Goal: Task Accomplishment & Management: Manage account settings

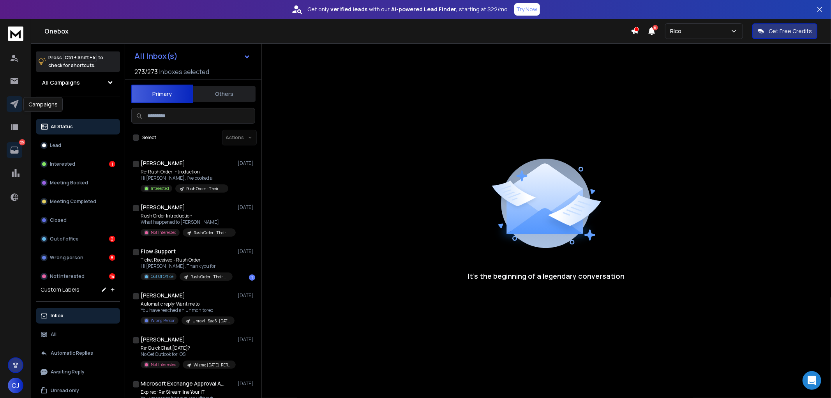
click at [18, 103] on icon at bounding box center [14, 103] width 9 height 9
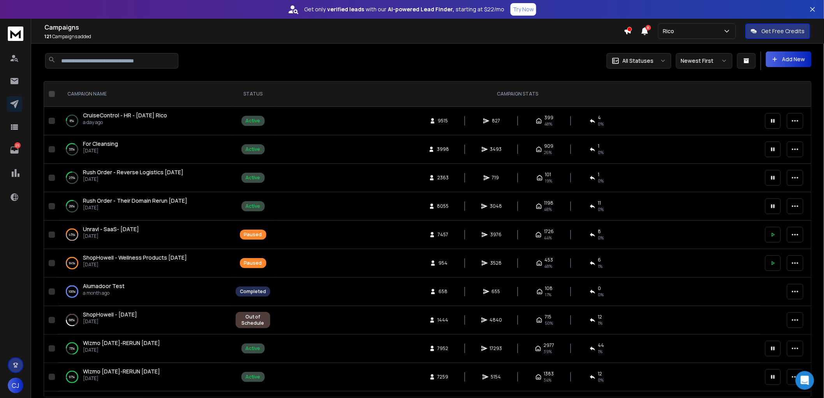
click at [792, 121] on icon "button" at bounding box center [795, 121] width 6 height 2
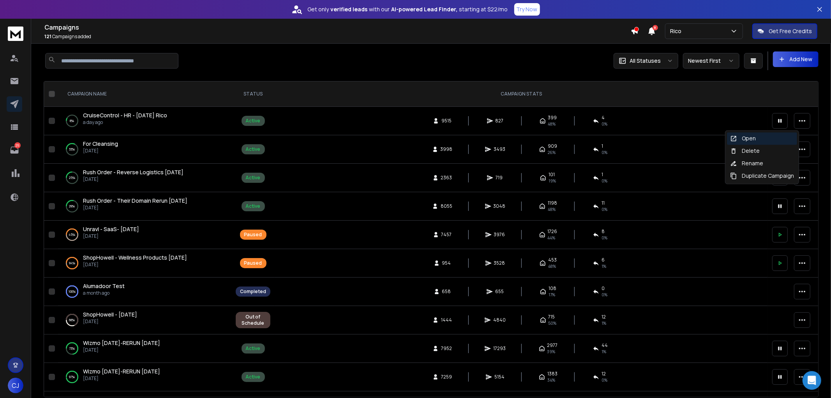
click at [660, 87] on th "CAMPAIGN STATS" at bounding box center [521, 93] width 492 height 25
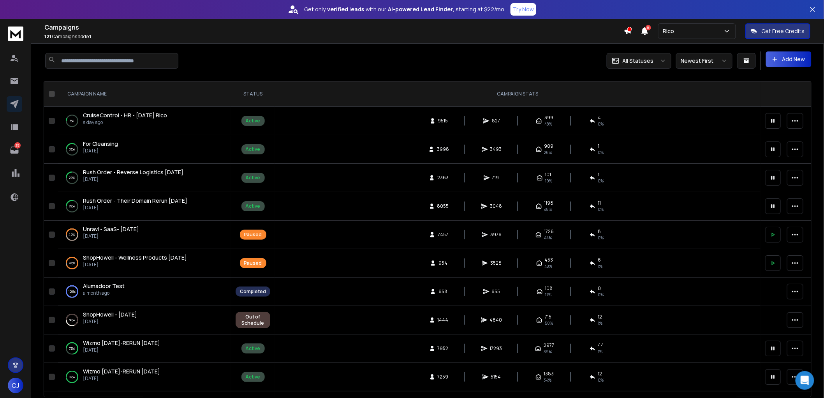
click at [793, 120] on button "button" at bounding box center [795, 121] width 16 height 16
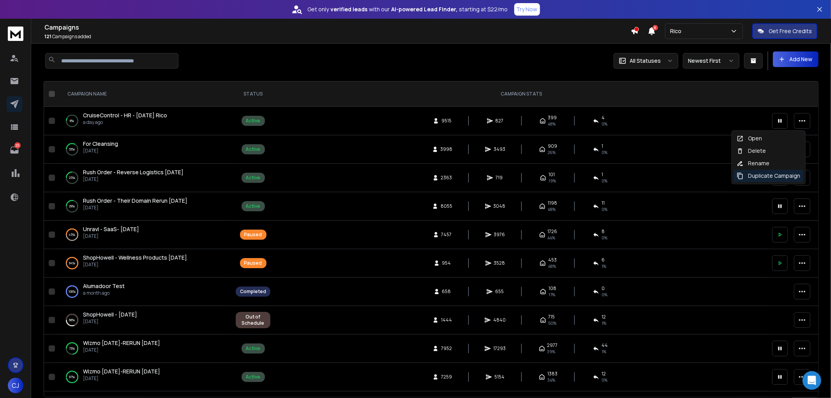
click at [758, 176] on div "Duplicate Campaign" at bounding box center [768, 176] width 64 height 8
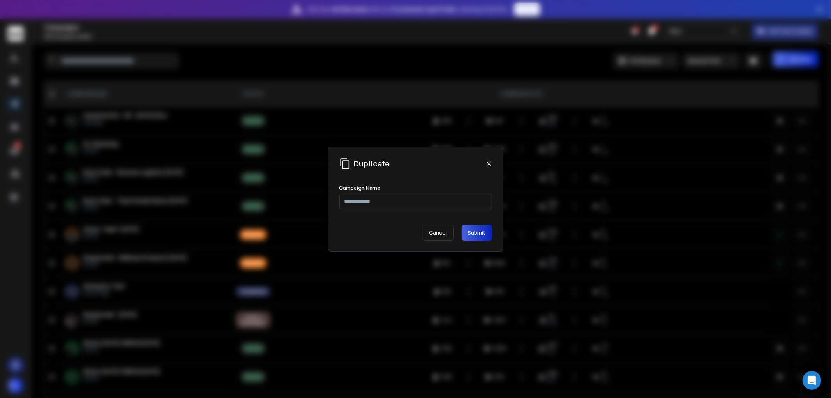
click at [414, 199] on input "text" at bounding box center [415, 202] width 153 height 16
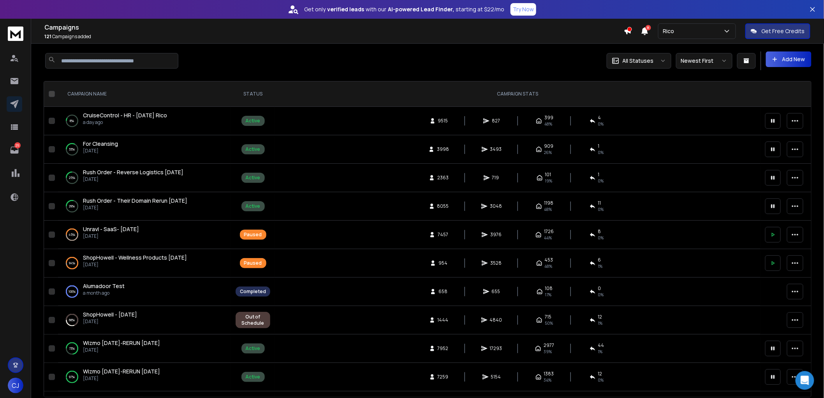
click at [791, 119] on icon "button" at bounding box center [795, 121] width 8 height 8
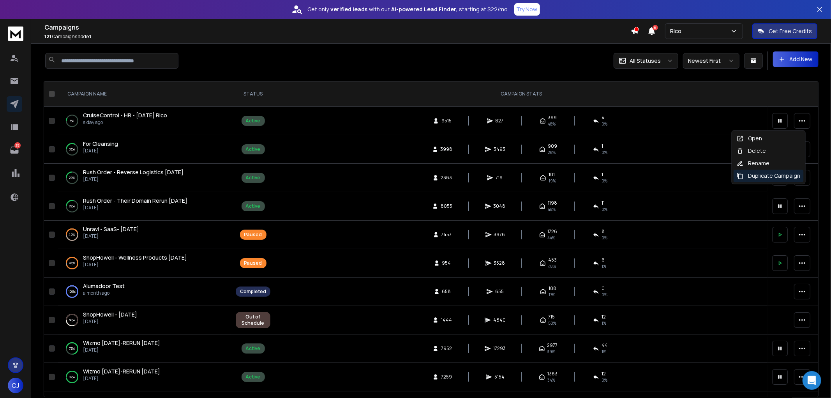
click at [766, 174] on div "Duplicate Campaign" at bounding box center [768, 176] width 64 height 8
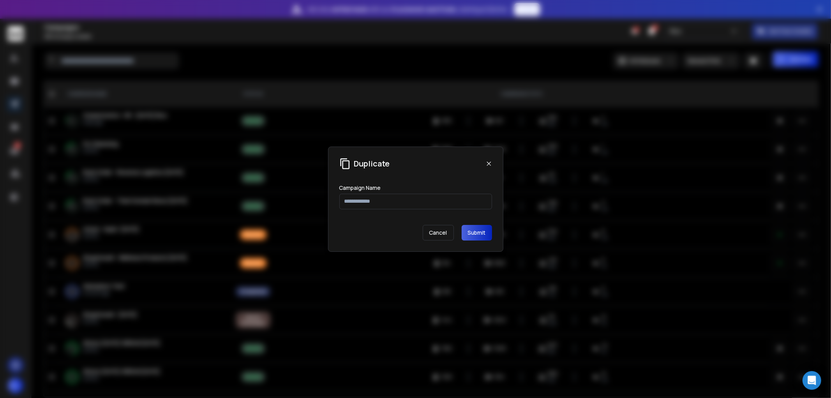
click at [422, 197] on input "text" at bounding box center [415, 202] width 153 height 16
type input "**********"
click at [461, 225] on button "Submit" at bounding box center [476, 233] width 30 height 16
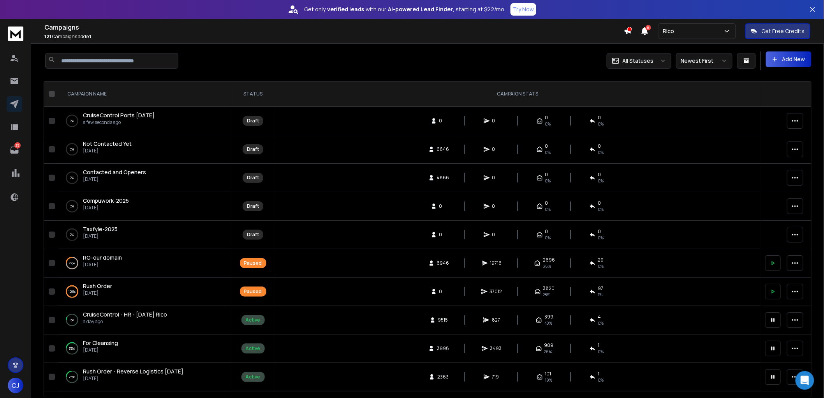
click at [111, 64] on input at bounding box center [111, 61] width 133 height 16
paste input "**********"
type input "**********"
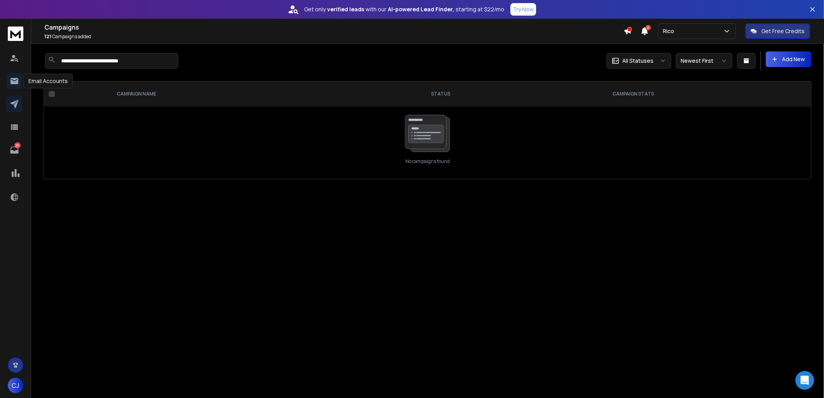
click at [18, 82] on icon at bounding box center [14, 80] width 9 height 9
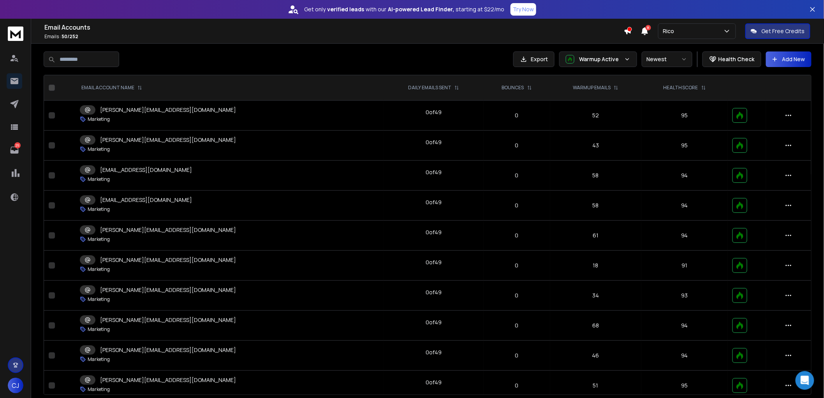
click at [105, 62] on input at bounding box center [82, 59] width 76 height 16
paste input "**********"
type input "**********"
click at [305, 114] on div "allan@advertising.talentpros.online" at bounding box center [229, 109] width 299 height 9
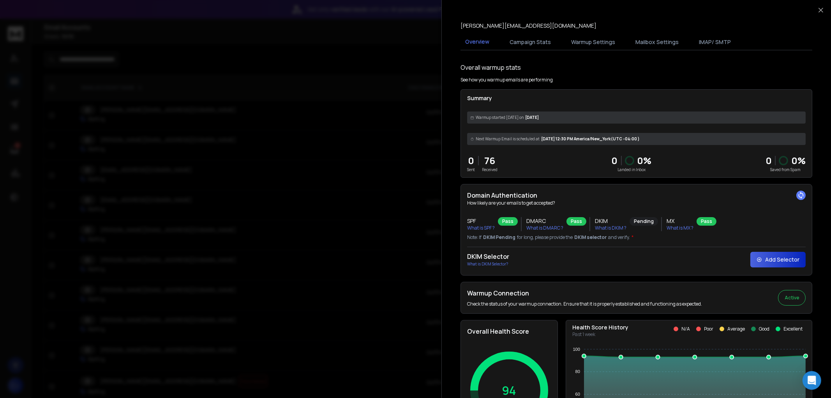
click at [537, 42] on button "Campaign Stats" at bounding box center [530, 41] width 51 height 17
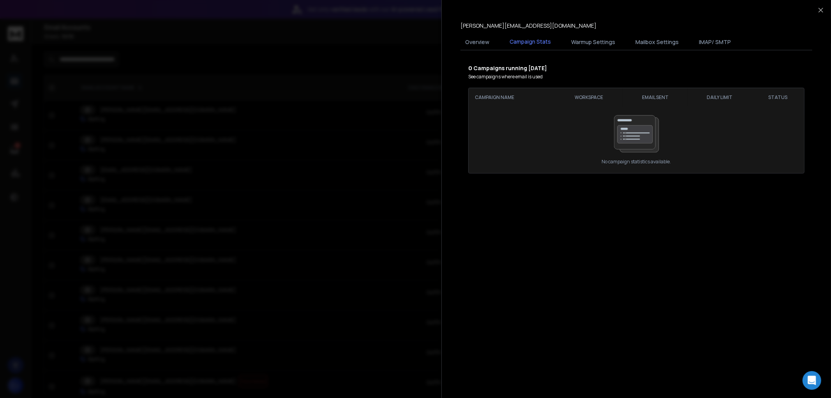
click at [328, 78] on div at bounding box center [415, 199] width 831 height 398
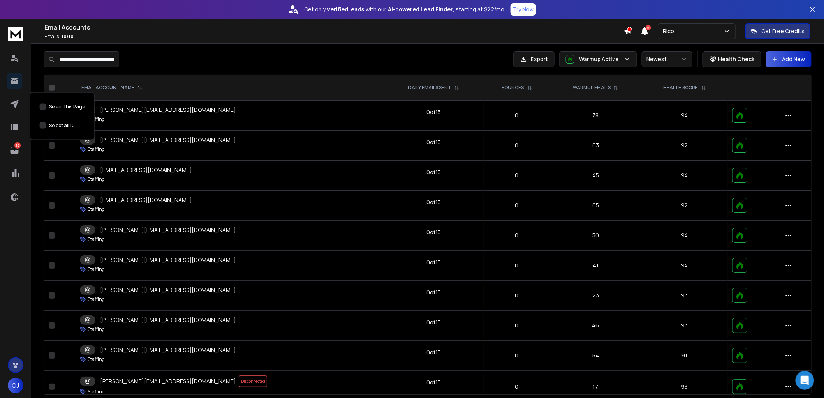
click at [41, 123] on button "Select this Page" at bounding box center [43, 125] width 6 height 6
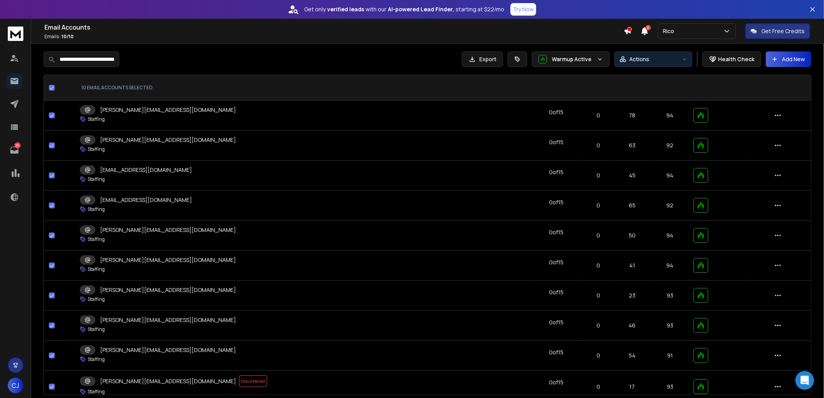
click at [671, 63] on div "Actions" at bounding box center [649, 59] width 59 height 8
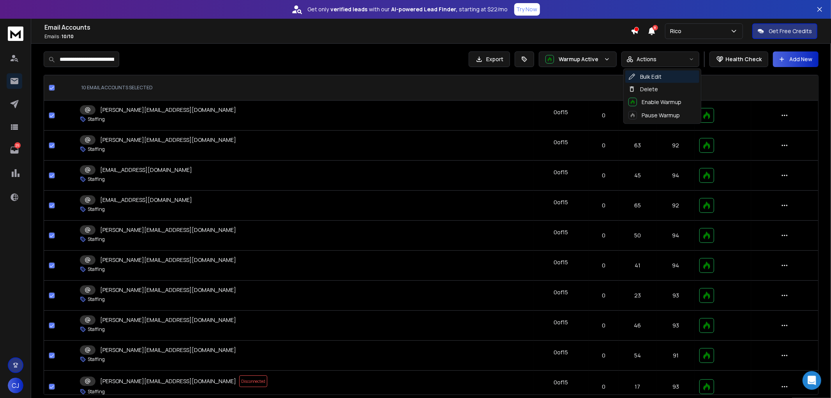
click at [674, 76] on div "Bulk Edit" at bounding box center [662, 76] width 74 height 12
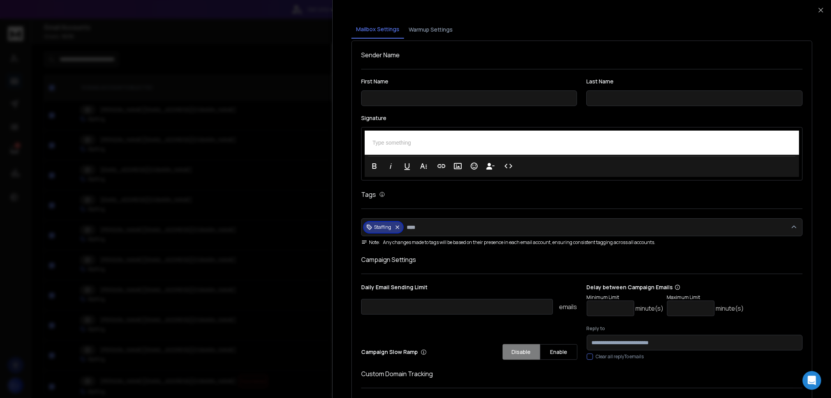
click at [433, 305] on input "number" at bounding box center [456, 307] width 191 height 16
type input "**"
click at [621, 309] on input "number" at bounding box center [610, 308] width 48 height 16
click at [688, 310] on input "number" at bounding box center [691, 308] width 48 height 16
type input "*"
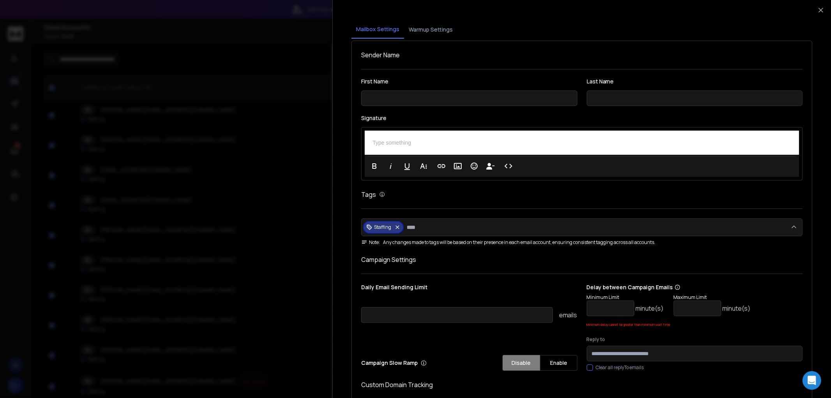
drag, startPoint x: 683, startPoint y: 308, endPoint x: 674, endPoint y: 302, distance: 10.8
click at [674, 302] on input "*" at bounding box center [697, 308] width 48 height 16
type input "*"
drag, startPoint x: 610, startPoint y: 314, endPoint x: 573, endPoint y: 308, distance: 37.5
click at [574, 309] on div "Daily Email Sending Limit ** emails Delay between Campaign Emails Minimum Limit…" at bounding box center [581, 326] width 441 height 87
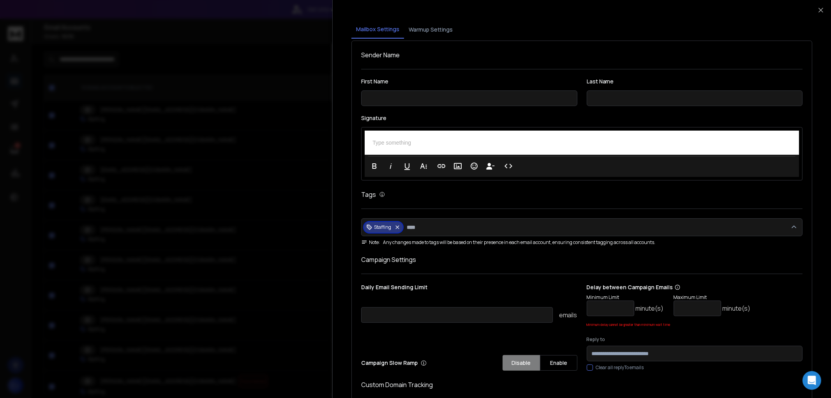
type input "*"
click at [688, 311] on input "*" at bounding box center [697, 308] width 48 height 16
drag, startPoint x: 688, startPoint y: 311, endPoint x: 651, endPoint y: 291, distance: 42.1
click at [651, 294] on div "Minimum Limit * minute(s) Minimum delay cannot be greater than minimum wait tim…" at bounding box center [668, 310] width 164 height 33
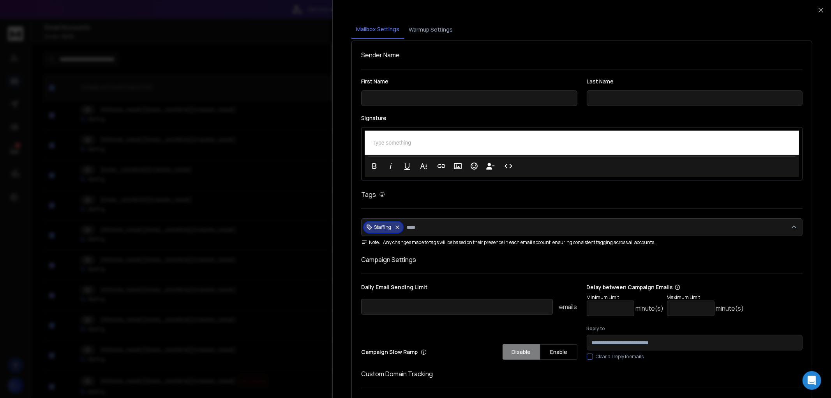
type input "*"
drag, startPoint x: 593, startPoint y: 308, endPoint x: 579, endPoint y: 305, distance: 14.4
click at [579, 305] on div "Daily Email Sending Limit ** emails Delay between Campaign Emails Minimum Limit…" at bounding box center [581, 321] width 441 height 76
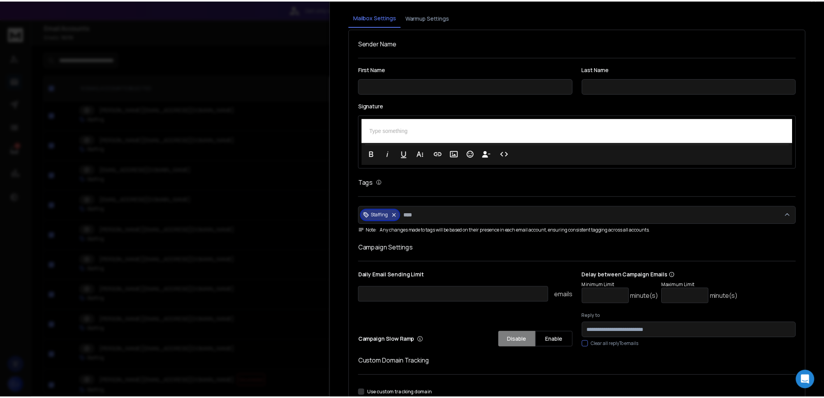
scroll to position [72, 0]
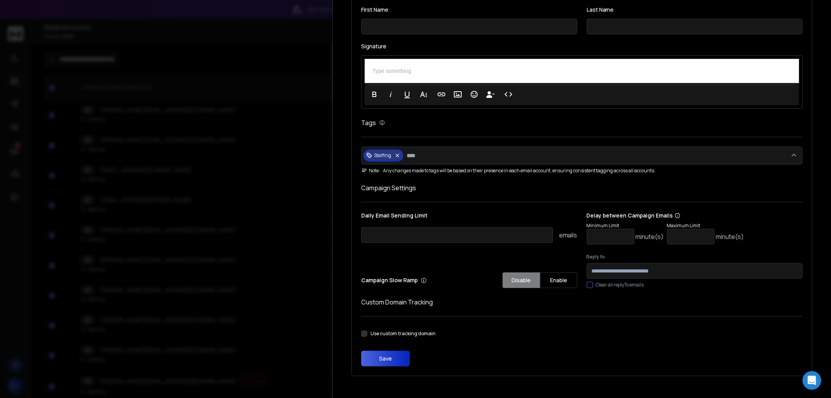
type input "*"
click at [390, 357] on button "Save" at bounding box center [385, 358] width 49 height 16
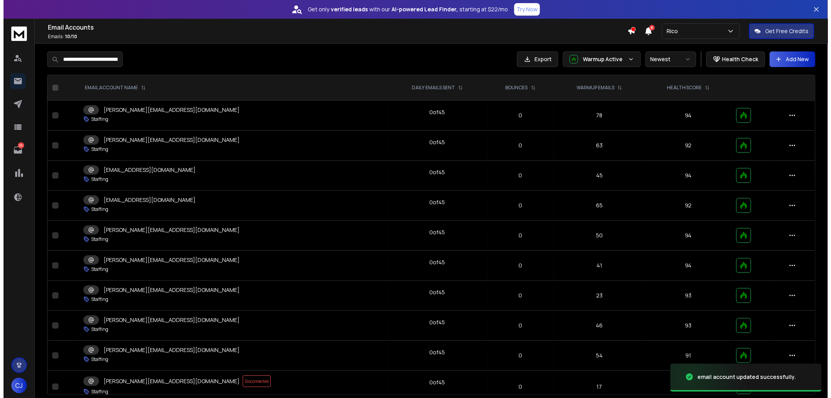
scroll to position [14, 0]
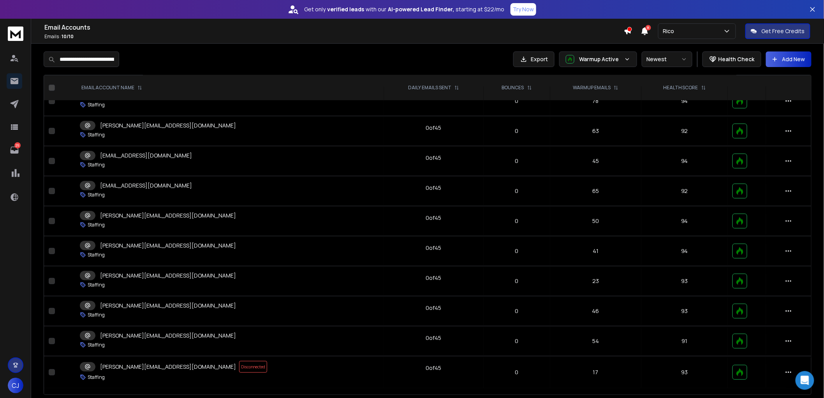
click at [320, 372] on td "larry@advertising.talentpros.online Disconnected Staffing" at bounding box center [229, 372] width 309 height 32
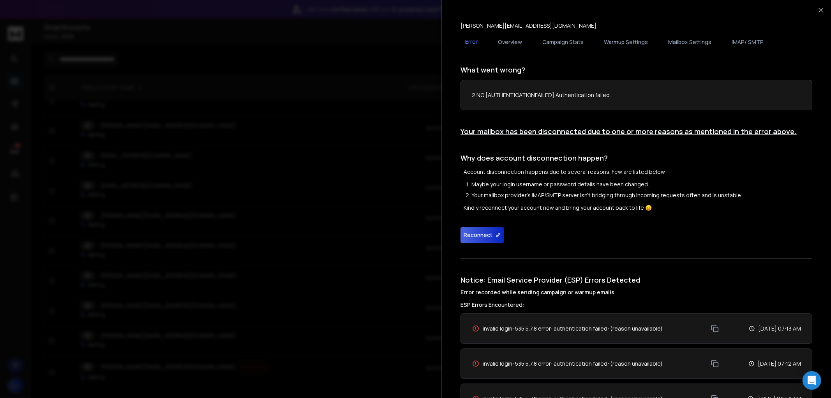
click at [740, 39] on button "IMAP/ SMTP" at bounding box center [747, 41] width 41 height 17
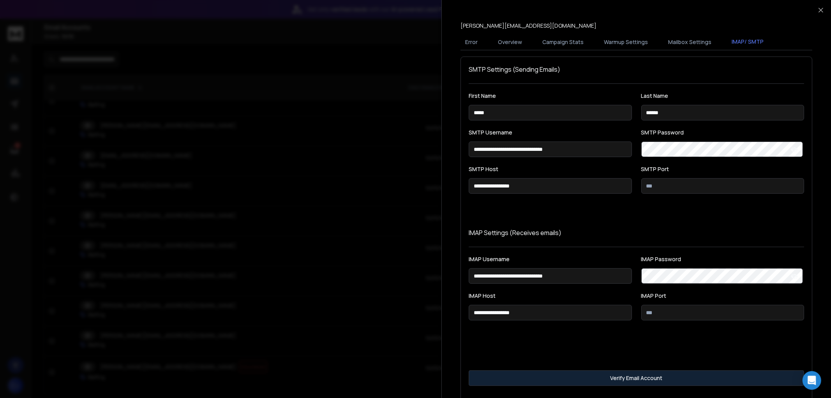
click at [641, 376] on button "Verify Email Account" at bounding box center [635, 378] width 335 height 16
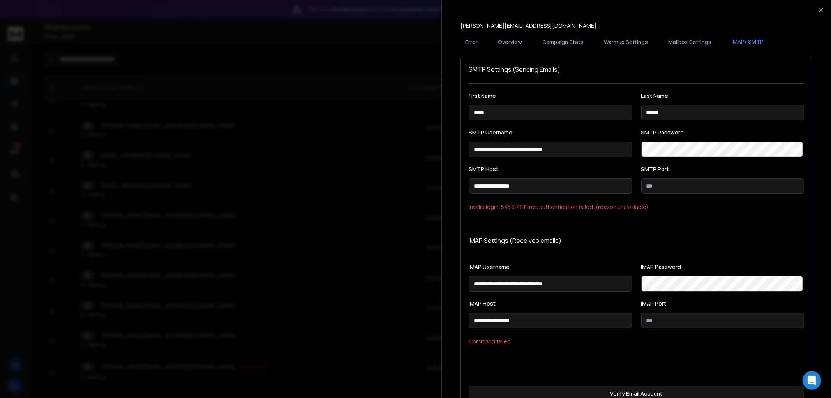
click at [792, 149] on icon at bounding box center [793, 149] width 5 height 5
click at [638, 151] on div "**********" at bounding box center [635, 143] width 335 height 27
click at [727, 217] on form "**********" at bounding box center [635, 258] width 335 height 349
click at [792, 283] on icon at bounding box center [793, 283] width 5 height 5
click at [599, 153] on input "**********" at bounding box center [549, 149] width 163 height 16
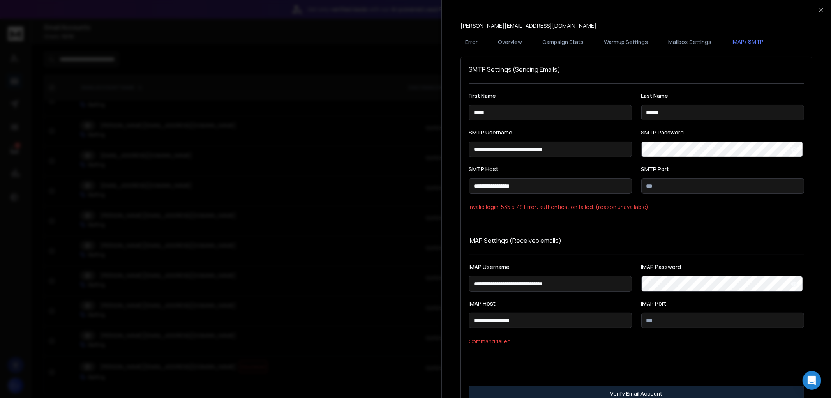
click at [577, 388] on button "Verify Email Account" at bounding box center [635, 394] width 335 height 16
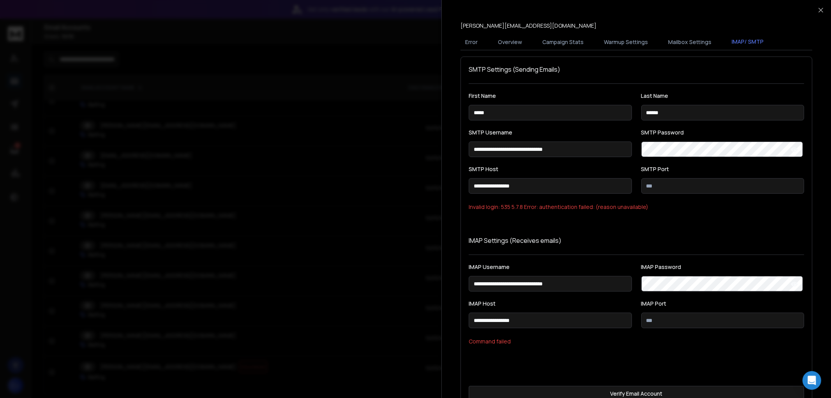
click at [736, 219] on form "**********" at bounding box center [635, 258] width 335 height 349
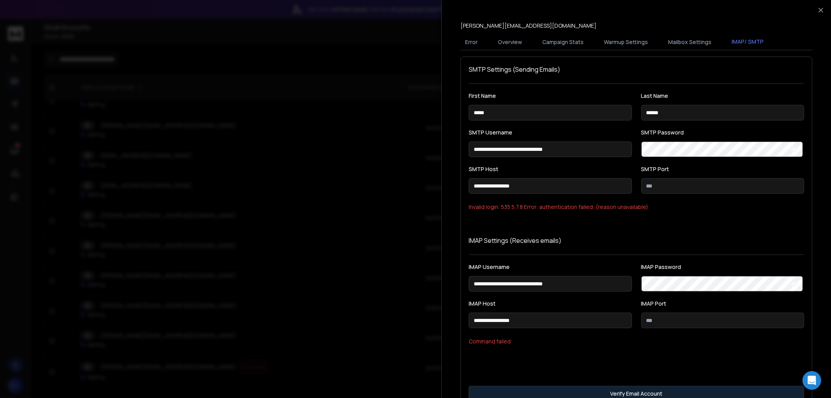
click at [604, 393] on button "Verify Email Account" at bounding box center [635, 394] width 335 height 16
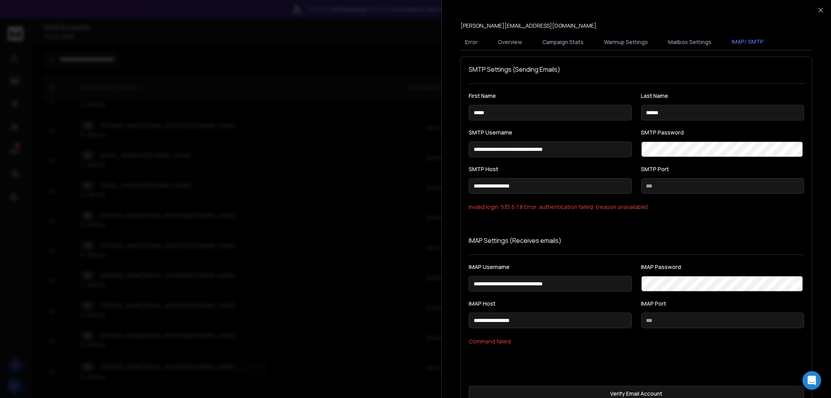
click at [722, 202] on form "**********" at bounding box center [635, 258] width 335 height 349
click at [716, 231] on form "**********" at bounding box center [635, 258] width 335 height 349
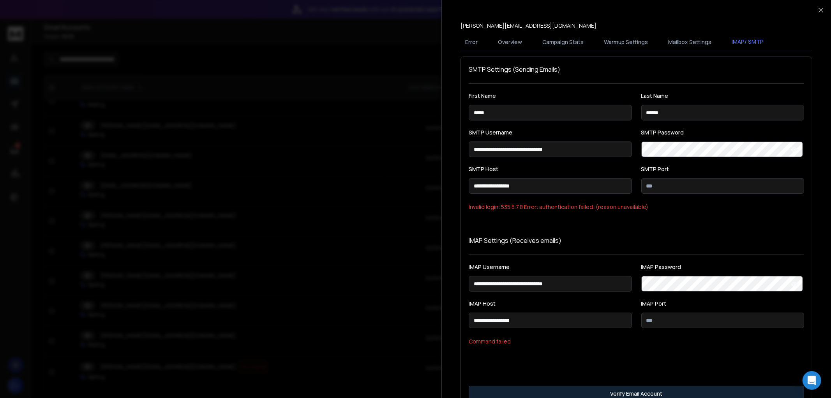
click at [604, 391] on button "Verify Email Account" at bounding box center [635, 394] width 335 height 16
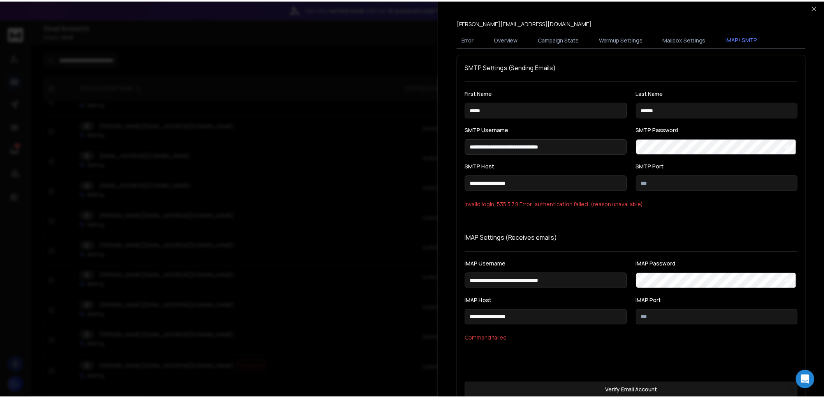
scroll to position [0, 0]
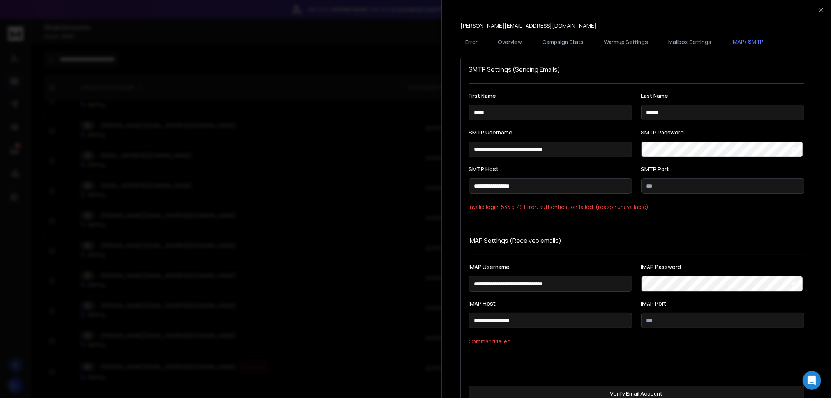
click at [470, 36] on button "Error" at bounding box center [471, 41] width 22 height 17
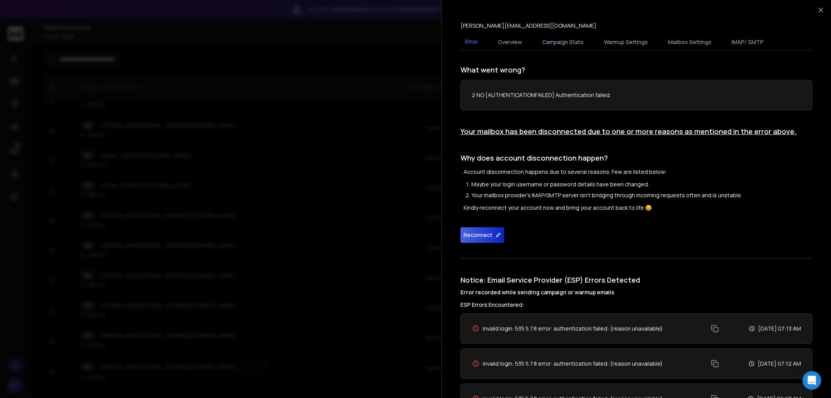
click at [771, 180] on li "Maybe your login username or password details have been changed." at bounding box center [641, 184] width 341 height 8
click at [468, 236] on button "Reconnect" at bounding box center [482, 235] width 44 height 16
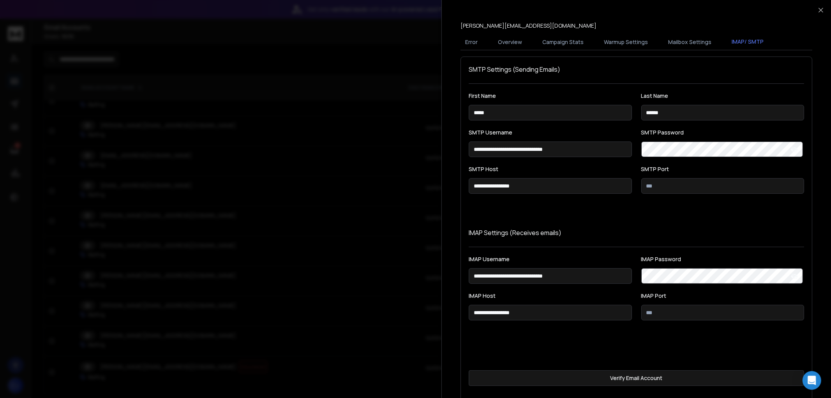
click at [464, 37] on button "Error" at bounding box center [471, 41] width 22 height 17
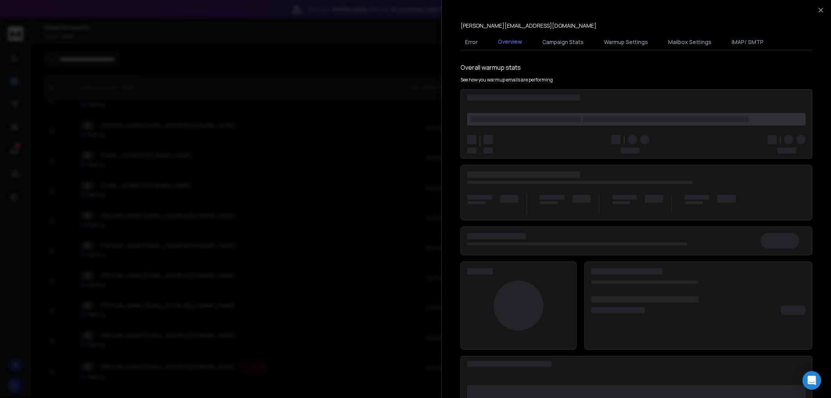
click at [375, 292] on div at bounding box center [415, 199] width 831 height 398
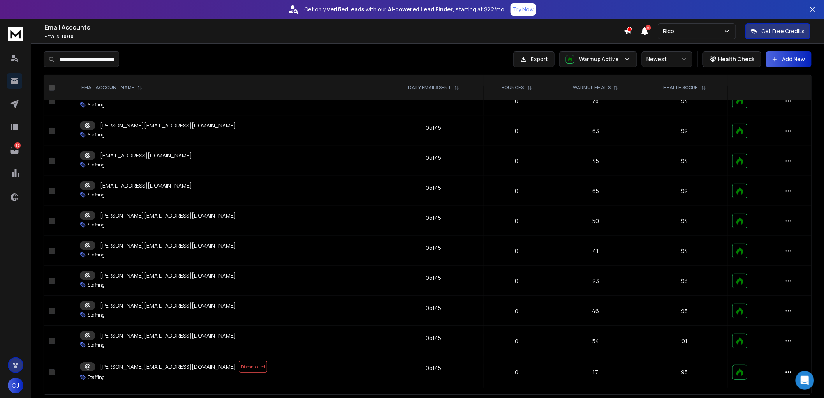
click at [736, 375] on icon at bounding box center [740, 372] width 8 height 8
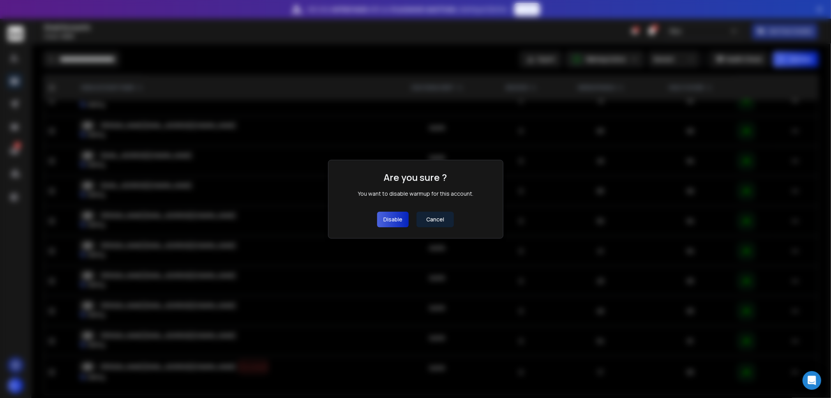
click at [395, 217] on button "Disable" at bounding box center [393, 219] width 32 height 16
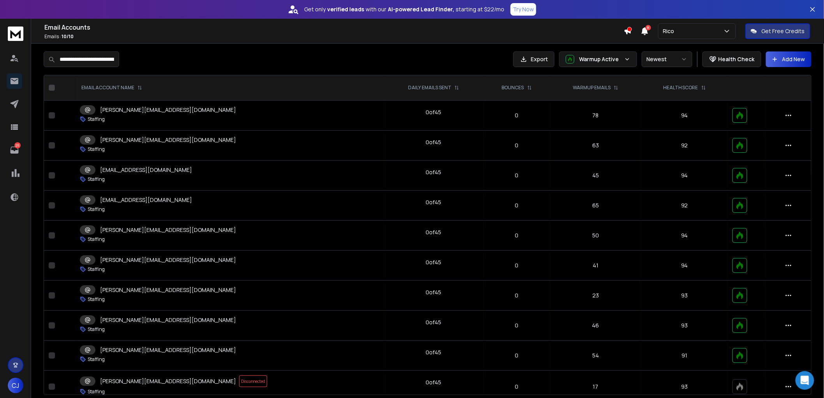
click at [279, 118] on div "Staffing" at bounding box center [229, 119] width 299 height 6
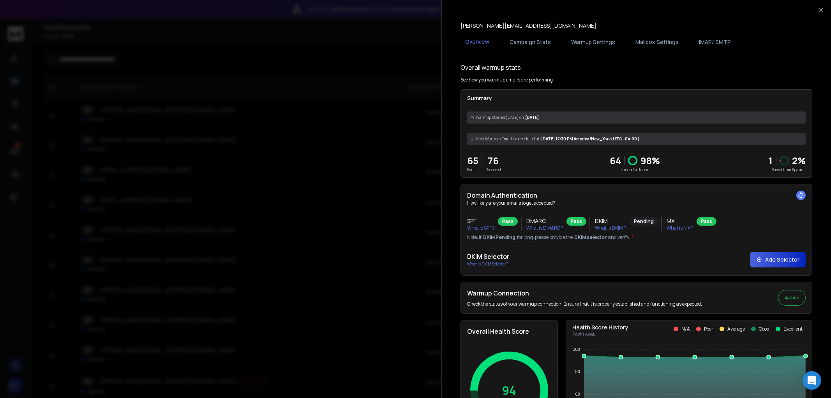
click at [665, 34] on button "Mailbox Settings" at bounding box center [656, 41] width 53 height 17
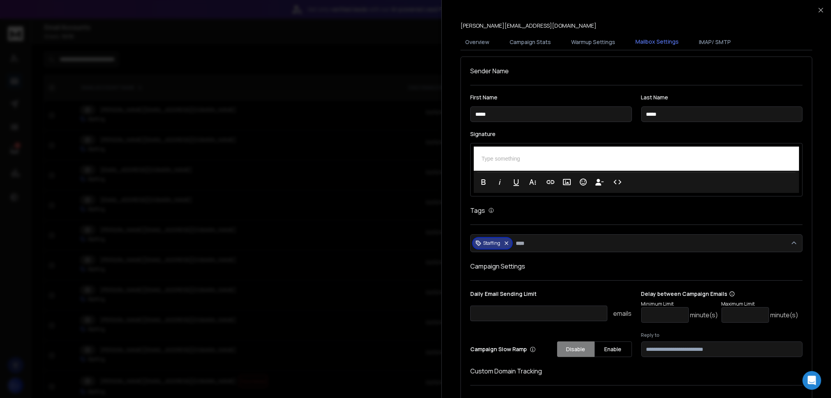
click at [525, 165] on div at bounding box center [636, 158] width 325 height 24
click at [514, 159] on div "**********" at bounding box center [634, 158] width 307 height 9
copy div "**********"
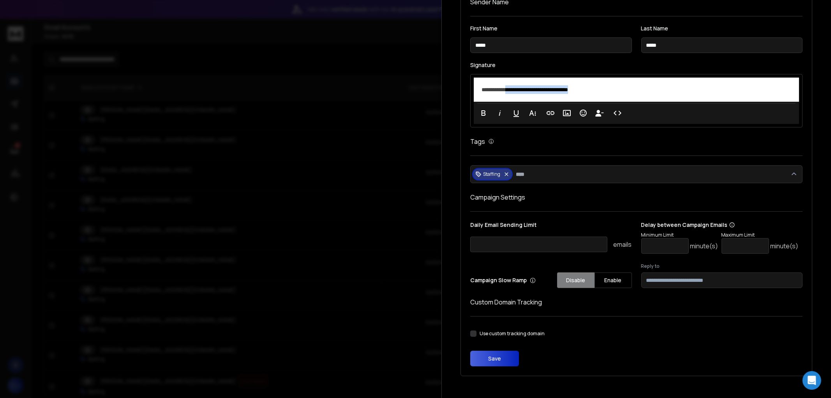
click at [503, 353] on button "Save" at bounding box center [494, 358] width 49 height 16
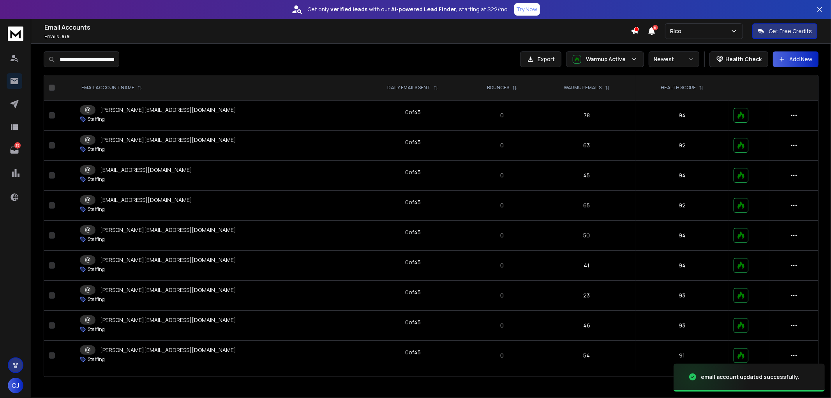
click at [359, 143] on td "0 of 45" at bounding box center [412, 140] width 107 height 20
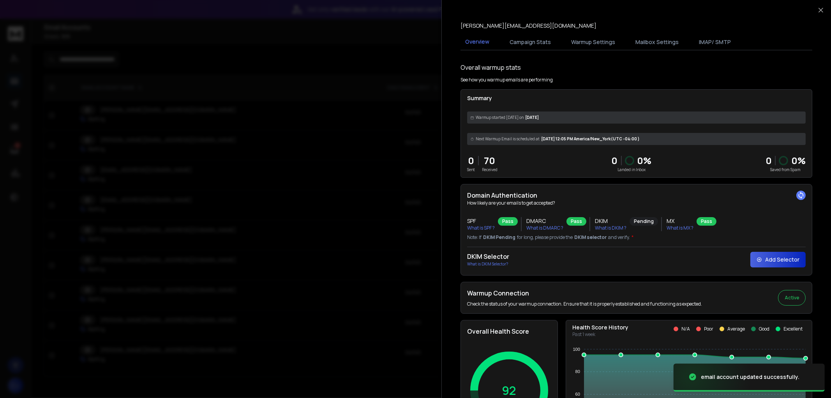
click at [655, 36] on button "Mailbox Settings" at bounding box center [656, 41] width 53 height 17
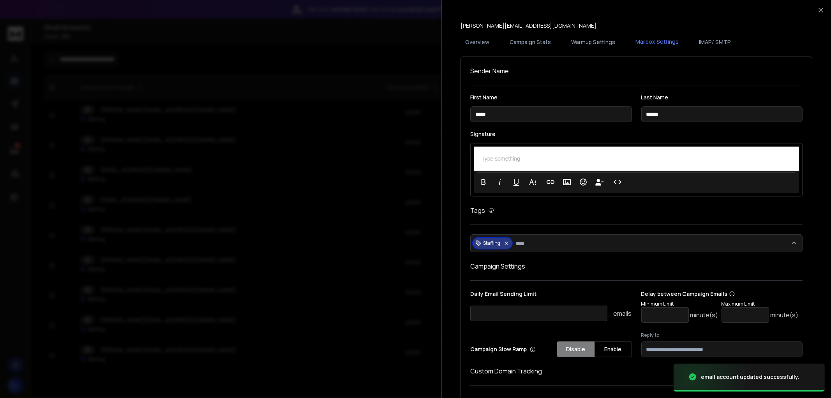
click at [527, 160] on div at bounding box center [636, 158] width 310 height 9
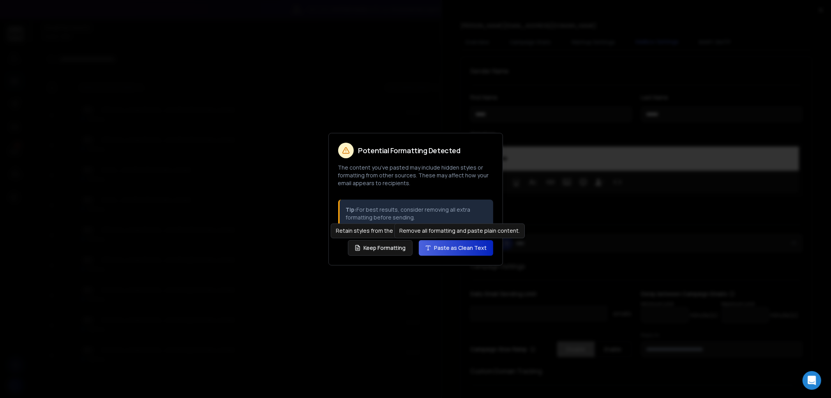
click at [451, 248] on button "Paste as Clean Text" at bounding box center [456, 248] width 74 height 16
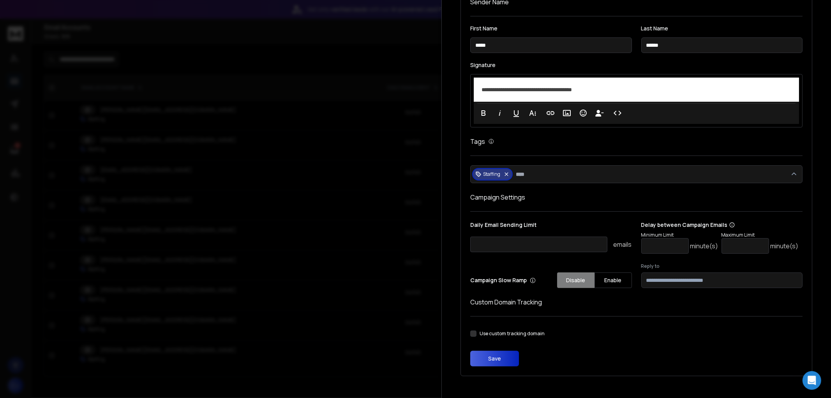
click at [485, 357] on button "Save" at bounding box center [494, 358] width 49 height 16
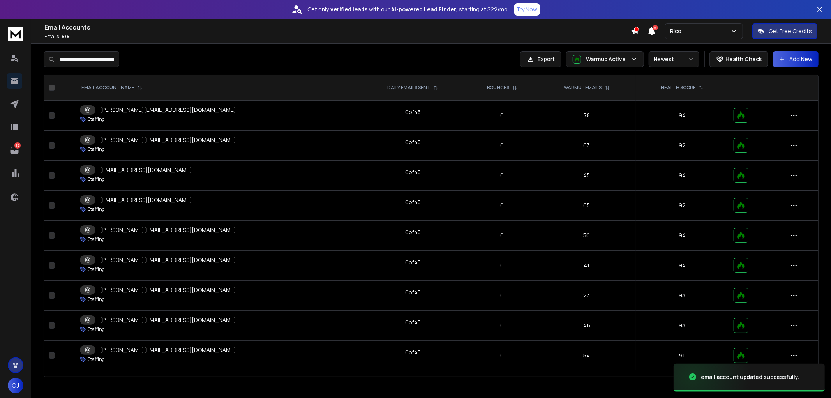
click at [363, 174] on td "0 of 45" at bounding box center [412, 170] width 107 height 20
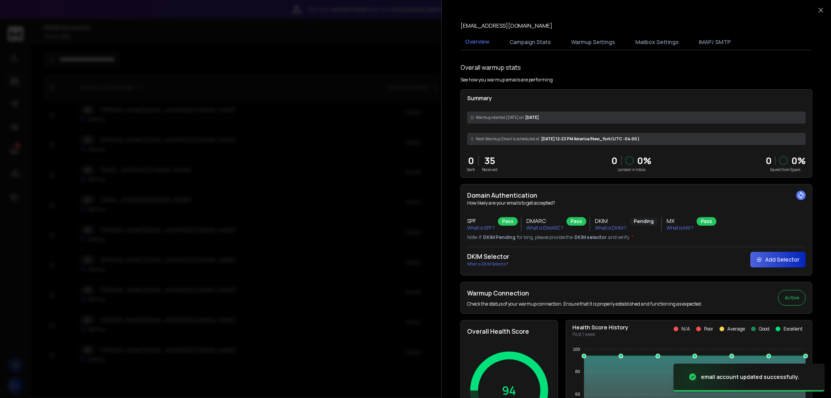
click at [660, 40] on button "Mailbox Settings" at bounding box center [656, 41] width 53 height 17
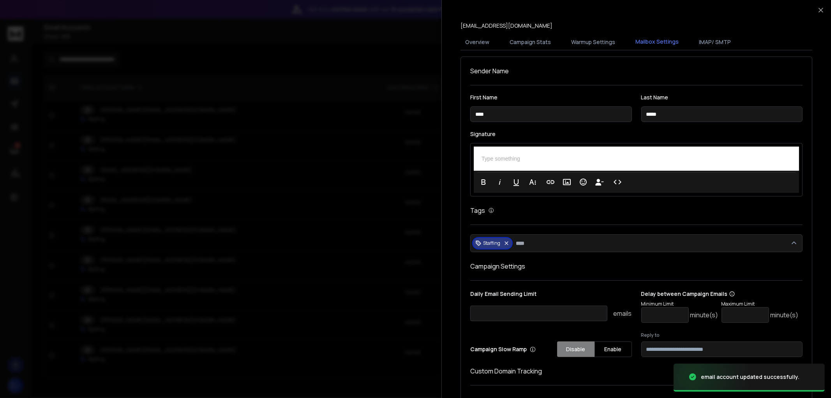
click at [540, 162] on div at bounding box center [636, 158] width 310 height 9
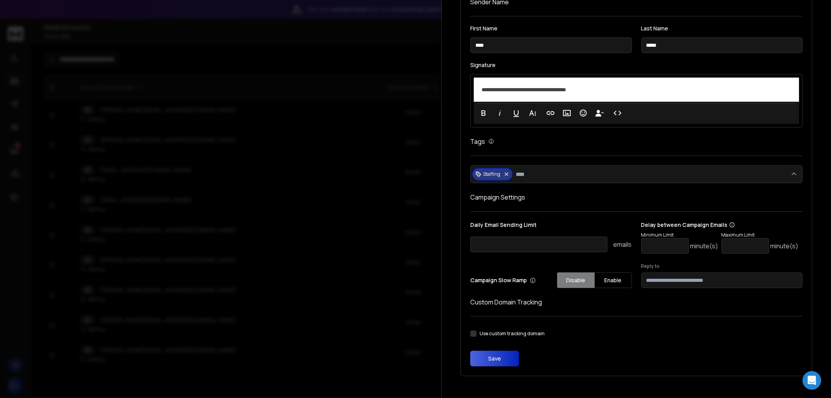
click at [502, 359] on button "Save" at bounding box center [494, 358] width 49 height 16
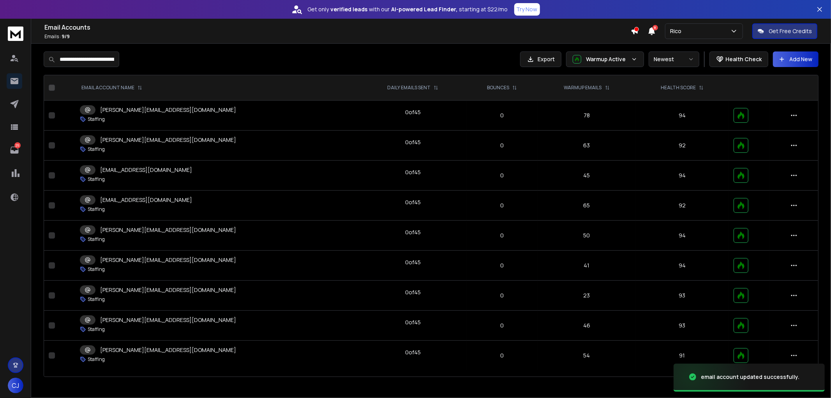
click at [404, 206] on td "0 of 45" at bounding box center [412, 200] width 107 height 20
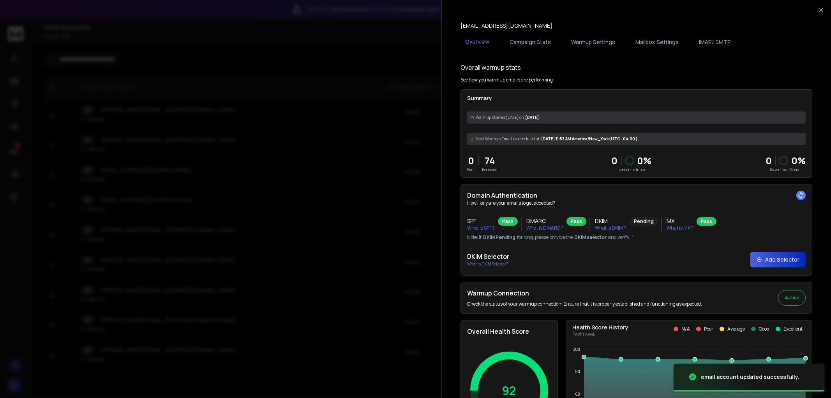
click at [655, 36] on button "Mailbox Settings" at bounding box center [656, 41] width 53 height 17
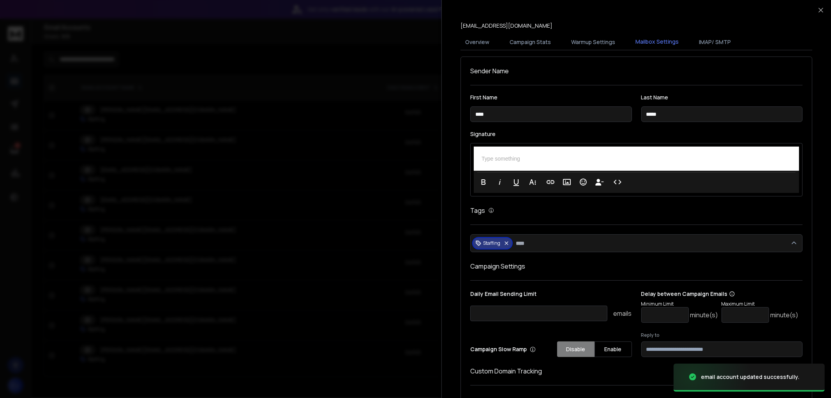
click at [536, 157] on div at bounding box center [636, 158] width 310 height 9
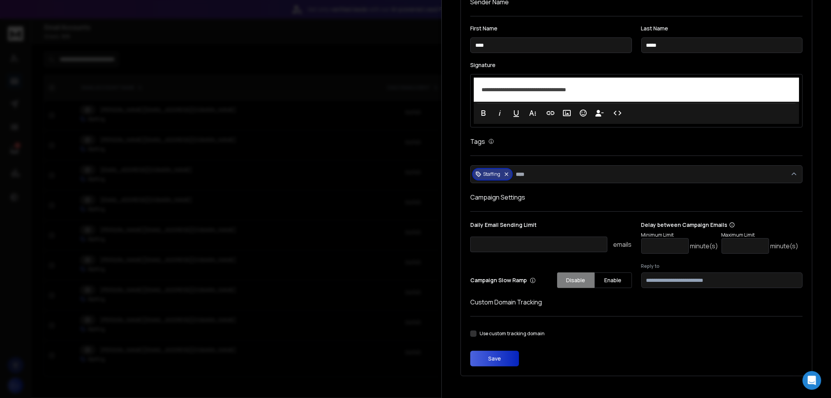
drag, startPoint x: 493, startPoint y: 358, endPoint x: 505, endPoint y: 350, distance: 14.2
click at [493, 359] on button "Save" at bounding box center [494, 358] width 49 height 16
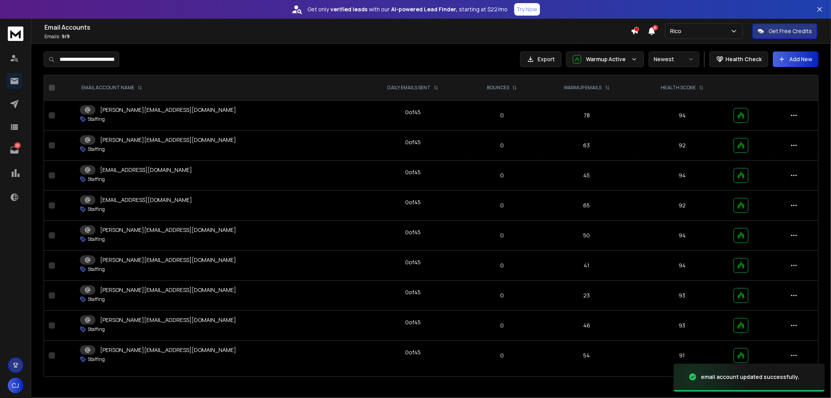
click at [397, 238] on td "0 of 45" at bounding box center [412, 230] width 107 height 20
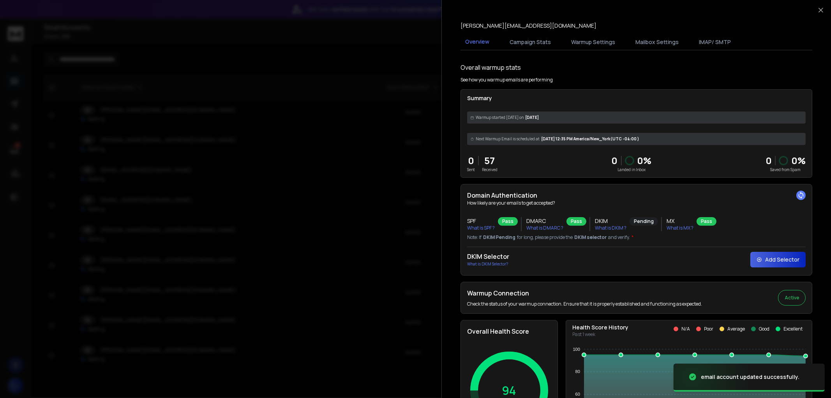
click at [653, 42] on button "Mailbox Settings" at bounding box center [656, 41] width 53 height 17
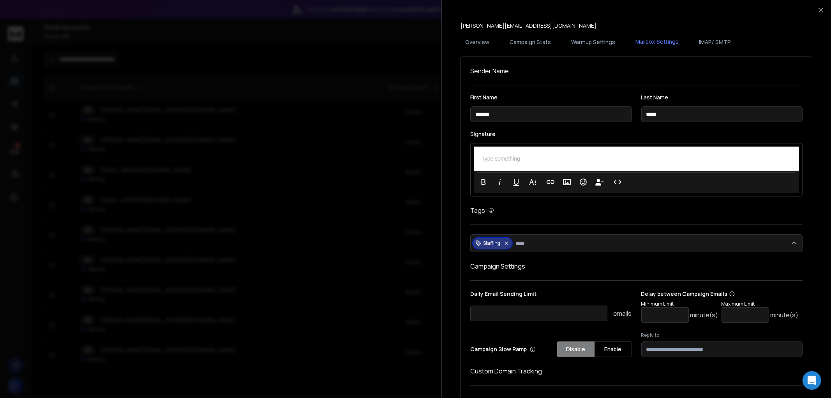
click at [531, 165] on div at bounding box center [636, 158] width 325 height 24
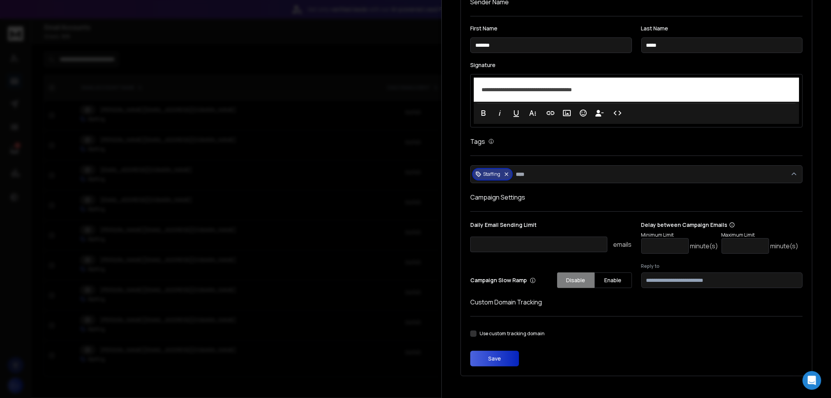
click at [488, 364] on button "Save" at bounding box center [494, 358] width 49 height 16
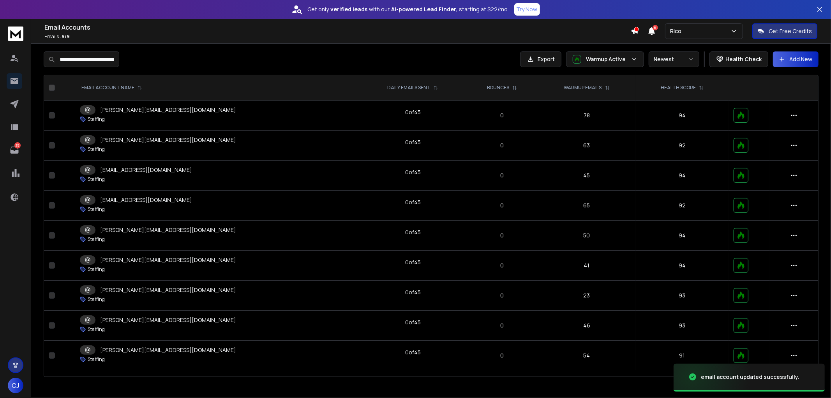
click at [398, 264] on td "0 of 45" at bounding box center [412, 260] width 107 height 20
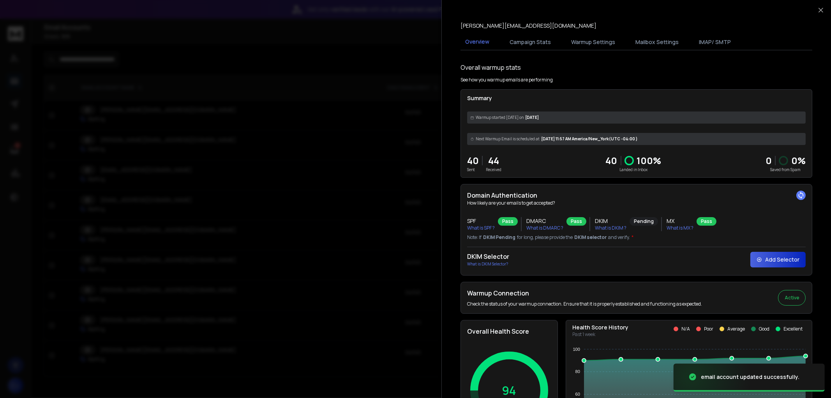
click at [664, 38] on button "Mailbox Settings" at bounding box center [656, 41] width 53 height 17
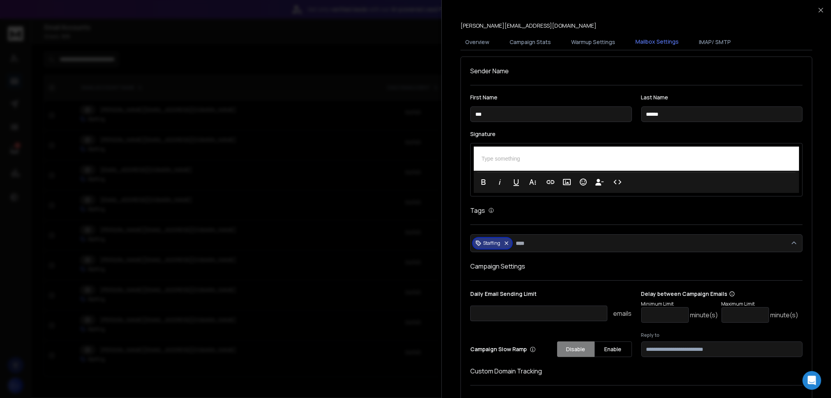
click at [522, 167] on div at bounding box center [636, 158] width 325 height 24
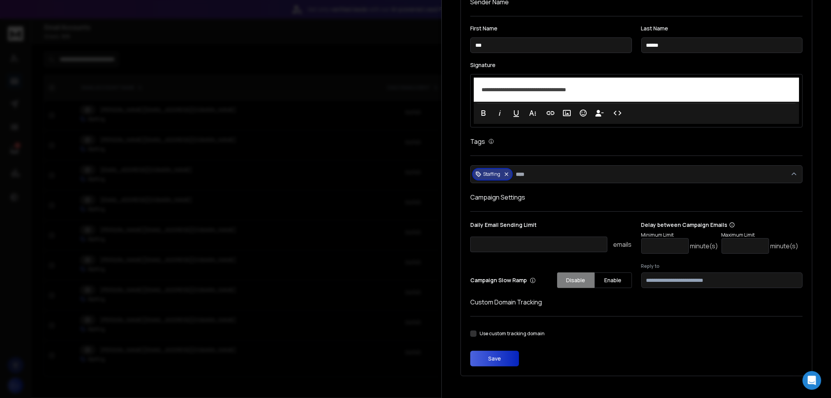
click at [499, 355] on button "Save" at bounding box center [494, 358] width 49 height 16
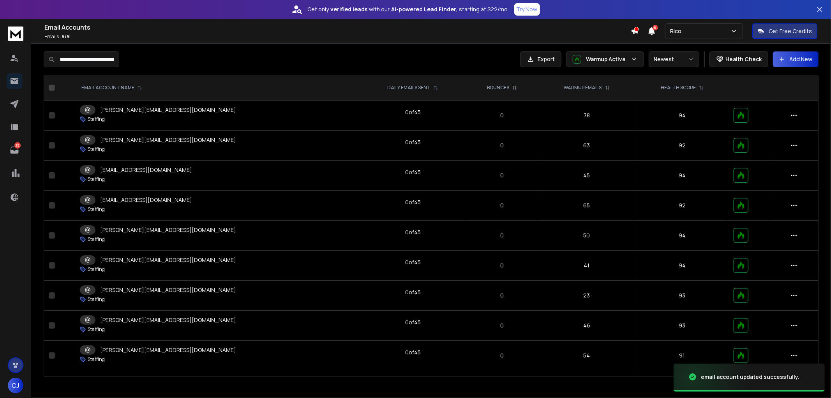
click at [406, 266] on td "0 of 45" at bounding box center [412, 260] width 107 height 20
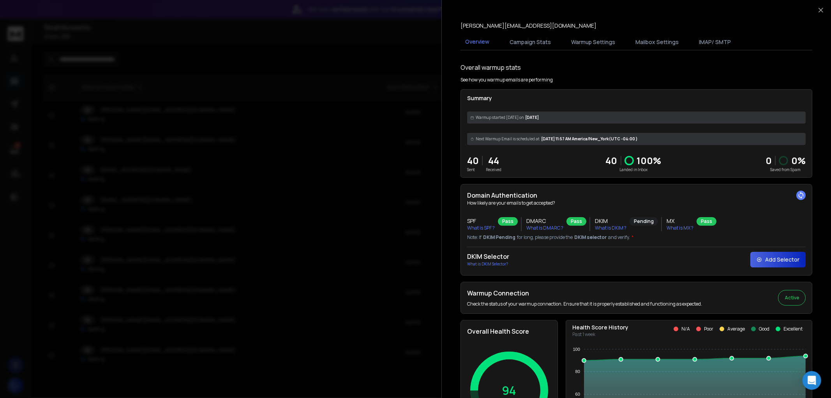
click at [663, 40] on button "Mailbox Settings" at bounding box center [656, 41] width 53 height 17
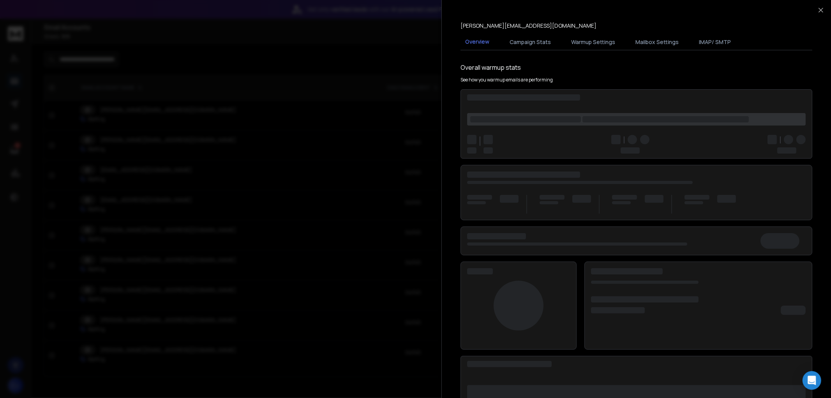
click at [341, 291] on div at bounding box center [415, 199] width 831 height 398
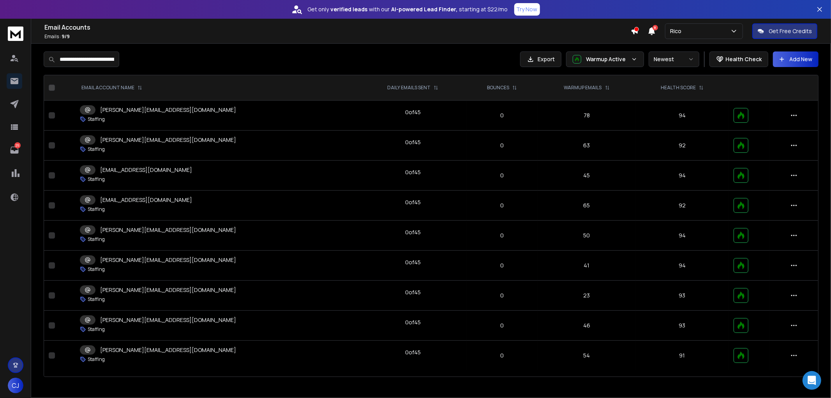
click at [421, 294] on td "0 of 45" at bounding box center [412, 290] width 107 height 20
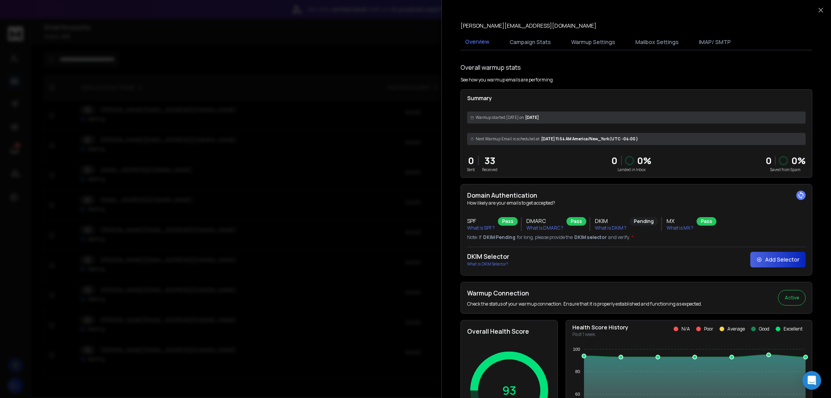
click at [662, 41] on button "Mailbox Settings" at bounding box center [656, 41] width 53 height 17
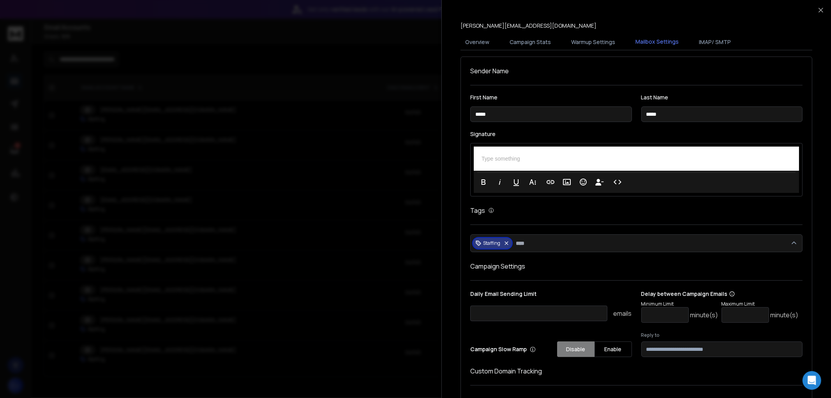
click at [510, 161] on div at bounding box center [636, 158] width 310 height 9
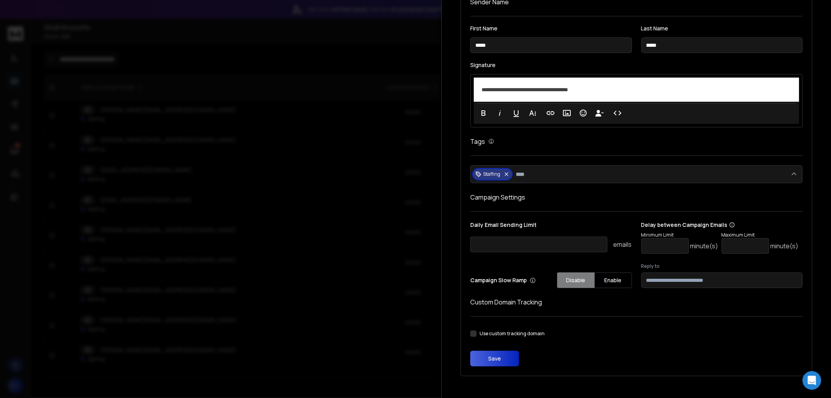
click at [507, 361] on button "Save" at bounding box center [494, 358] width 49 height 16
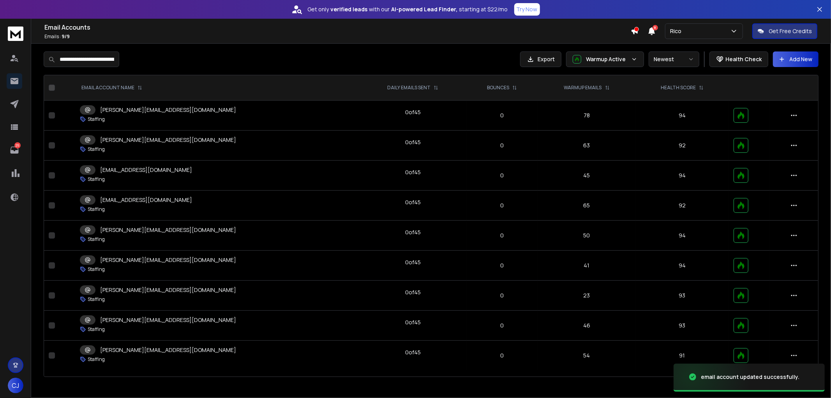
click at [421, 329] on td "0 of 45" at bounding box center [412, 320] width 107 height 20
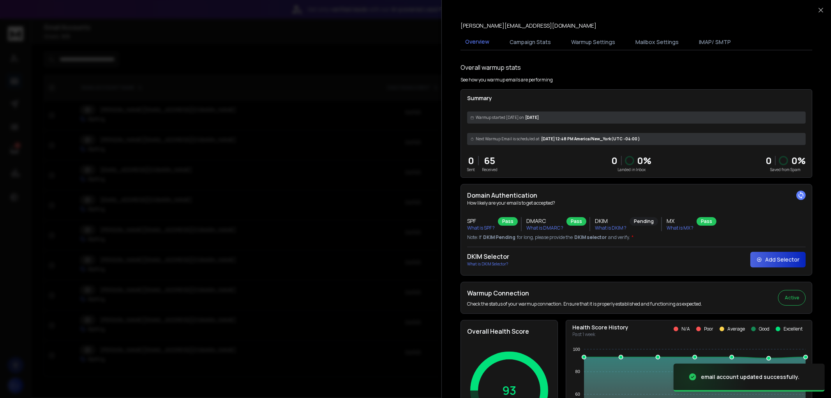
click at [662, 40] on button "Mailbox Settings" at bounding box center [656, 41] width 53 height 17
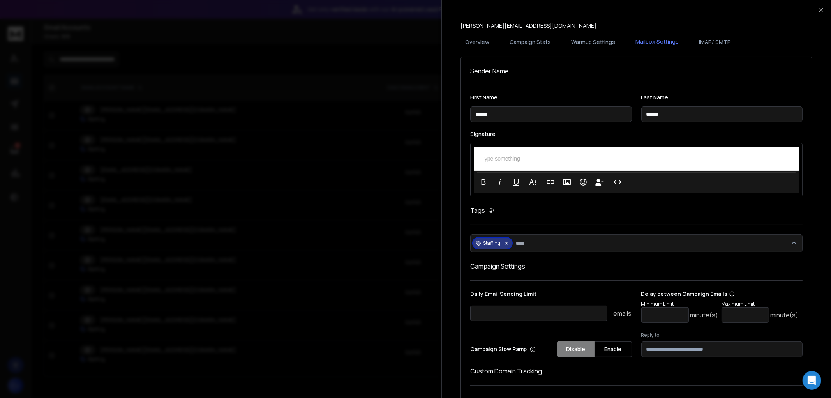
click at [528, 156] on div at bounding box center [636, 158] width 310 height 9
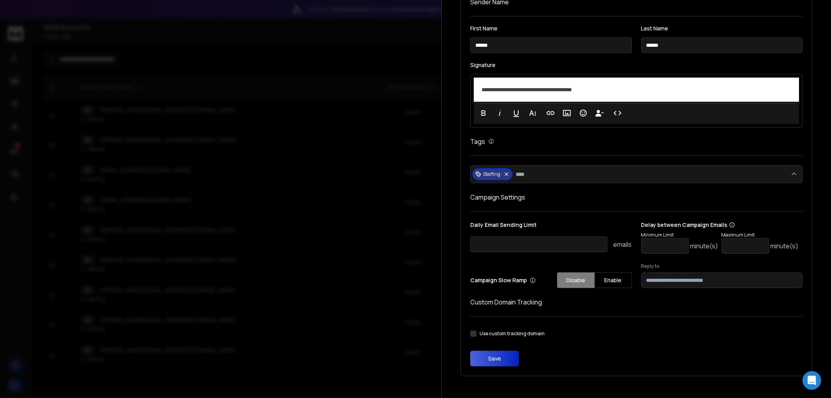
click at [505, 359] on button "Save" at bounding box center [494, 358] width 49 height 16
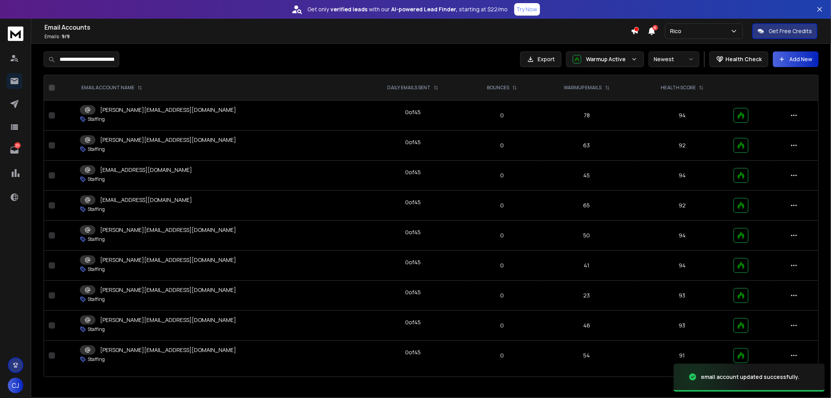
click at [359, 357] on td "0 of 45" at bounding box center [412, 350] width 107 height 20
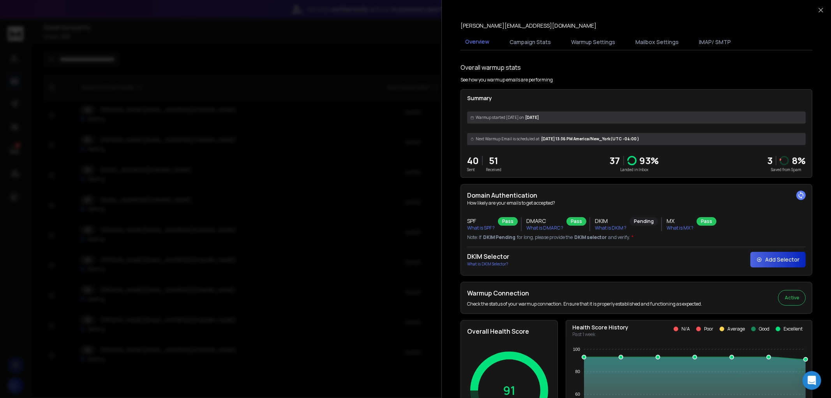
click at [653, 38] on button "Mailbox Settings" at bounding box center [656, 41] width 53 height 17
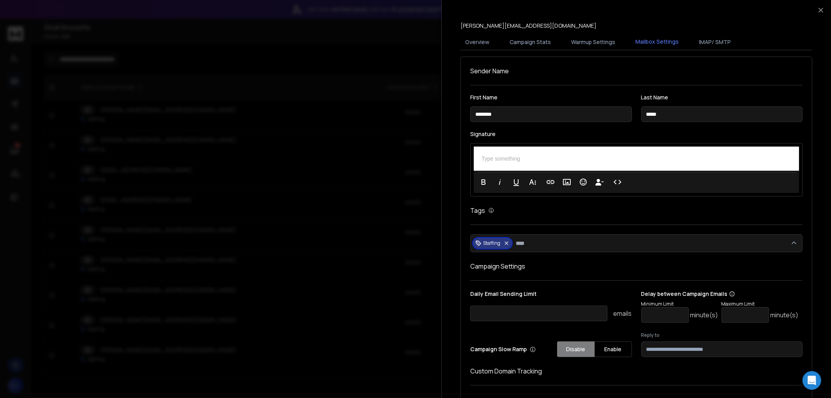
click at [515, 159] on div at bounding box center [636, 158] width 310 height 9
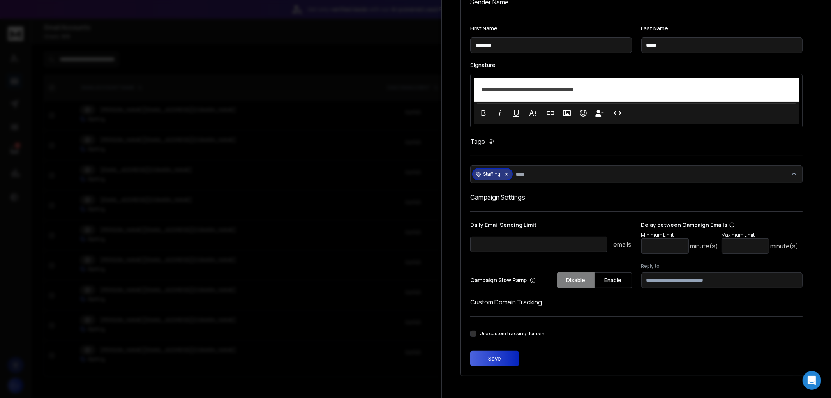
click at [500, 353] on button "Save" at bounding box center [494, 358] width 49 height 16
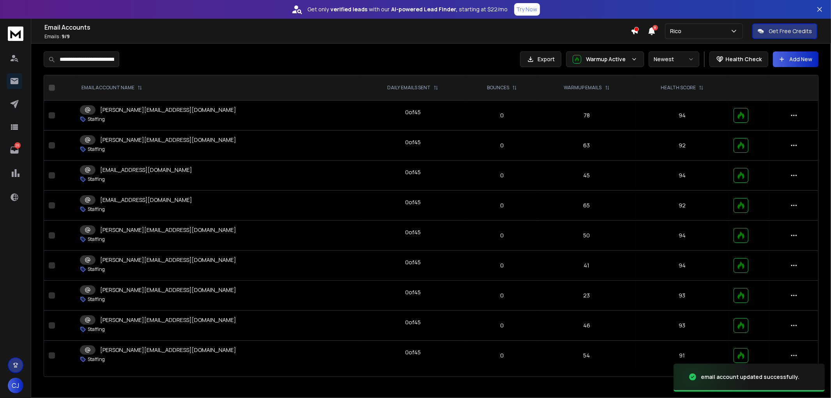
click at [314, 356] on td "beatrice@advertising.talentpros.online Staffing" at bounding box center [217, 355] width 284 height 30
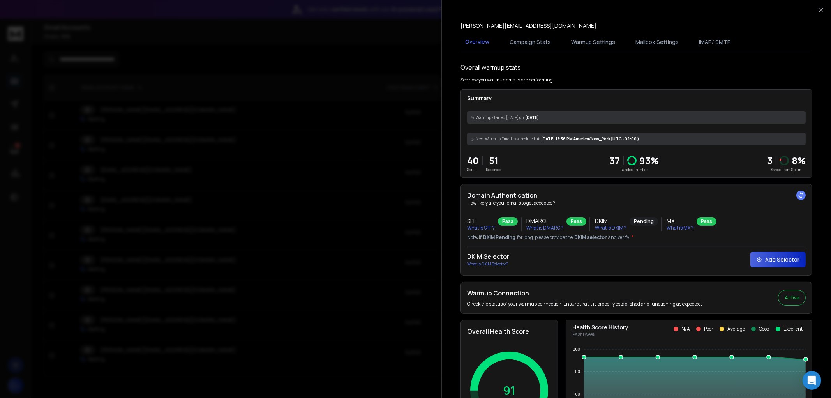
click at [666, 37] on button "Mailbox Settings" at bounding box center [656, 41] width 53 height 17
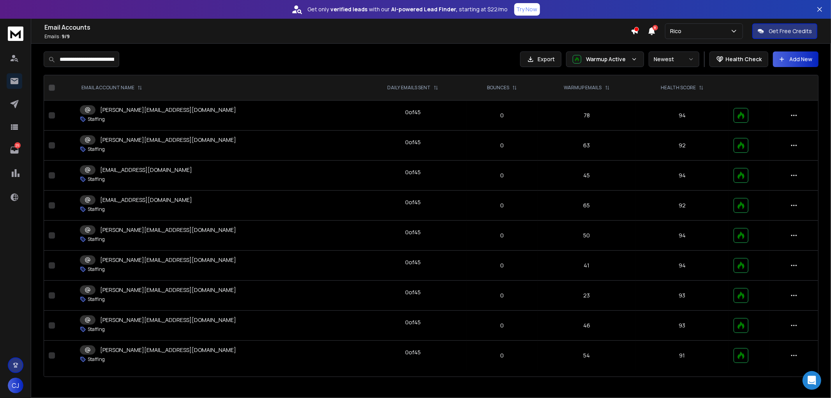
click at [269, 324] on div "sheila@advertising.talentpros.online" at bounding box center [217, 319] width 275 height 9
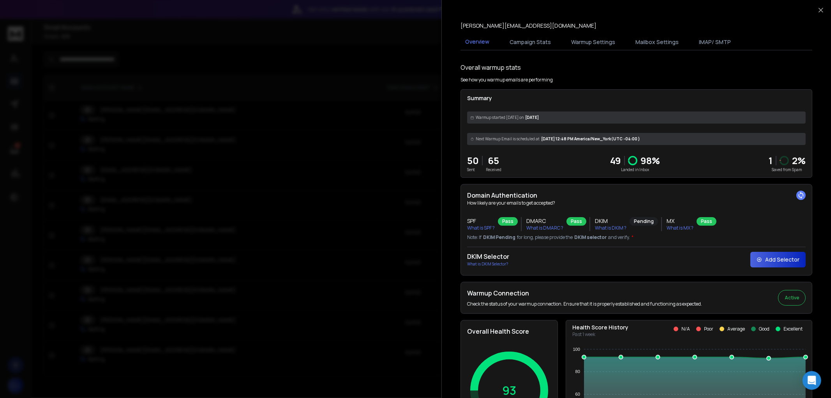
click at [666, 37] on button "Mailbox Settings" at bounding box center [656, 41] width 53 height 17
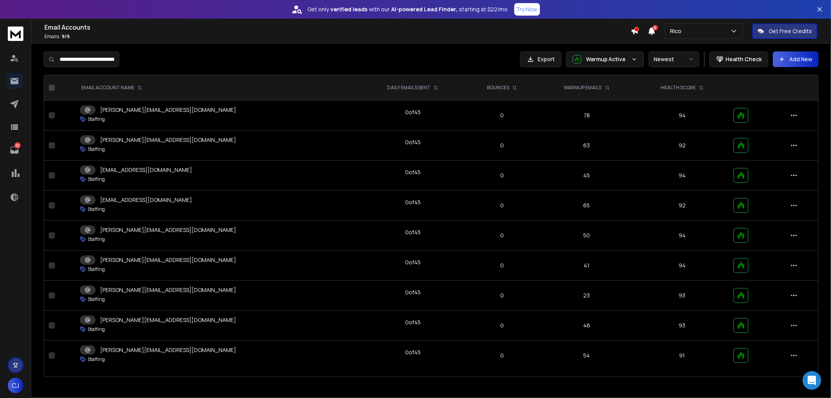
click at [359, 292] on td "0 of 45" at bounding box center [412, 290] width 107 height 20
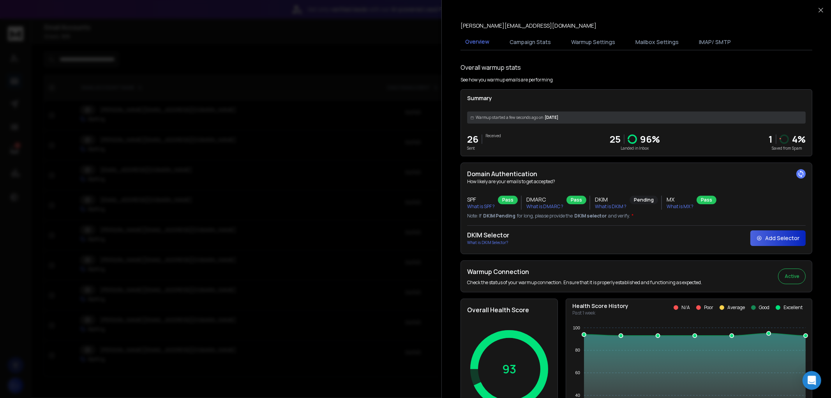
click at [661, 33] on div "peter@advertising.talentpros.online Overview Campaign Stats Warmup Settings Mai…" at bounding box center [636, 327] width 370 height 637
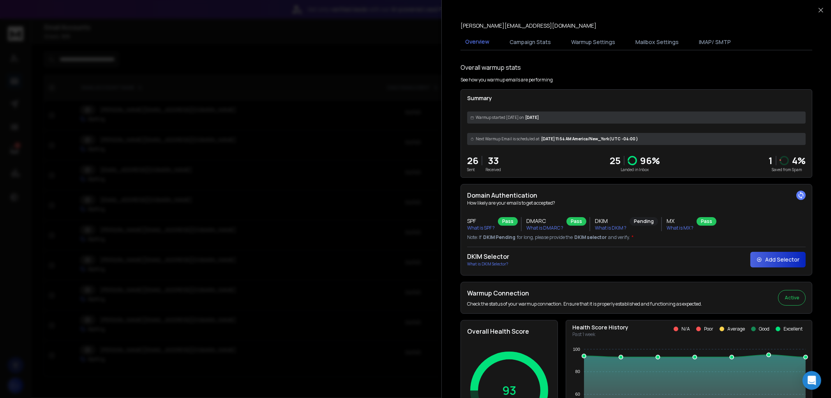
click at [662, 37] on button "Mailbox Settings" at bounding box center [656, 41] width 53 height 17
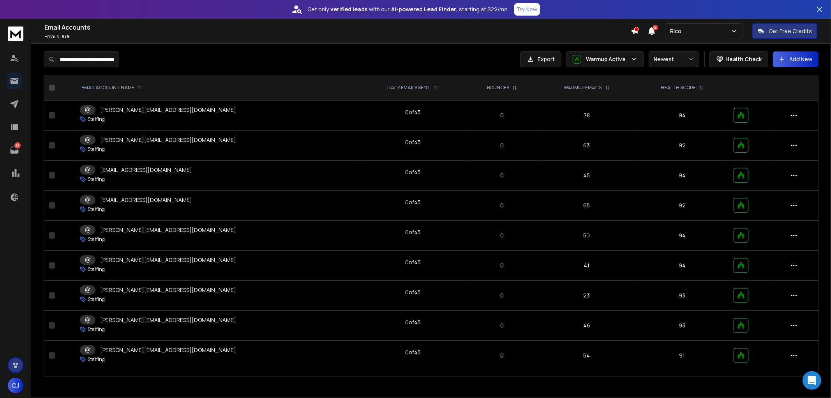
click at [359, 263] on td "0 of 45" at bounding box center [412, 260] width 107 height 20
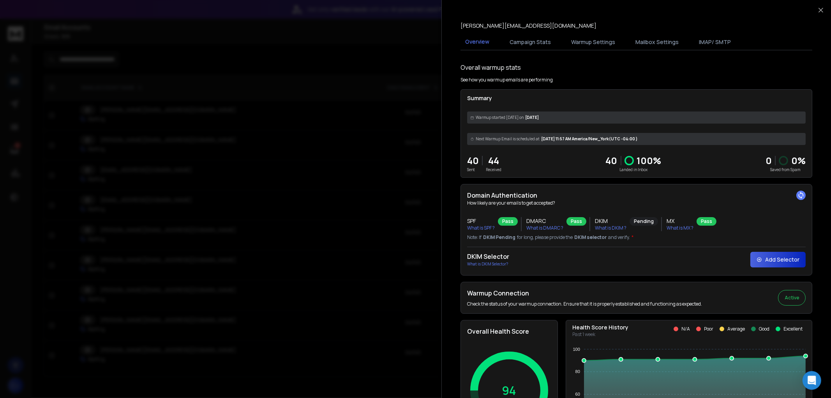
click at [647, 38] on button "Mailbox Settings" at bounding box center [656, 41] width 53 height 17
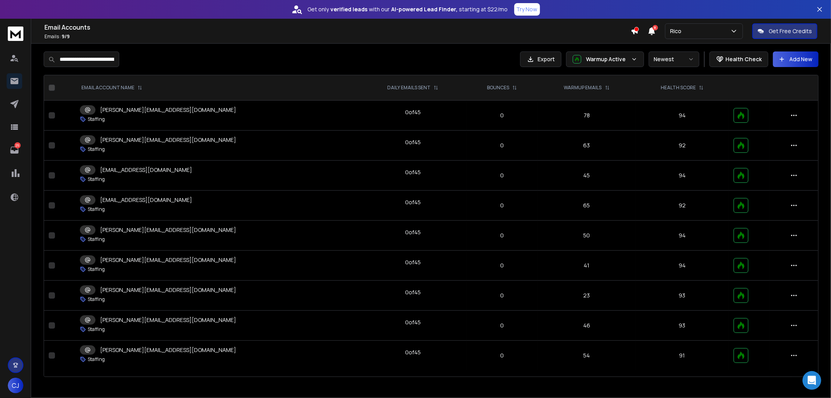
click at [359, 261] on td "0 of 45" at bounding box center [412, 260] width 107 height 20
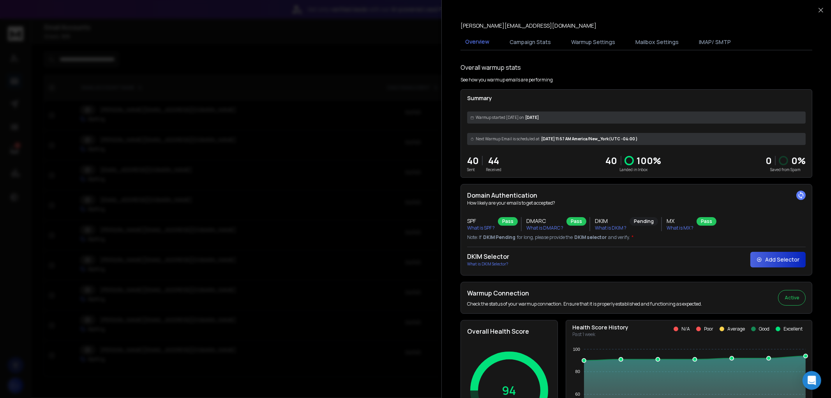
click at [660, 37] on button "Mailbox Settings" at bounding box center [656, 41] width 53 height 17
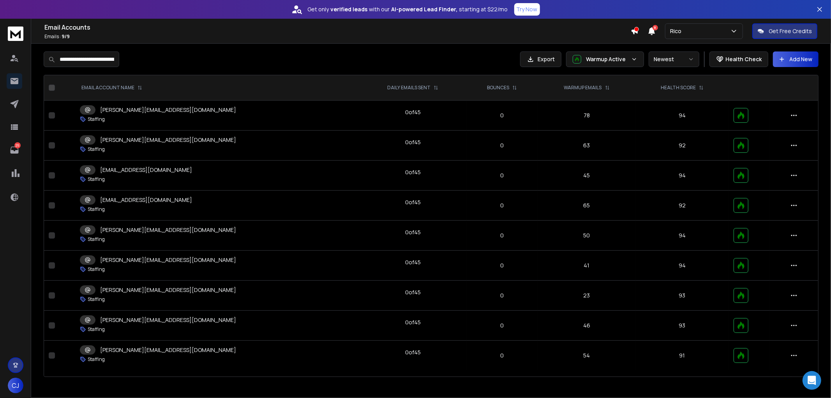
click at [459, 55] on div "**********" at bounding box center [280, 59] width 472 height 16
click at [16, 103] on icon at bounding box center [14, 104] width 8 height 8
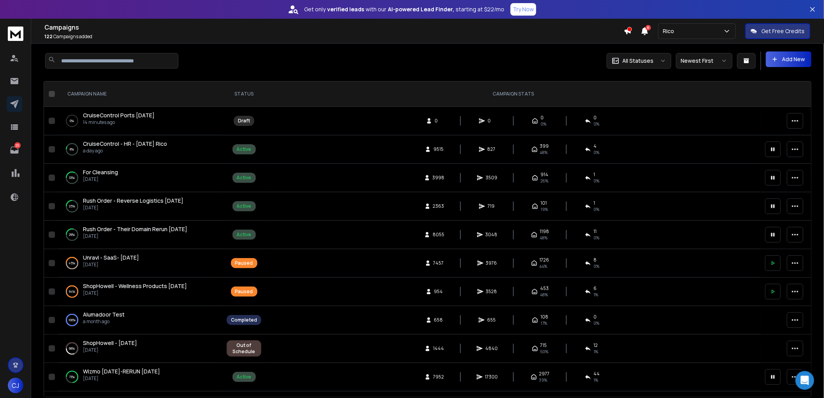
click at [277, 122] on div "0 0 0 0% 0 0%" at bounding box center [513, 120] width 485 height 12
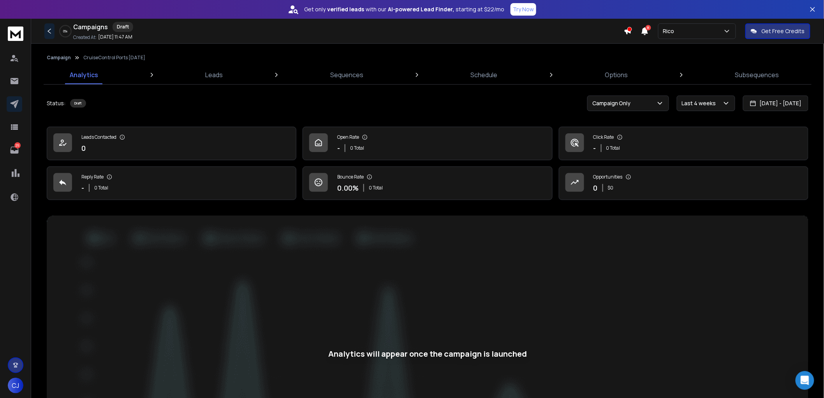
click at [44, 31] on button at bounding box center [49, 31] width 10 height 16
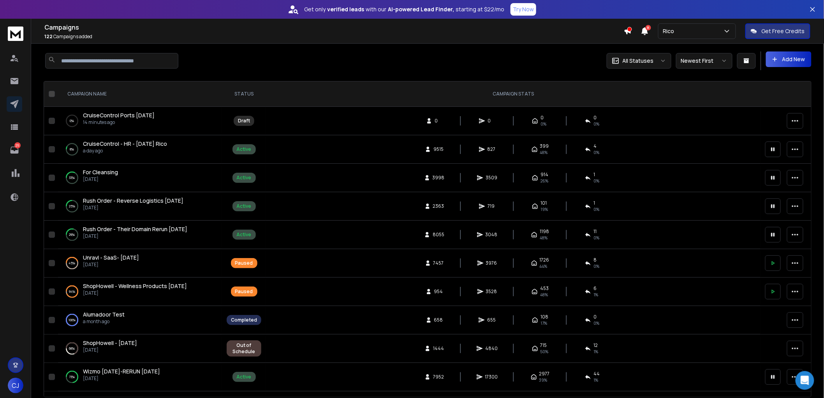
click at [787, 120] on button "button" at bounding box center [795, 121] width 16 height 16
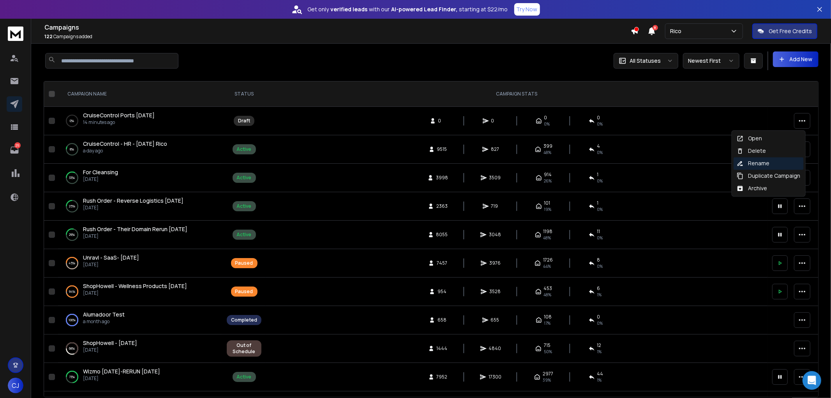
drag, startPoint x: 759, startPoint y: 162, endPoint x: 723, endPoint y: 157, distance: 36.6
click at [759, 162] on div "Rename" at bounding box center [752, 163] width 33 height 8
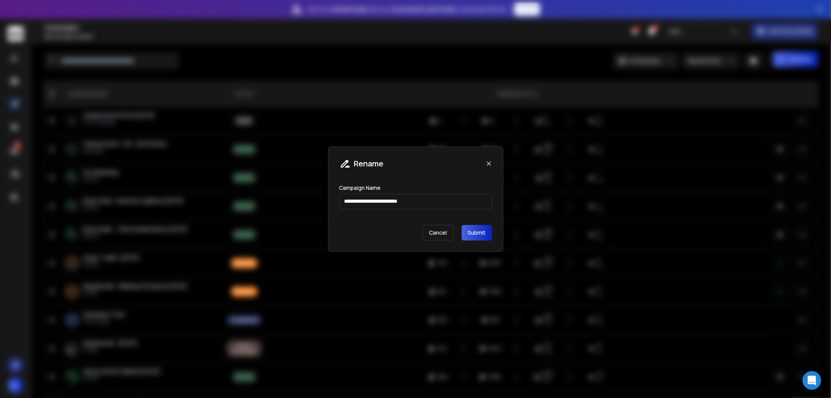
drag, startPoint x: 361, startPoint y: 200, endPoint x: 379, endPoint y: 199, distance: 18.7
click at [379, 199] on input "**********" at bounding box center [415, 202] width 153 height 16
type input "**********"
click at [476, 232] on button "Submit" at bounding box center [476, 233] width 30 height 16
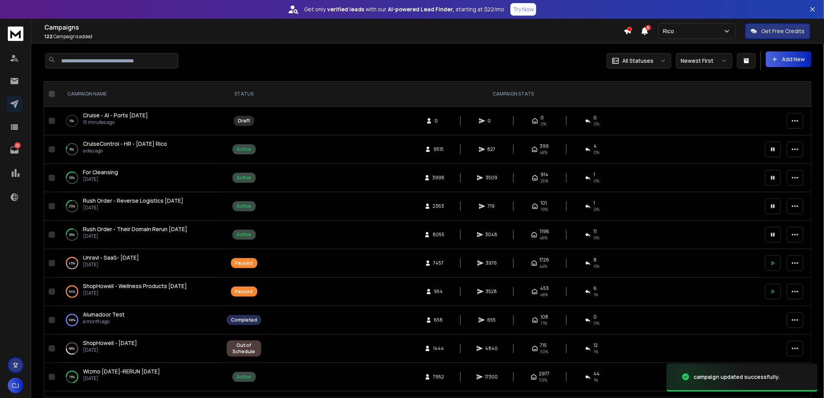
click at [295, 123] on div "0 0 0 0% 0 0%" at bounding box center [513, 120] width 485 height 12
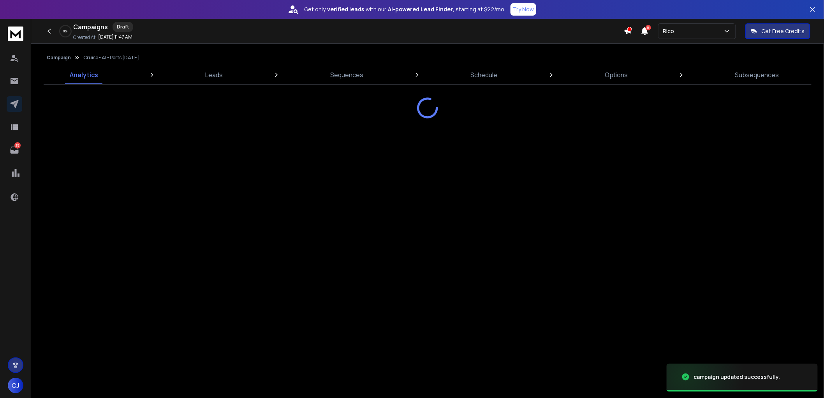
click at [324, 79] on div "Analytics Leads Sequences Schedule Options Subsequences" at bounding box center [425, 74] width 762 height 19
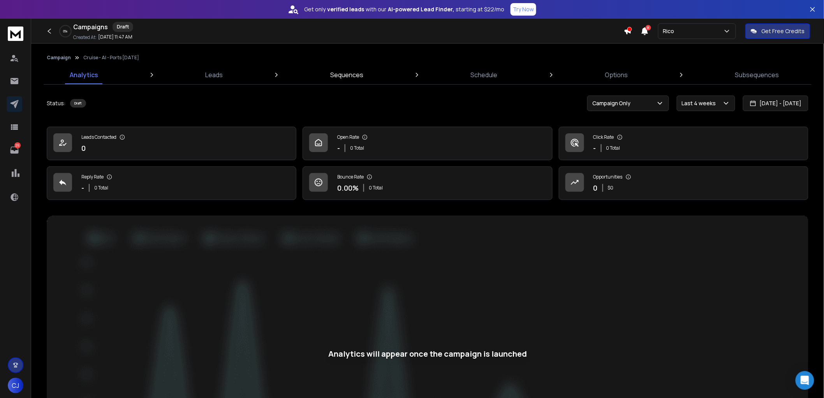
click at [349, 83] on link "Sequences" at bounding box center [347, 74] width 42 height 19
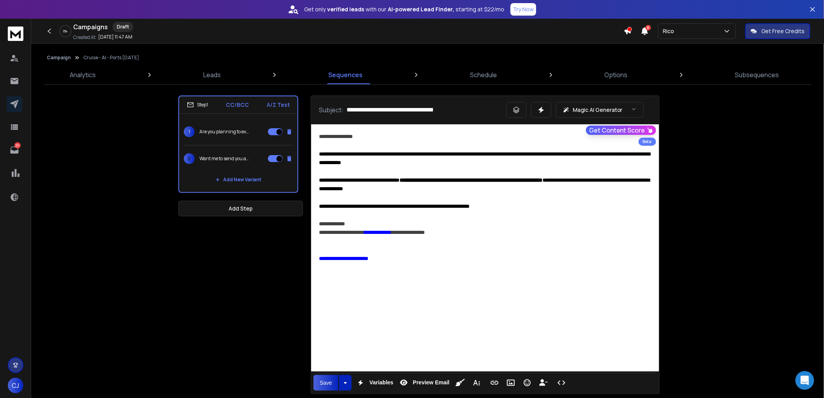
click at [228, 163] on div "2 Want me to send you a quick one-pager?" at bounding box center [216, 158] width 65 height 11
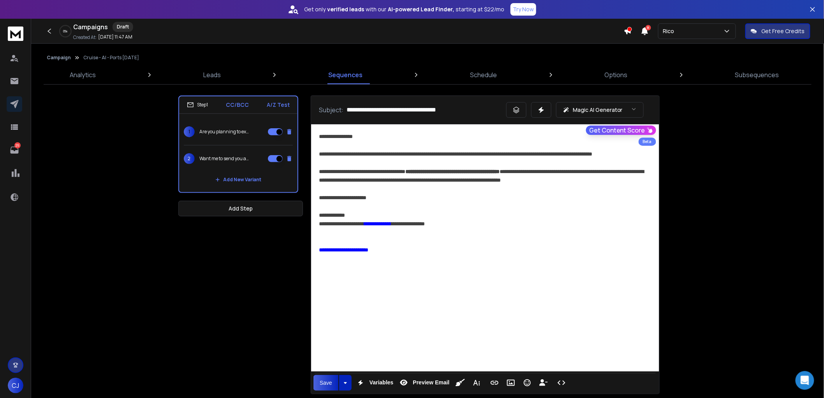
click at [226, 133] on p "Are you planning to expand on Amazon?" at bounding box center [224, 132] width 50 height 6
type input "**********"
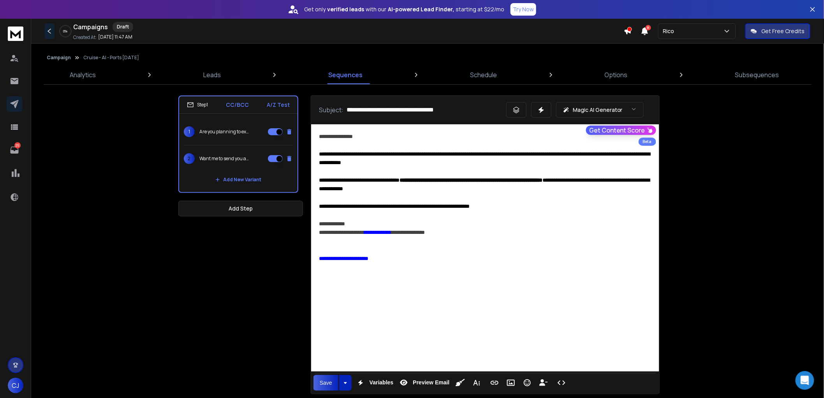
click at [53, 30] on button at bounding box center [49, 31] width 10 height 16
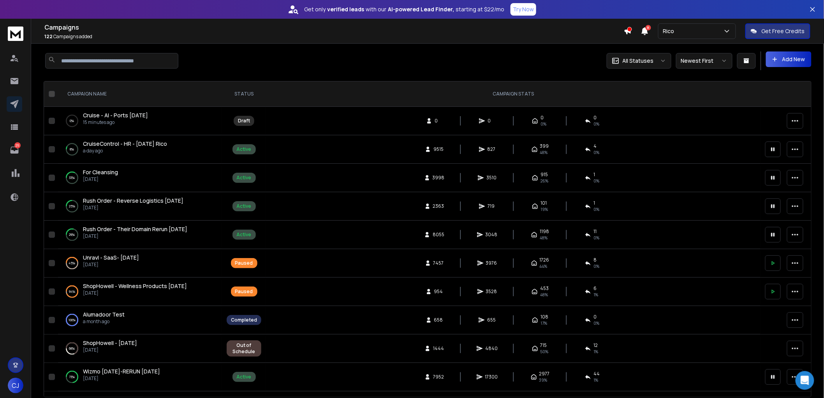
click at [151, 142] on span "CruiseControl - HR - [DATE] Rico" at bounding box center [125, 143] width 84 height 7
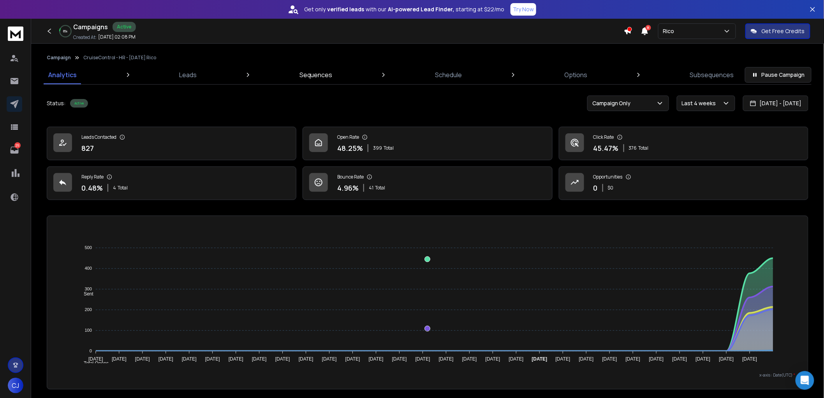
click at [324, 78] on p "Sequences" at bounding box center [315, 74] width 33 height 9
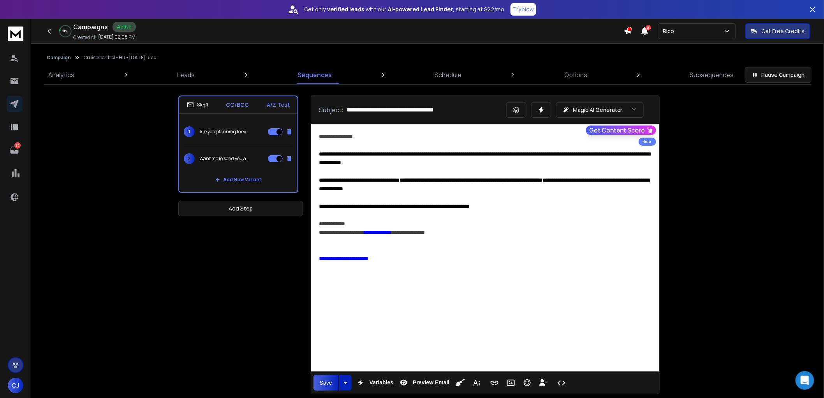
drag, startPoint x: 472, startPoint y: 109, endPoint x: 343, endPoint y: 98, distance: 129.4
click at [343, 98] on div "**********" at bounding box center [485, 110] width 348 height 28
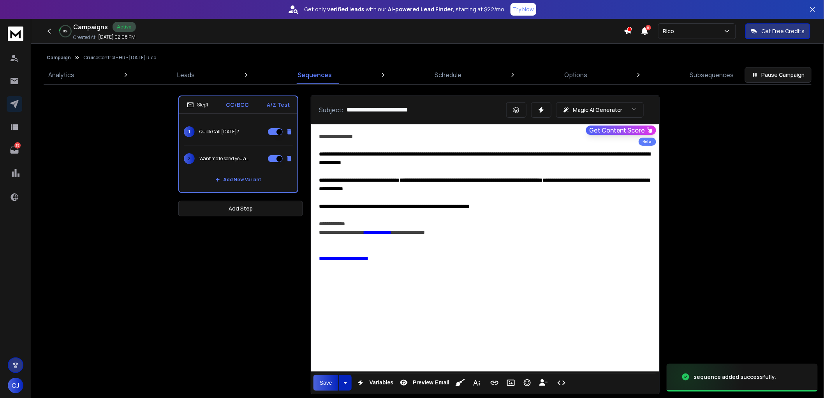
click at [222, 158] on p "Want me to send you a quick one-pager?" at bounding box center [224, 158] width 50 height 6
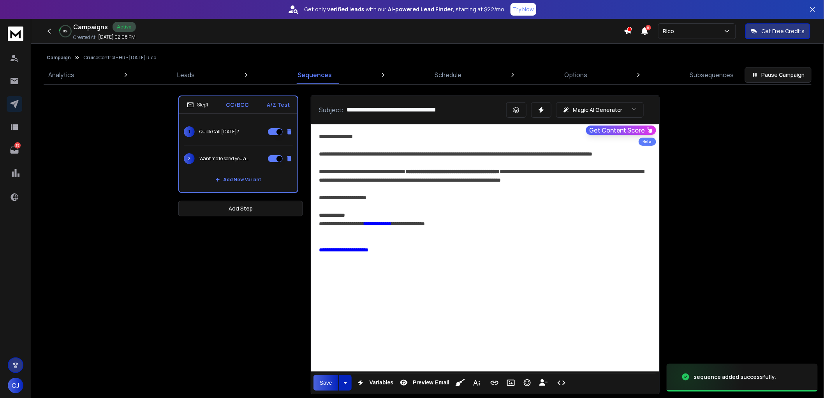
click at [215, 139] on div "1 Quick Call Next Wednesday?" at bounding box center [238, 131] width 109 height 27
type input "**********"
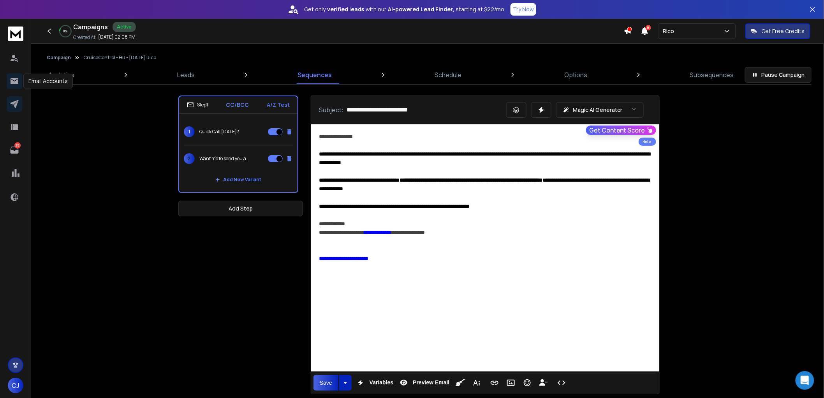
click at [11, 78] on icon at bounding box center [15, 81] width 8 height 6
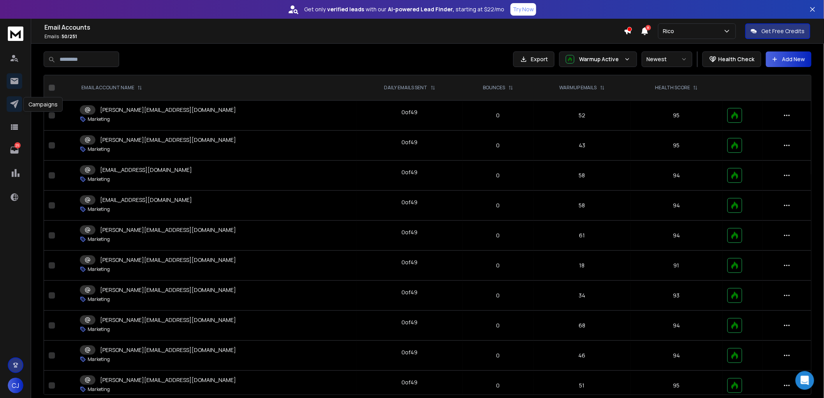
click at [12, 104] on icon at bounding box center [14, 104] width 8 height 8
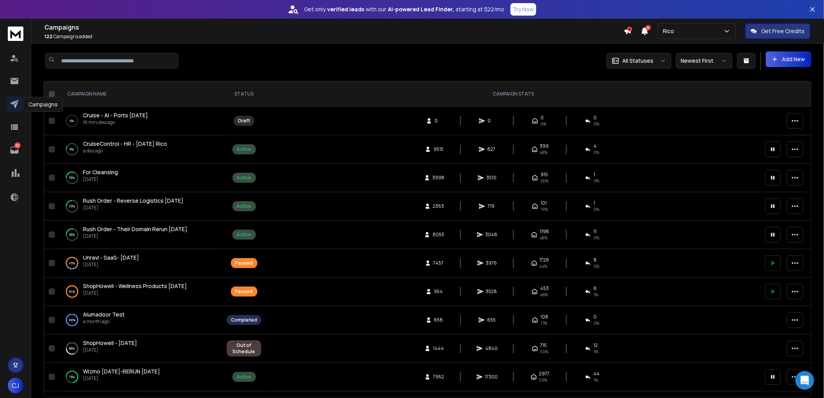
click at [190, 117] on div "0 % Cruise - AI - Ports Sept 11 16 minutes ago" at bounding box center [140, 120] width 148 height 19
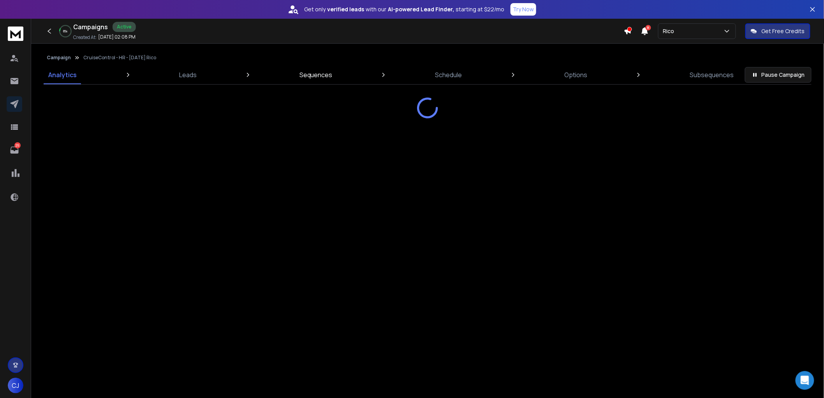
click at [331, 75] on p "Sequences" at bounding box center [315, 74] width 33 height 9
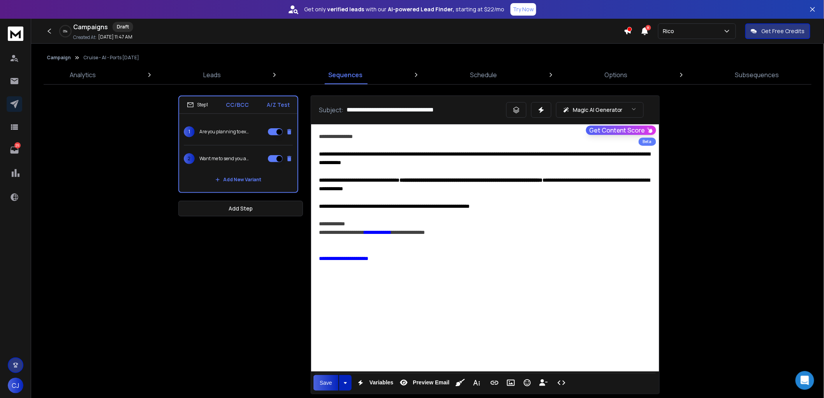
click at [426, 112] on input "**********" at bounding box center [423, 109] width 152 height 9
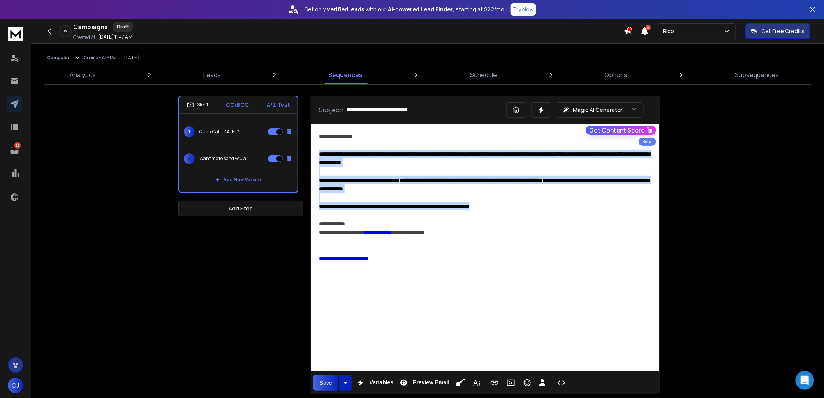
drag, startPoint x: 530, startPoint y: 203, endPoint x: 317, endPoint y: 153, distance: 219.7
click at [317, 153] on div "**********" at bounding box center [485, 243] width 348 height 239
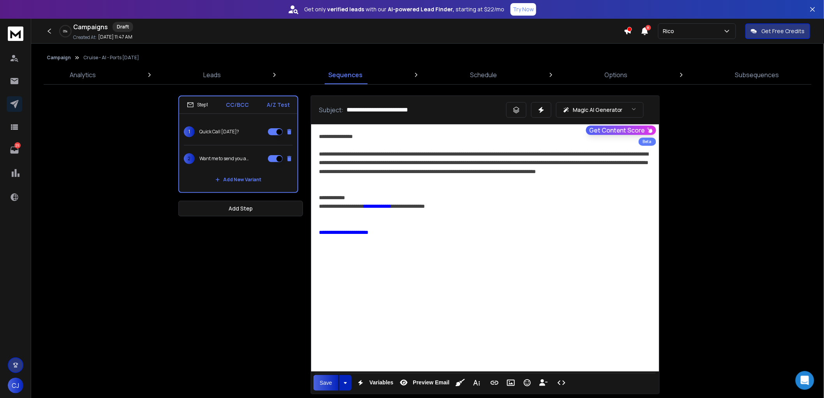
click at [468, 161] on div "**********" at bounding box center [485, 167] width 333 height 35
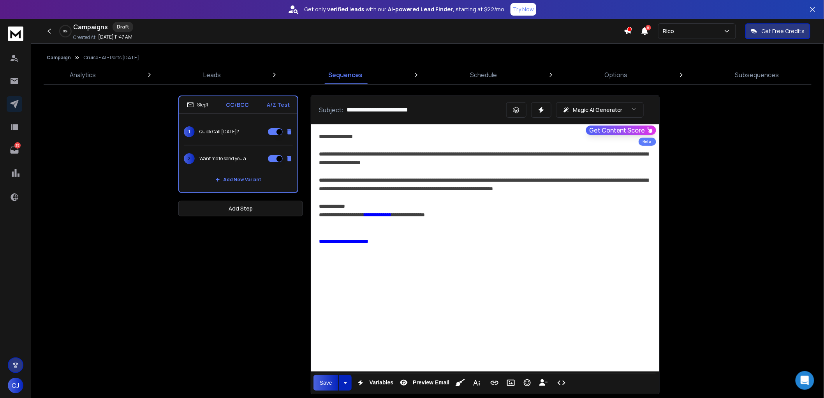
click at [431, 190] on div "**********" at bounding box center [485, 185] width 333 height 18
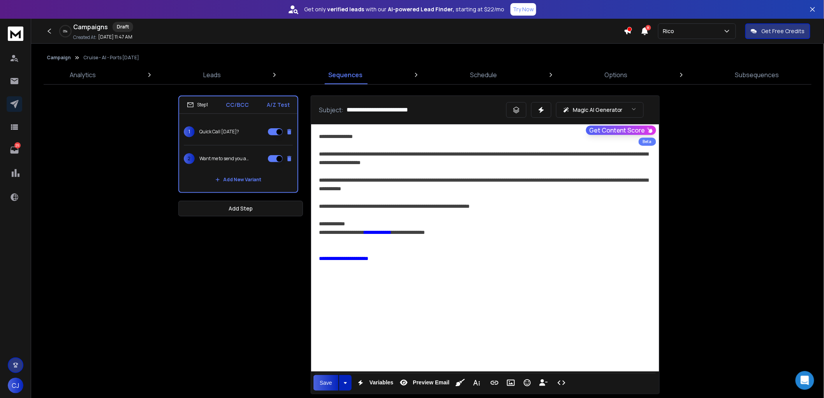
click at [227, 156] on p "Want me to send you a quick one-pager?" at bounding box center [224, 158] width 50 height 6
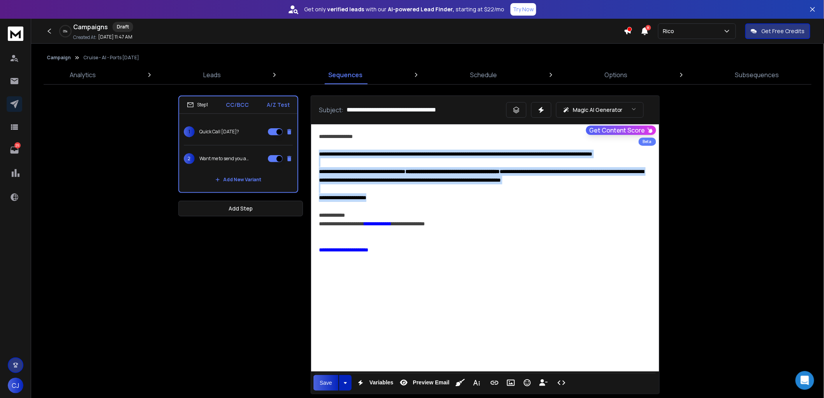
drag, startPoint x: 392, startPoint y: 204, endPoint x: 315, endPoint y: 156, distance: 91.3
click at [315, 156] on div "**********" at bounding box center [485, 243] width 348 height 239
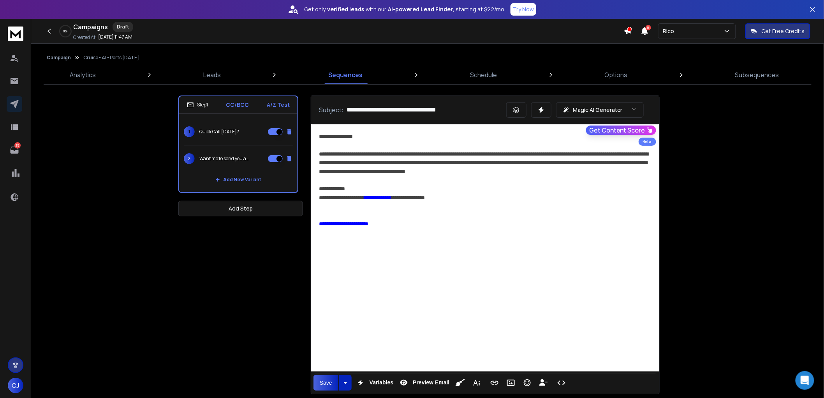
click at [318, 161] on div "**********" at bounding box center [485, 243] width 348 height 239
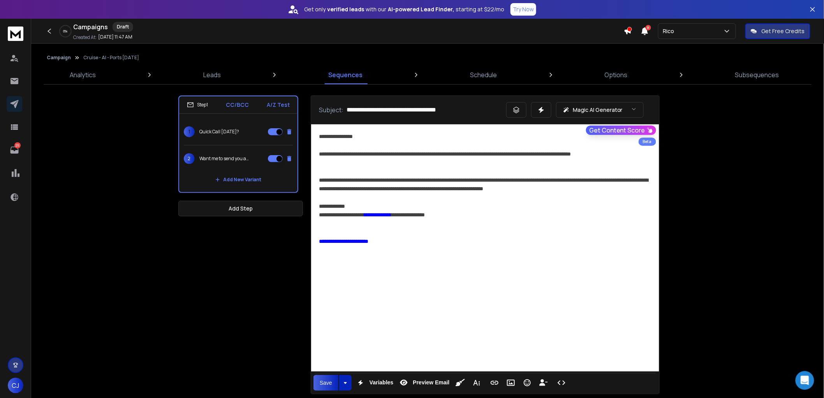
click at [522, 188] on div "**********" at bounding box center [485, 193] width 333 height 35
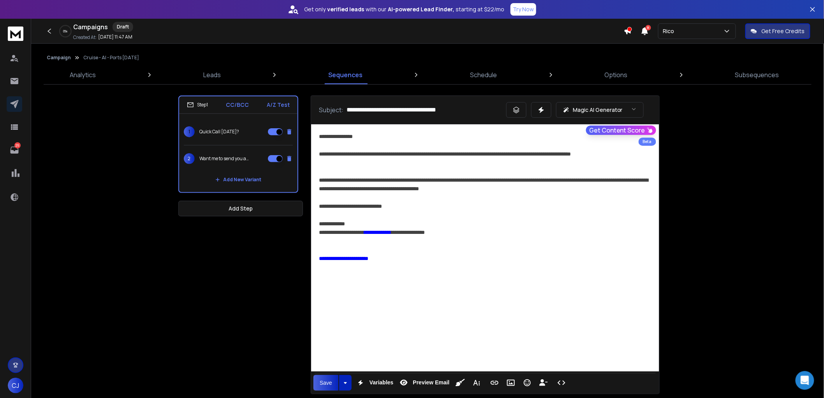
drag, startPoint x: 430, startPoint y: 109, endPoint x: 459, endPoint y: 109, distance: 30.0
click at [459, 109] on input "**********" at bounding box center [423, 109] width 152 height 9
type input "**********"
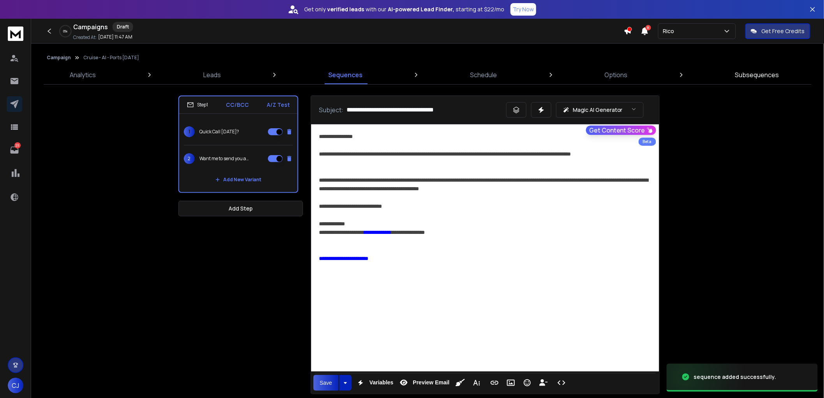
click at [759, 72] on p "Subsequences" at bounding box center [757, 74] width 44 height 9
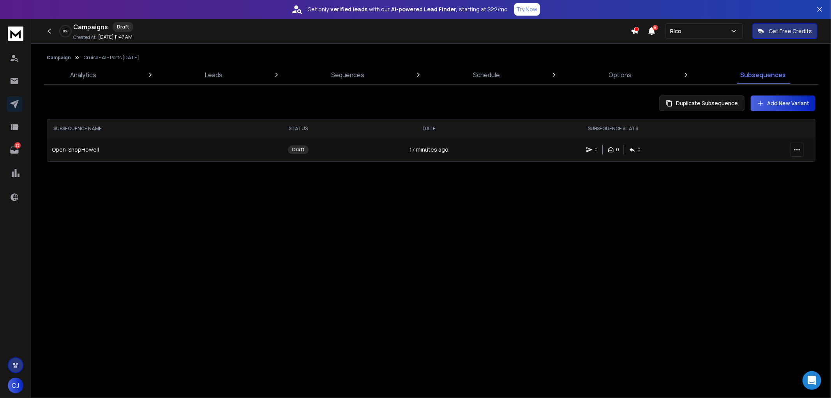
click at [160, 152] on td "Open-ShopHowell" at bounding box center [146, 149] width 199 height 23
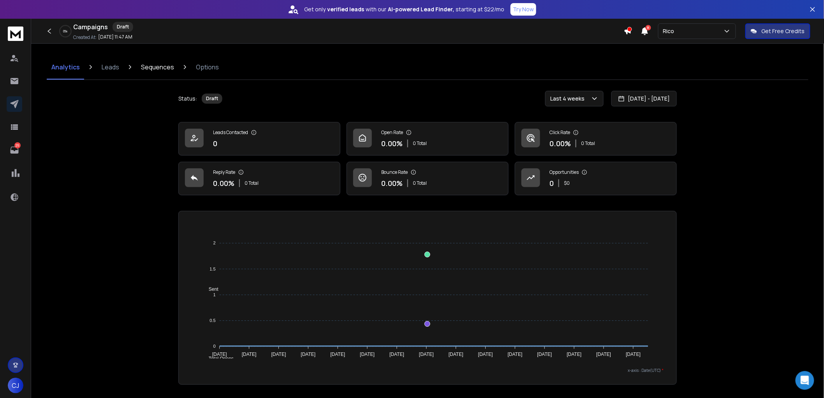
click at [156, 66] on p "Sequences" at bounding box center [157, 66] width 33 height 9
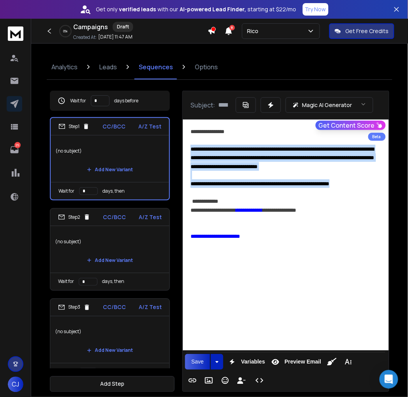
drag, startPoint x: 379, startPoint y: 184, endPoint x: 188, endPoint y: 150, distance: 193.7
click at [188, 150] on div "**********" at bounding box center [286, 235] width 206 height 231
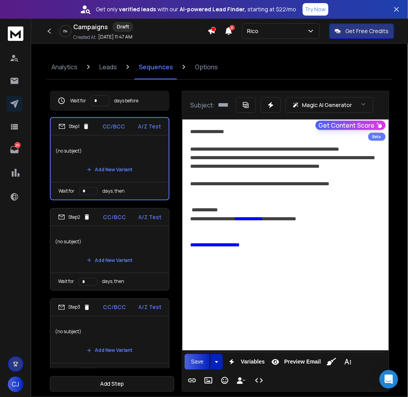
click at [246, 174] on p "**********" at bounding box center [285, 166] width 191 height 26
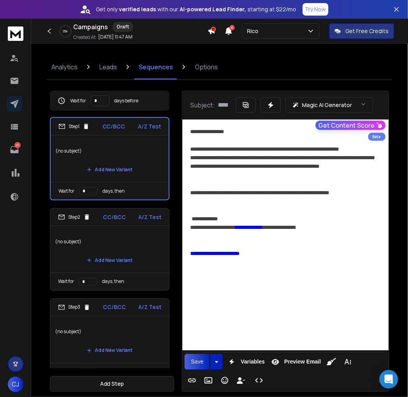
click at [378, 192] on p "**********" at bounding box center [285, 192] width 191 height 9
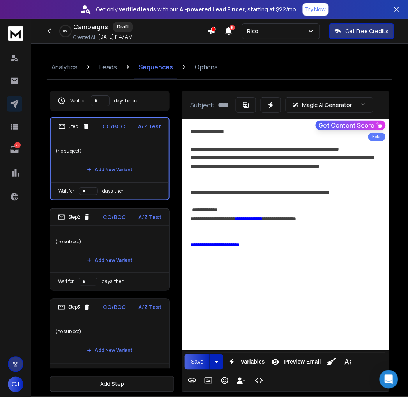
click at [341, 166] on p "**********" at bounding box center [285, 166] width 191 height 26
click at [109, 235] on p "(no subject)" at bounding box center [109, 242] width 109 height 22
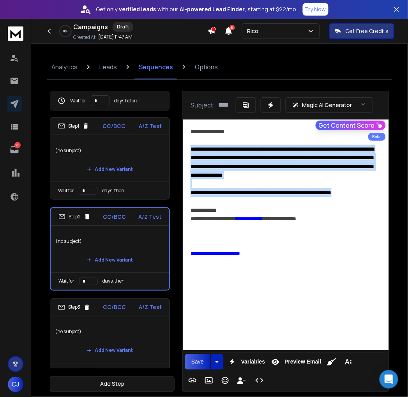
drag, startPoint x: 371, startPoint y: 191, endPoint x: 191, endPoint y: 149, distance: 184.8
click at [191, 149] on div "**********" at bounding box center [286, 235] width 206 height 231
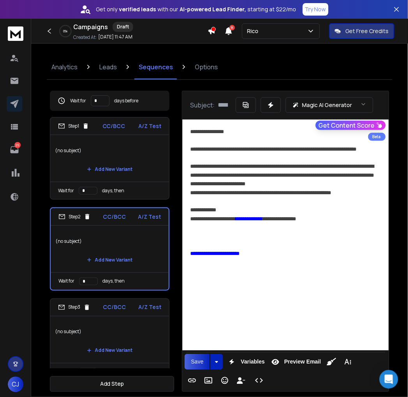
click at [235, 157] on p "**********" at bounding box center [285, 154] width 191 height 18
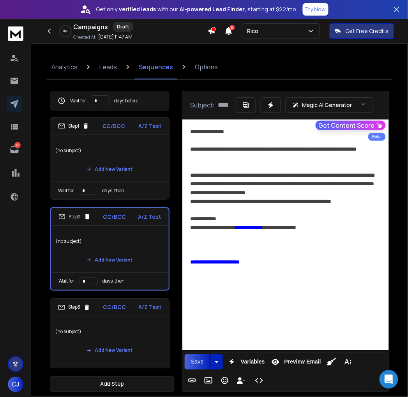
click at [187, 203] on div "**********" at bounding box center [285, 235] width 206 height 231
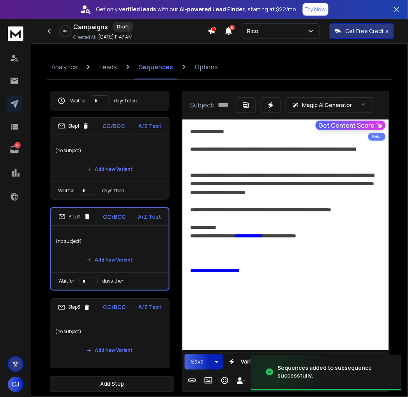
click at [124, 148] on p "(no subject)" at bounding box center [109, 151] width 109 height 22
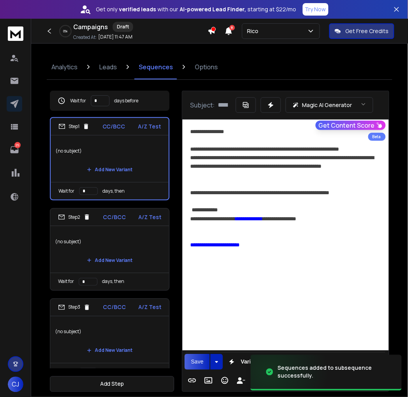
click at [122, 241] on p "(no subject)" at bounding box center [109, 242] width 109 height 22
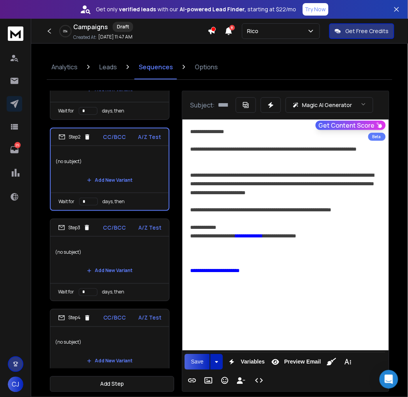
scroll to position [86, 0]
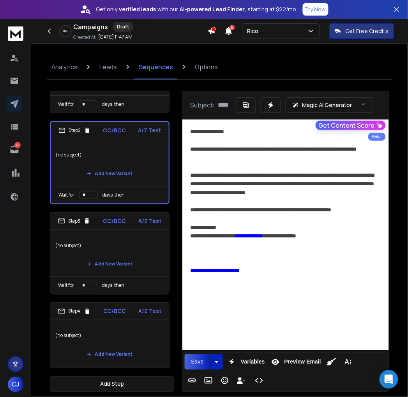
click at [127, 248] on p "(no subject)" at bounding box center [109, 246] width 109 height 22
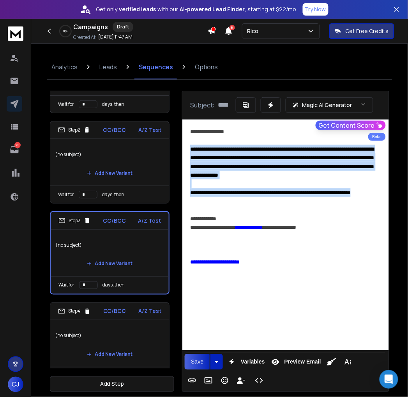
drag, startPoint x: 209, startPoint y: 198, endPoint x: 187, endPoint y: 152, distance: 50.7
click at [187, 152] on div "**********" at bounding box center [285, 235] width 206 height 231
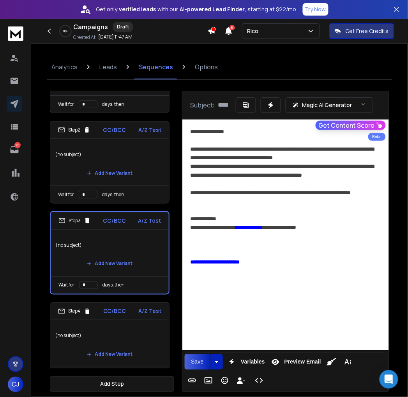
click at [338, 156] on p "**********" at bounding box center [285, 154] width 191 height 18
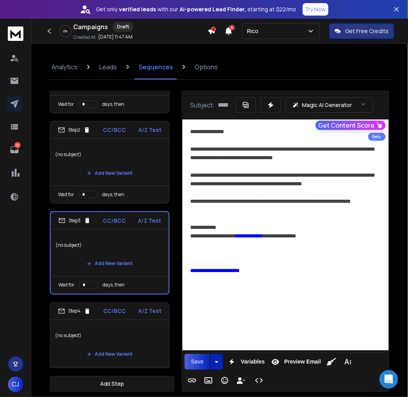
click at [227, 193] on p "**********" at bounding box center [285, 184] width 191 height 26
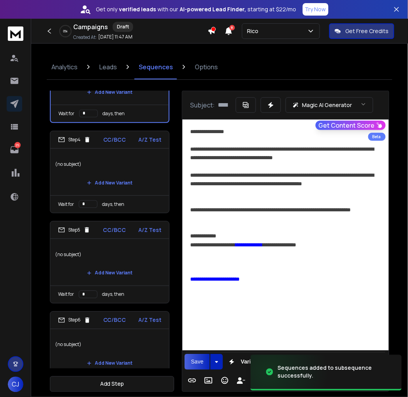
scroll to position [259, 0]
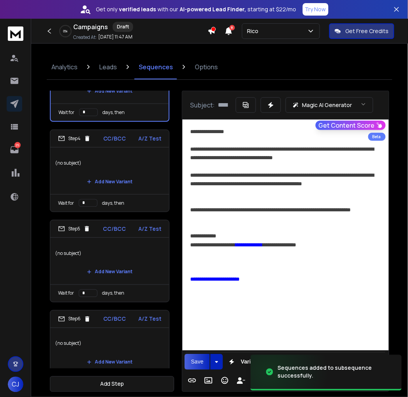
click at [130, 164] on p "(no subject)" at bounding box center [109, 163] width 109 height 22
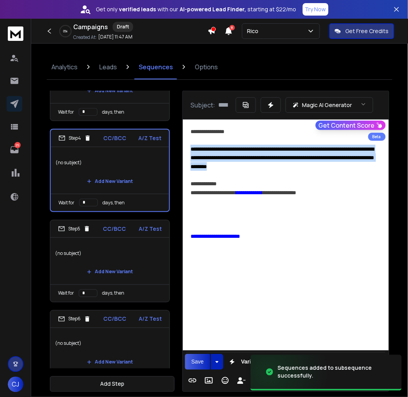
drag, startPoint x: 308, startPoint y: 167, endPoint x: 189, endPoint y: 150, distance: 120.4
click at [189, 150] on div "**********" at bounding box center [286, 235] width 206 height 231
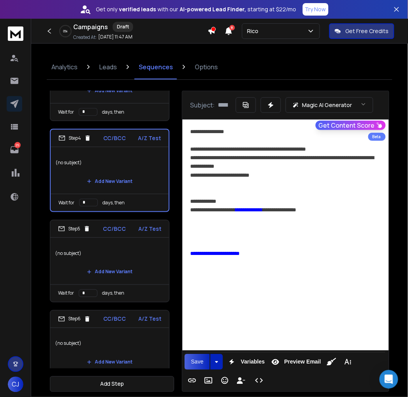
click at [339, 150] on p "**********" at bounding box center [285, 149] width 191 height 9
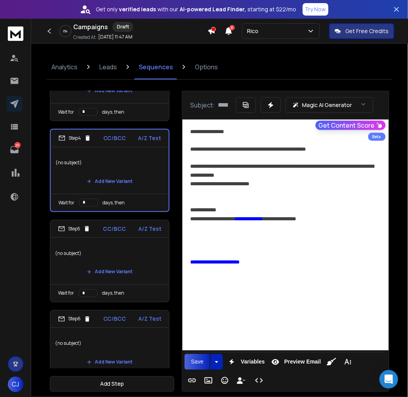
click at [273, 174] on p "**********" at bounding box center [285, 171] width 191 height 18
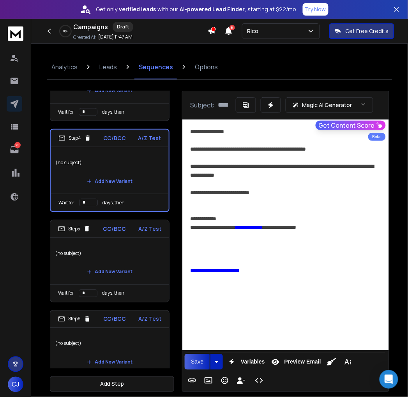
click at [275, 191] on p "**********" at bounding box center [285, 192] width 191 height 9
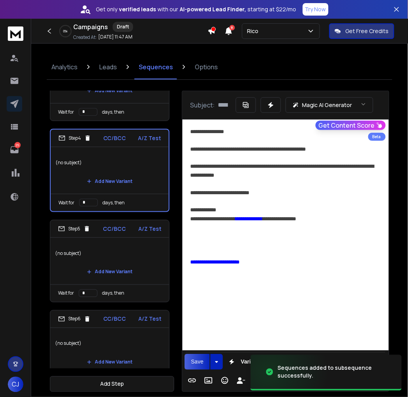
click at [104, 251] on p "(no subject)" at bounding box center [109, 254] width 109 height 22
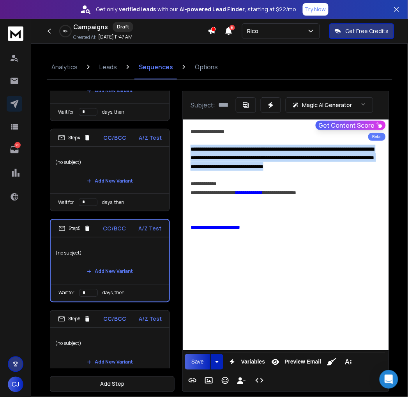
drag, startPoint x: 378, startPoint y: 167, endPoint x: 176, endPoint y: 147, distance: 202.8
click at [176, 147] on div "Wait for * days before Step 1 CC/BCC A/Z Test (no subject) Add New Variant Wait…" at bounding box center [219, 241] width 339 height 301
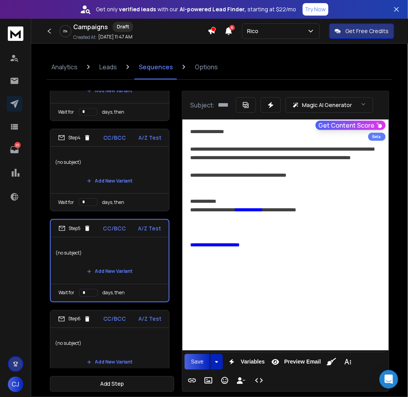
click at [266, 166] on p "**********" at bounding box center [285, 158] width 191 height 26
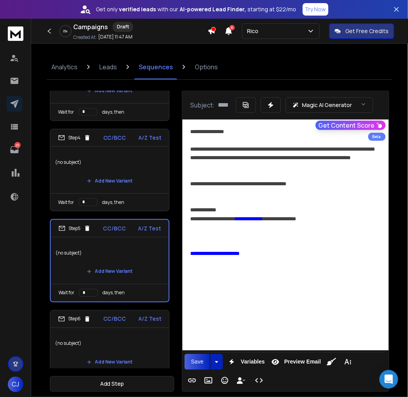
click at [326, 185] on p "**********" at bounding box center [285, 184] width 191 height 9
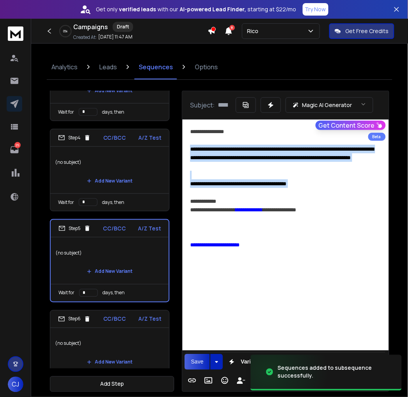
drag, startPoint x: 301, startPoint y: 181, endPoint x: 181, endPoint y: 150, distance: 123.6
click at [181, 150] on div "Wait for * days before Step 1 CC/BCC A/Z Test (no subject) Add New Variant Wait…" at bounding box center [219, 241] width 339 height 301
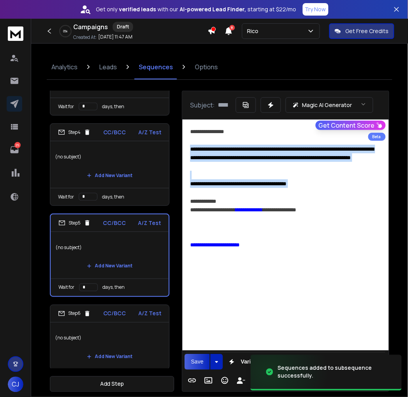
scroll to position [266, 0]
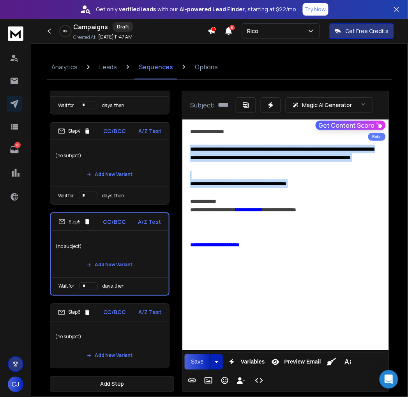
click at [118, 335] on p "(no subject)" at bounding box center [109, 337] width 109 height 22
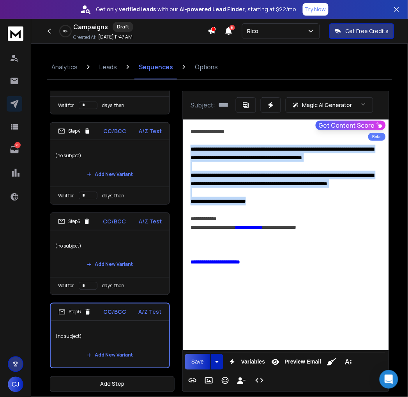
drag, startPoint x: 263, startPoint y: 211, endPoint x: 189, endPoint y: 150, distance: 95.4
click at [189, 150] on div "**********" at bounding box center [286, 235] width 206 height 231
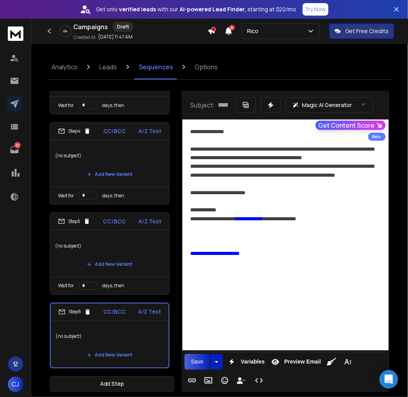
click at [355, 157] on p "**********" at bounding box center [285, 154] width 191 height 18
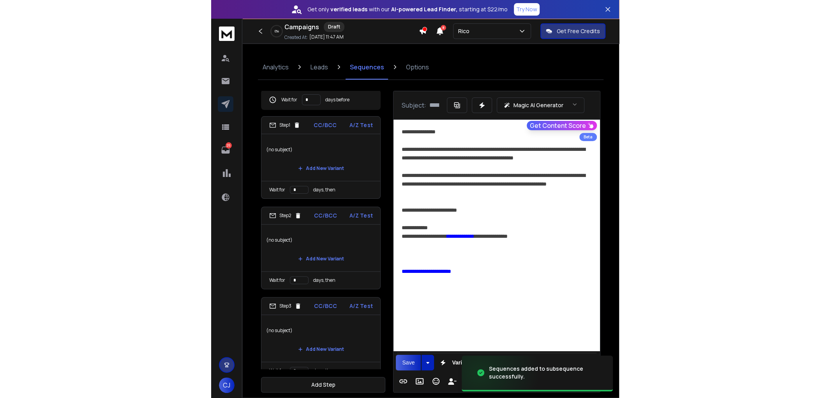
scroll to position [0, 0]
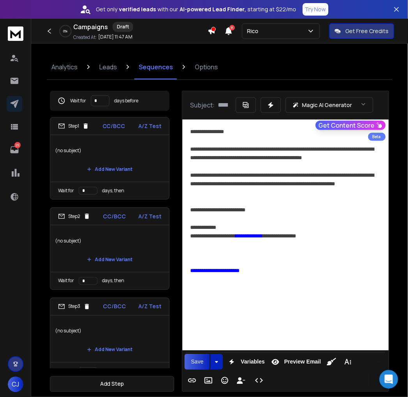
click at [102, 151] on p "(no subject)" at bounding box center [109, 151] width 109 height 22
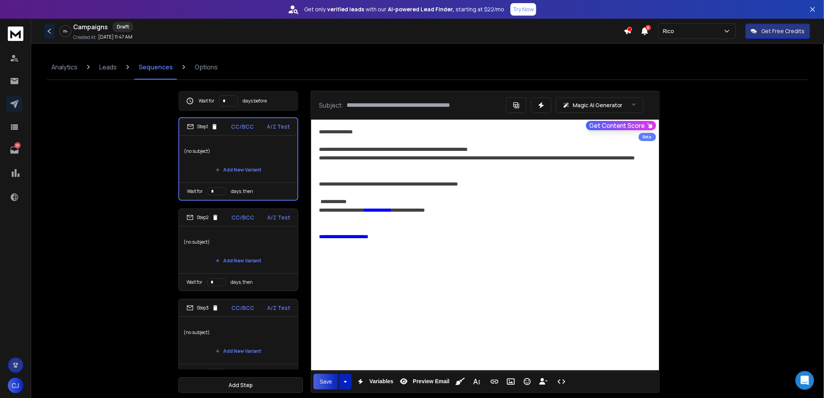
click at [49, 28] on icon at bounding box center [49, 31] width 7 height 7
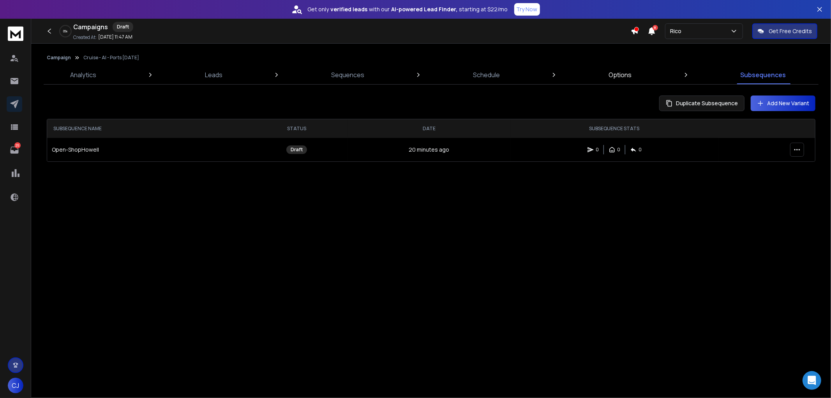
click at [621, 75] on p "Options" at bounding box center [619, 74] width 23 height 9
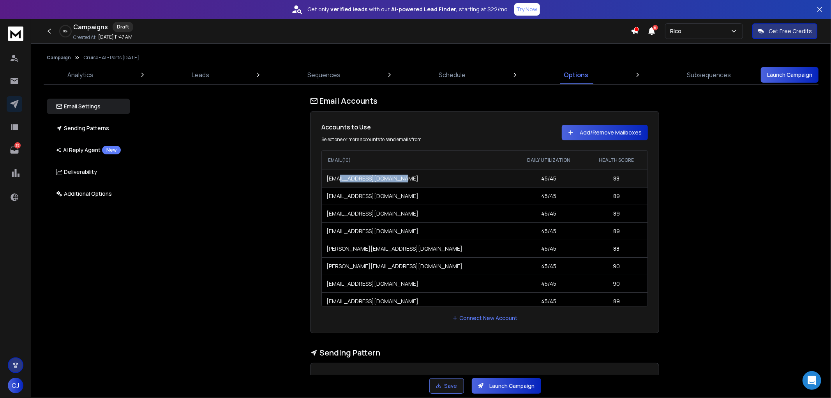
drag, startPoint x: 411, startPoint y: 176, endPoint x: 335, endPoint y: 180, distance: 75.6
click at [335, 180] on div "kai@systemprotect.digital" at bounding box center [416, 178] width 181 height 8
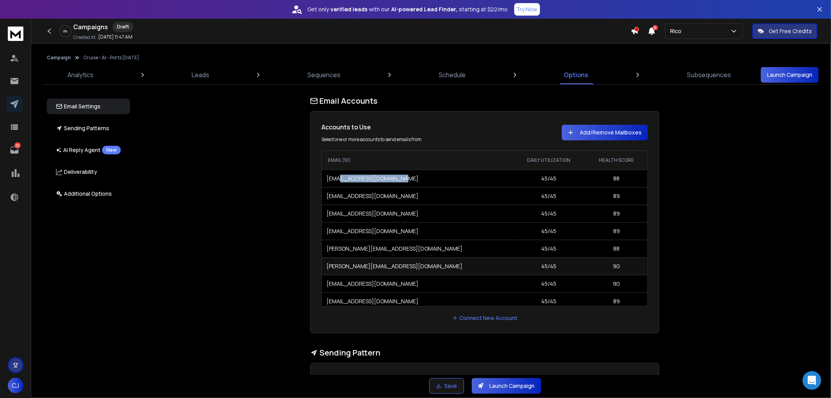
copy p "systemprotect.digital"
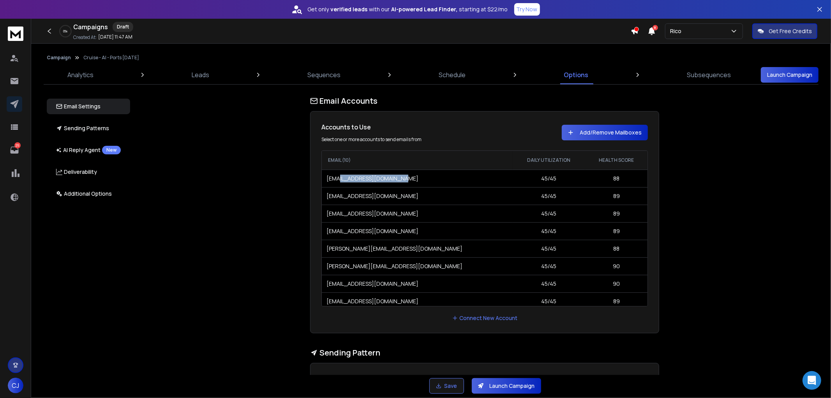
click at [604, 126] on button "Add/Remove Mailboxes" at bounding box center [605, 133] width 86 height 16
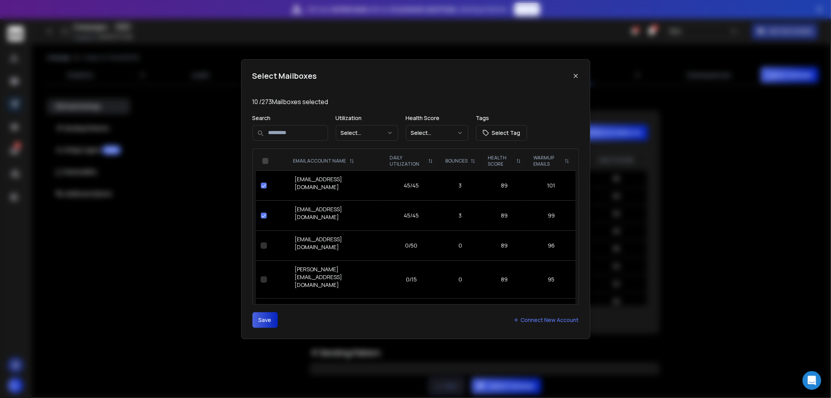
click at [299, 134] on input at bounding box center [290, 133] width 76 height 16
paste input "**********"
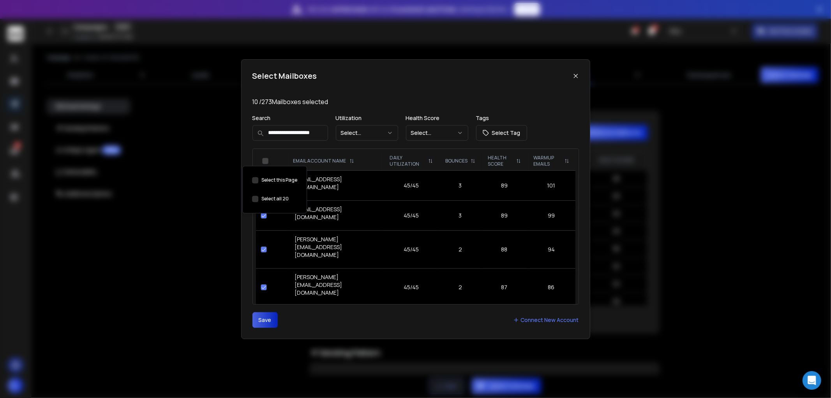
click at [253, 199] on button "Select this Page" at bounding box center [255, 199] width 6 height 6
click at [316, 133] on input "**********" at bounding box center [290, 133] width 76 height 16
paste input "********"
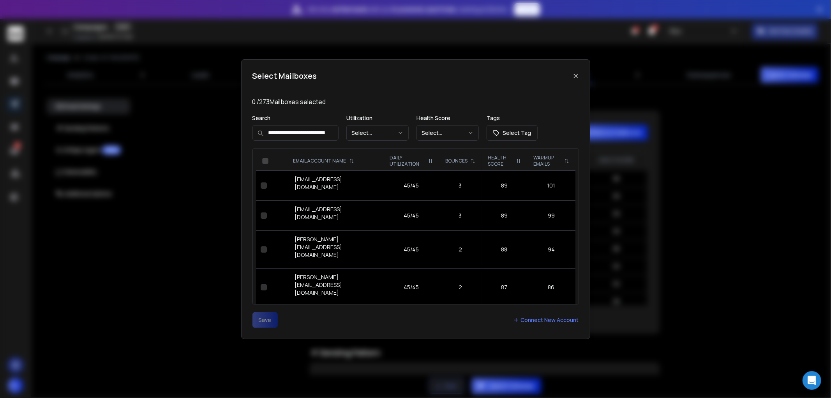
type input "**********"
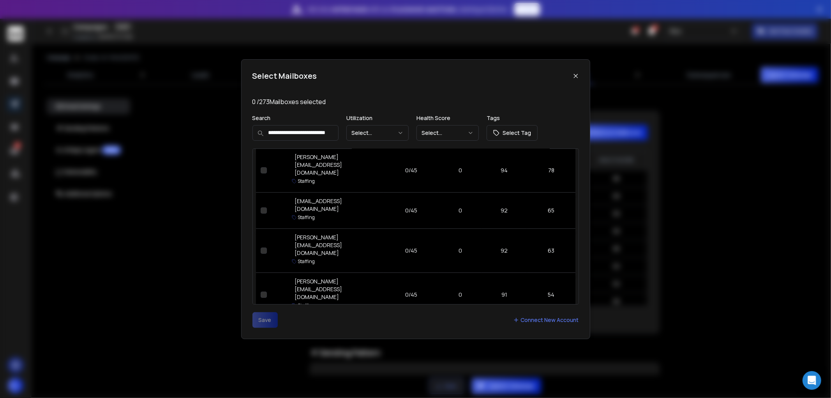
scroll to position [43, 0]
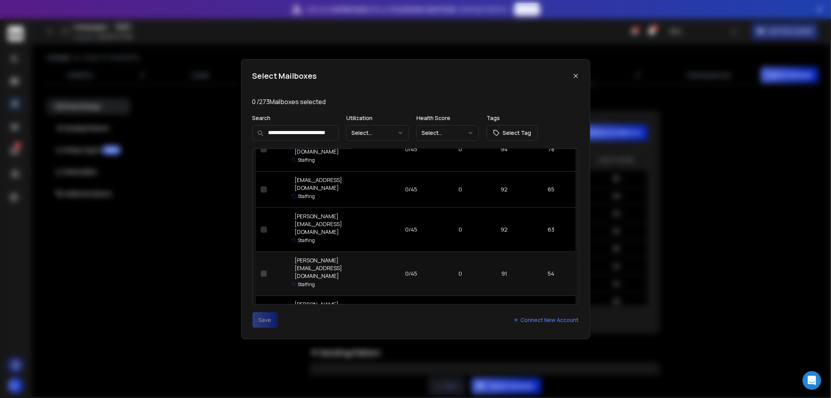
click at [263, 270] on button "button" at bounding box center [264, 273] width 6 height 6
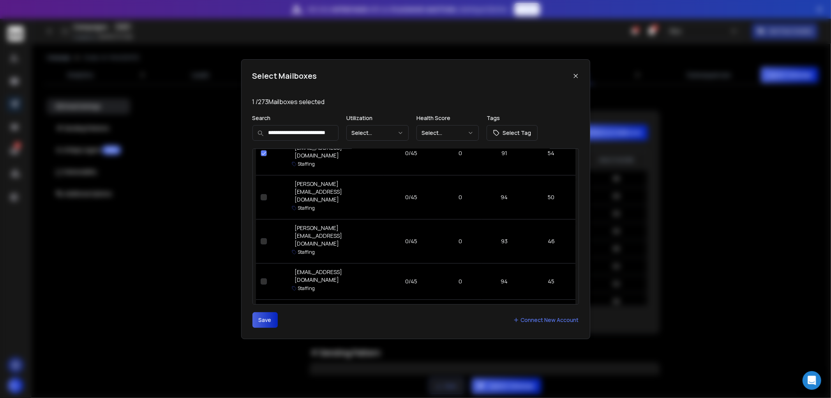
scroll to position [120, 0]
type button "on"
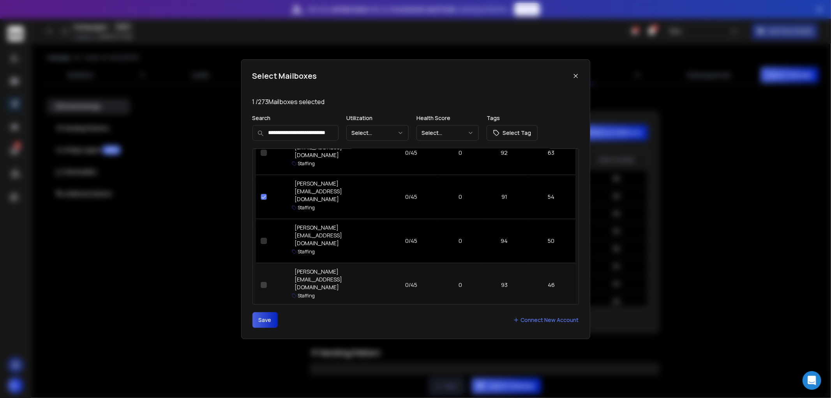
click at [263, 282] on button "button" at bounding box center [264, 285] width 6 height 6
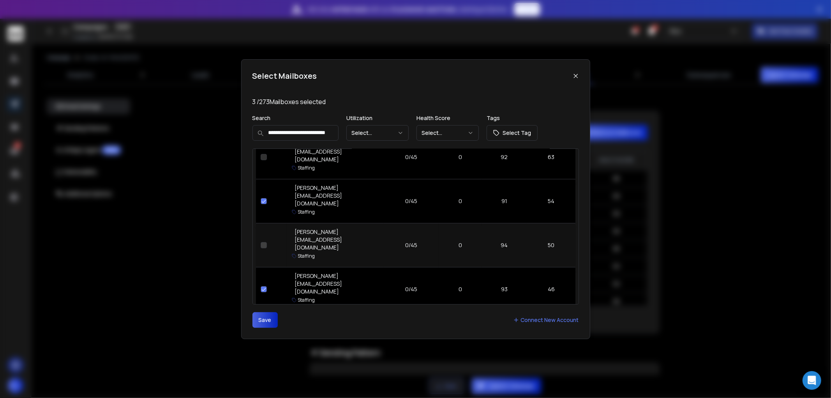
scroll to position [130, 0]
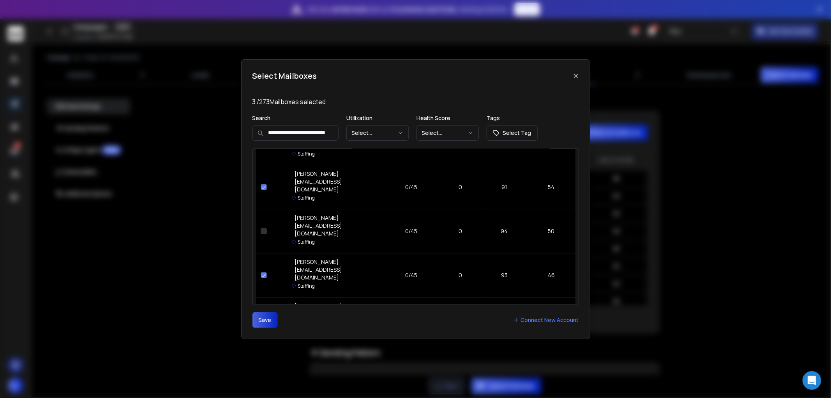
click at [261, 352] on button "button" at bounding box center [264, 355] width 6 height 6
click at [265, 320] on button "Save" at bounding box center [264, 320] width 25 height 16
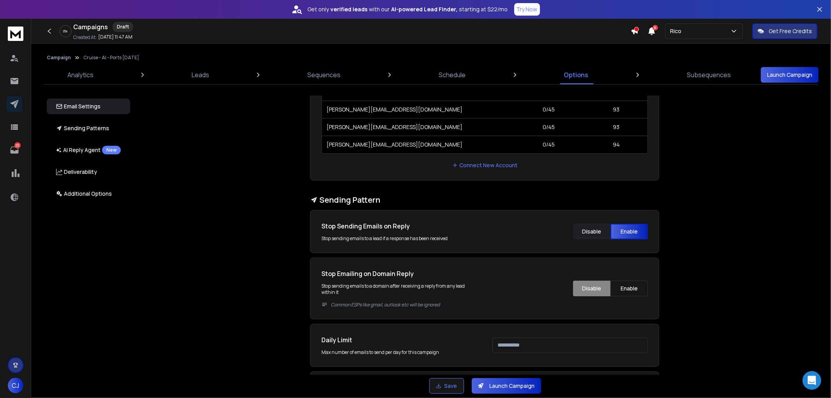
scroll to position [0, 0]
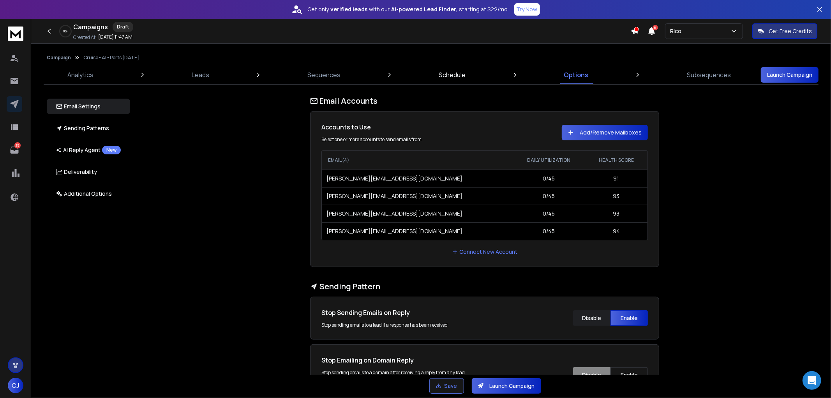
click at [454, 75] on p "Schedule" at bounding box center [452, 74] width 27 height 9
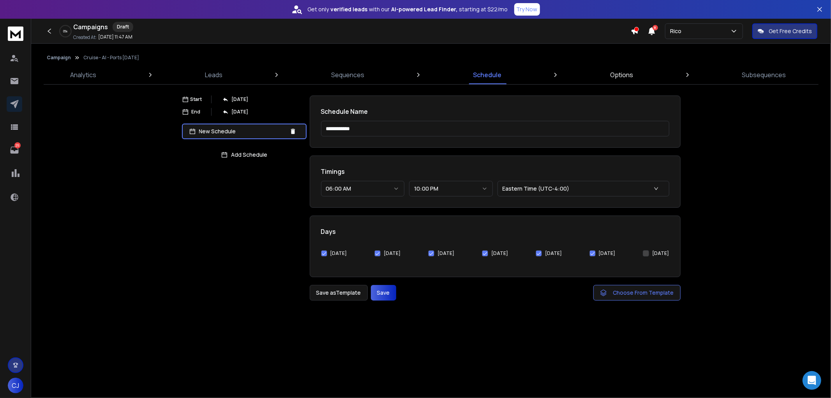
click at [625, 73] on p "Options" at bounding box center [621, 74] width 23 height 9
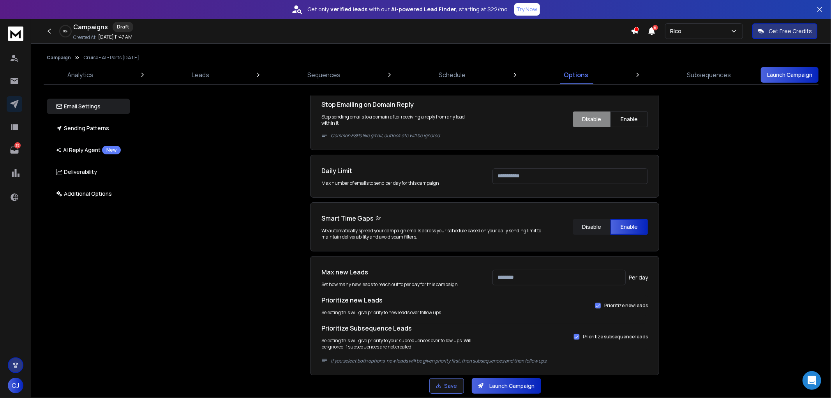
scroll to position [259, 0]
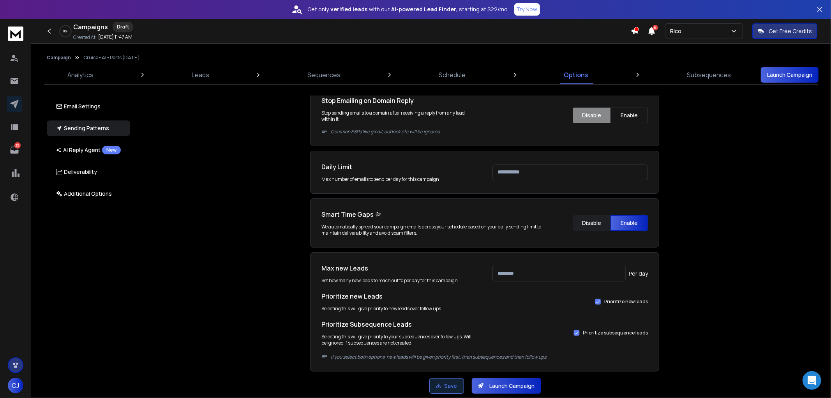
click at [440, 390] on button "Save" at bounding box center [446, 386] width 35 height 16
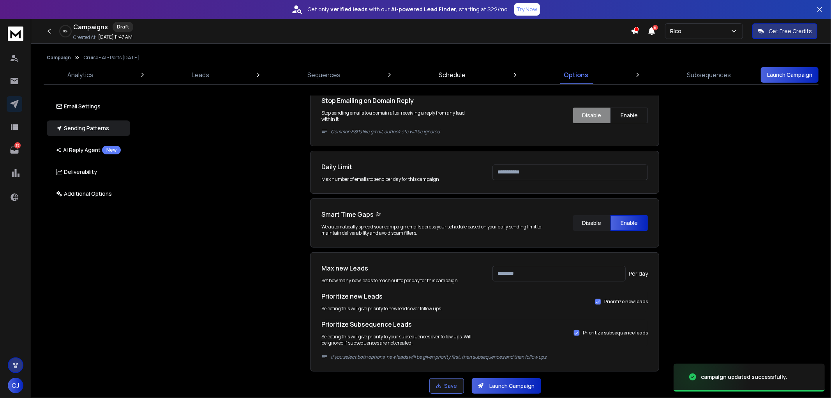
click at [454, 74] on p "Schedule" at bounding box center [452, 74] width 27 height 9
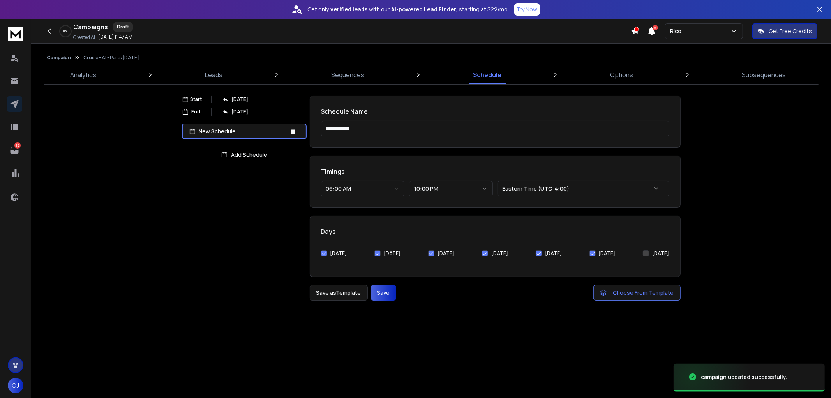
click at [248, 100] on p "Wed Sep 10 2025" at bounding box center [240, 99] width 17 height 6
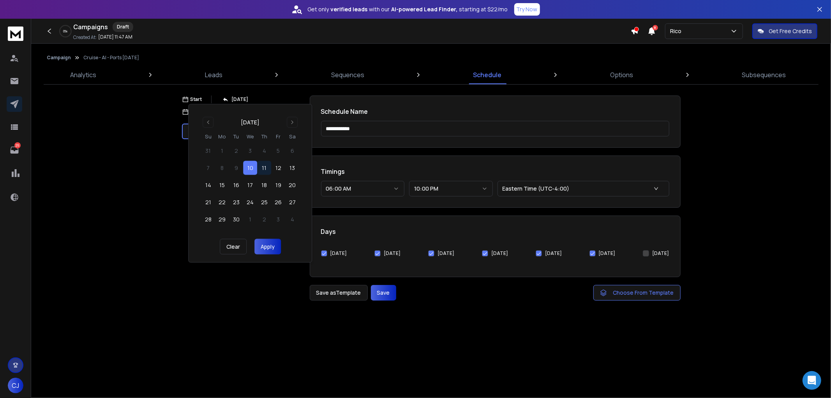
click at [250, 167] on td "10" at bounding box center [250, 168] width 14 height 14
click at [269, 172] on button "11" at bounding box center [264, 168] width 14 height 14
click at [270, 255] on div "September 2025 Su Mo Tu We Th Fr Sa 31 1 2 3 4 5 6 7 8 9 10 11 12 13 14 15 16 1…" at bounding box center [249, 183] width 123 height 158
click at [273, 248] on button "Apply" at bounding box center [267, 247] width 26 height 16
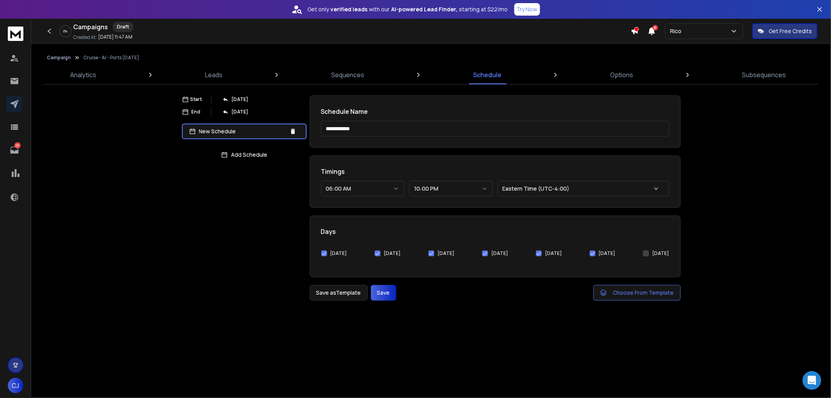
click at [391, 293] on button "Save" at bounding box center [383, 293] width 25 height 16
click at [338, 76] on p "Sequences" at bounding box center [347, 74] width 33 height 9
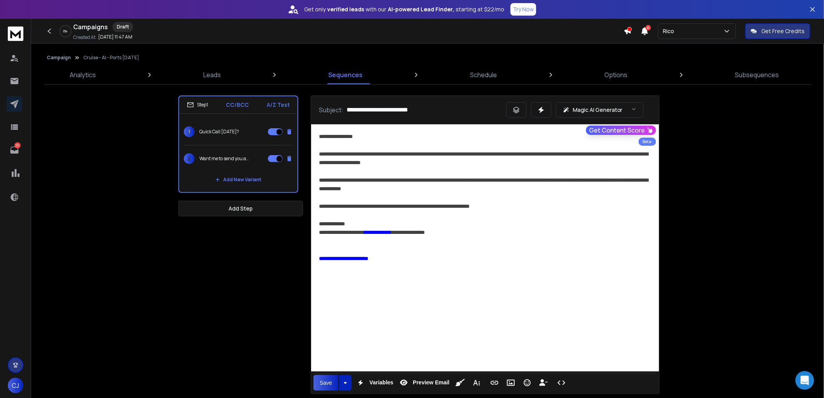
click at [220, 153] on div "2 Want me to send you a quick brochure?" at bounding box center [216, 158] width 65 height 11
type input "**********"
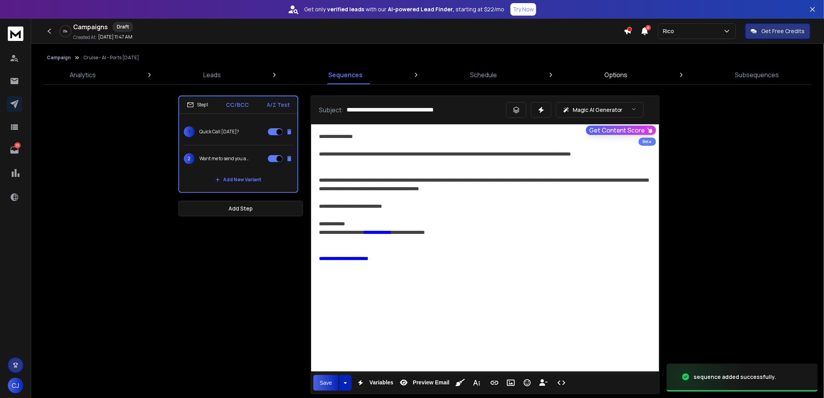
click at [616, 72] on p "Options" at bounding box center [616, 74] width 23 height 9
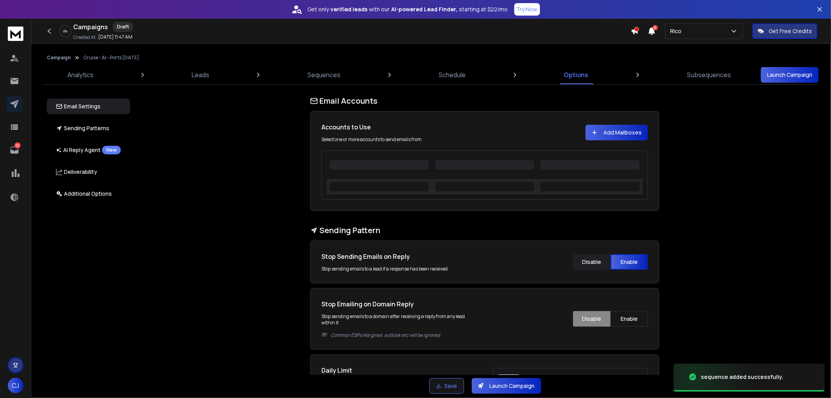
click at [511, 385] on button "Launch Campaign" at bounding box center [506, 386] width 69 height 16
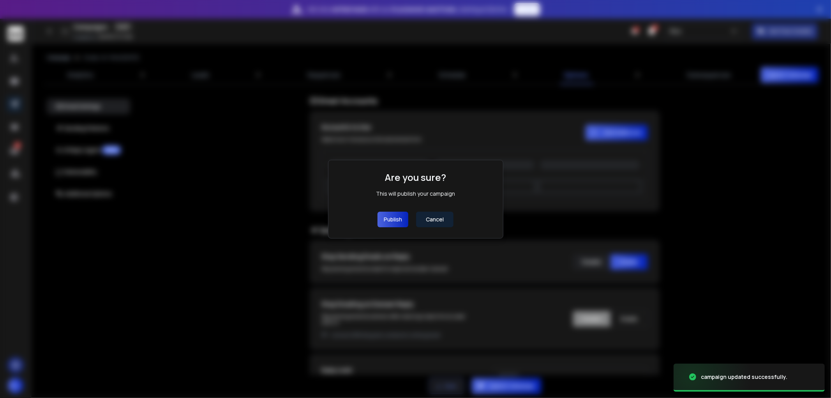
click at [393, 217] on button "Publish" at bounding box center [392, 219] width 31 height 16
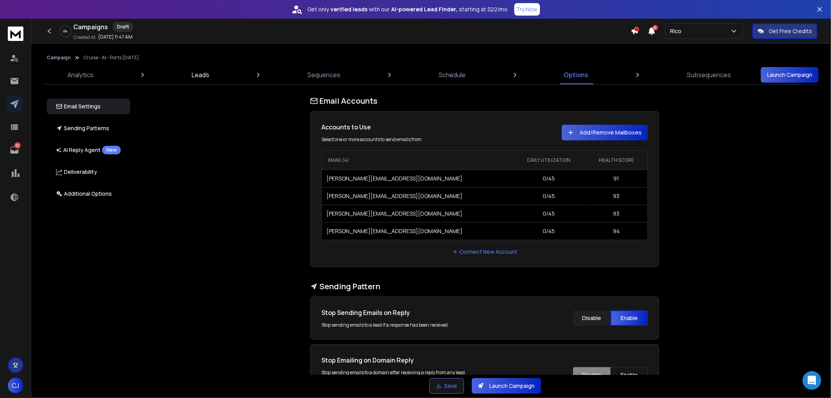
click at [196, 72] on p "Leads" at bounding box center [201, 74] width 18 height 9
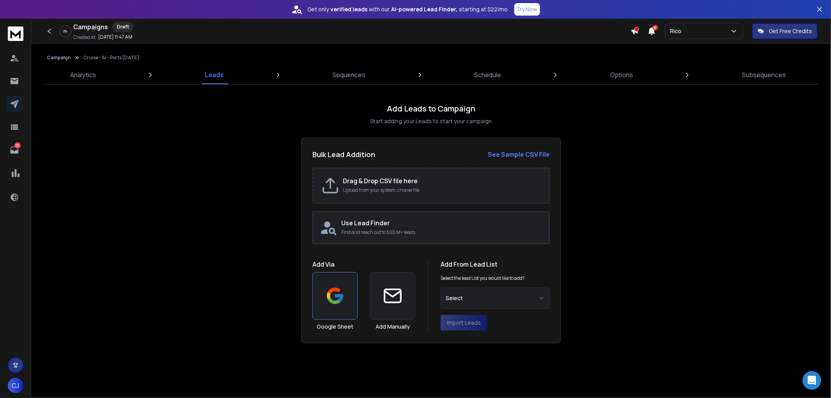
click at [332, 294] on icon at bounding box center [334, 295] width 19 height 23
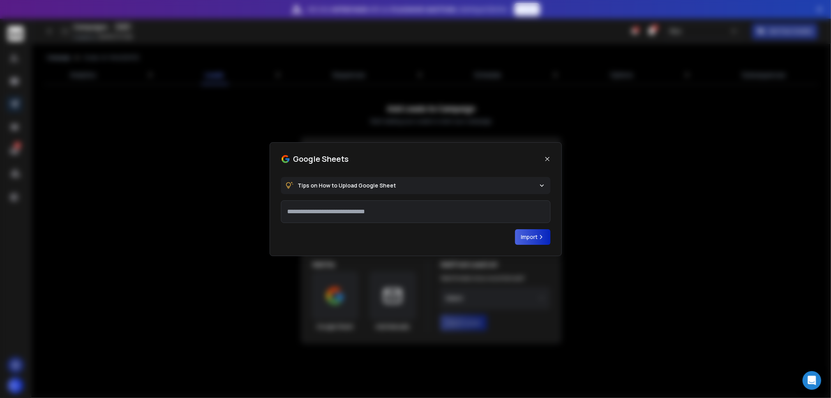
click at [369, 215] on input at bounding box center [415, 211] width 269 height 23
paste input "**********"
type input "**********"
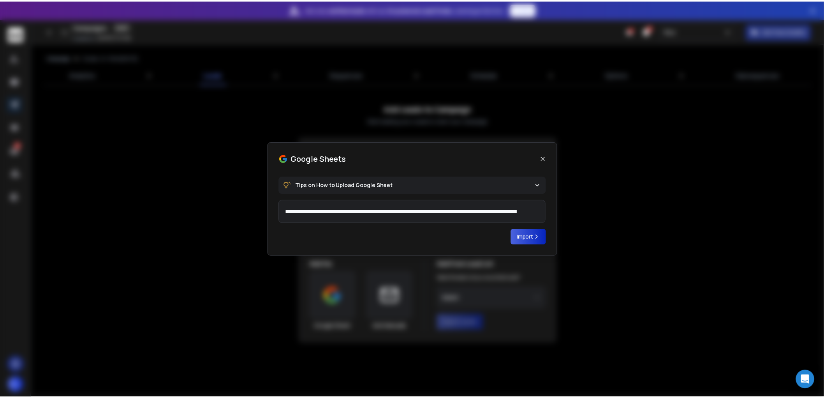
scroll to position [0, 0]
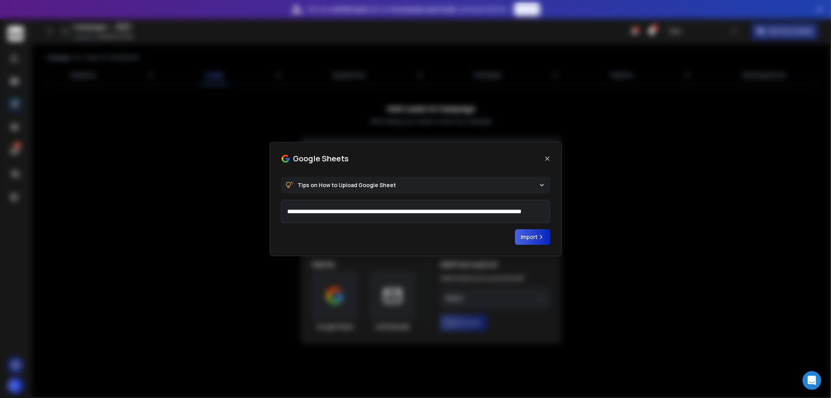
click at [519, 234] on button "Import" at bounding box center [532, 237] width 35 height 16
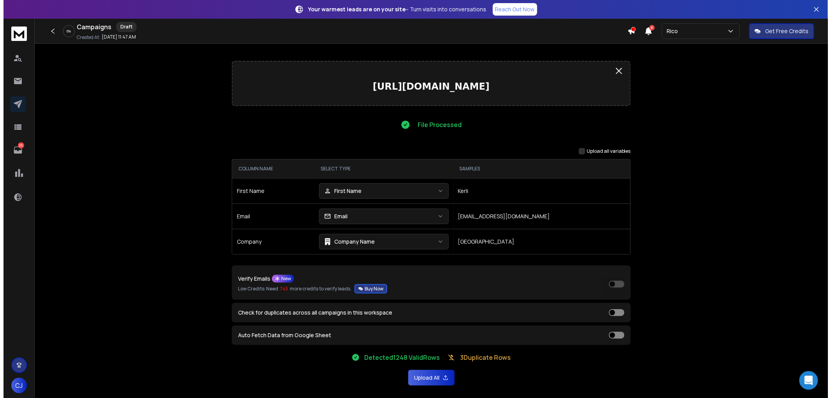
scroll to position [19, 0]
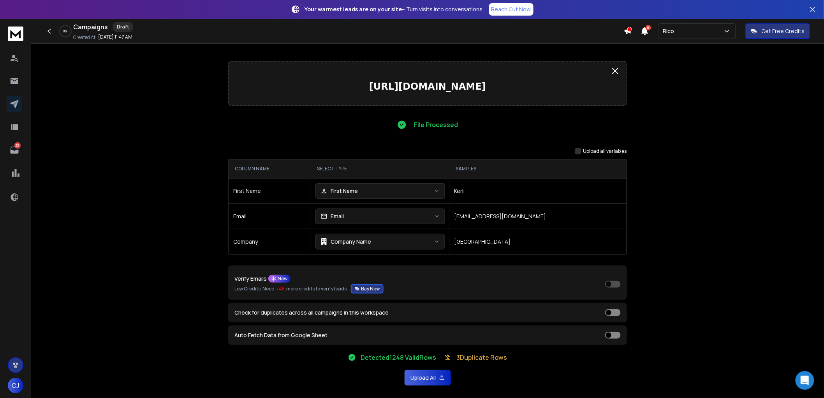
click at [422, 374] on button "Upload All" at bounding box center [428, 378] width 46 height 16
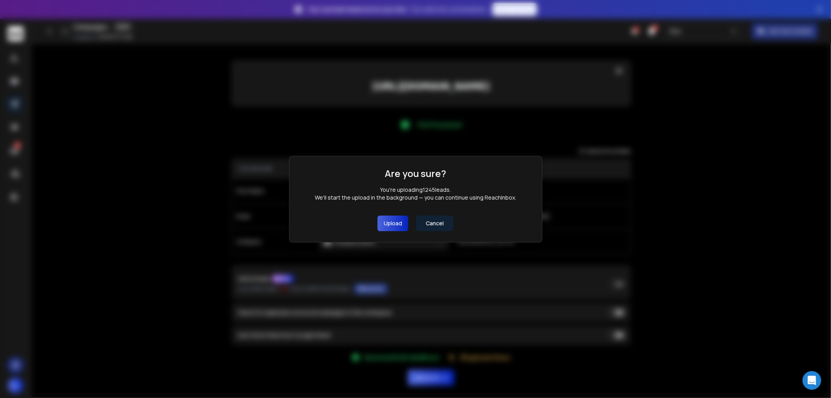
click at [394, 220] on button "Upload" at bounding box center [392, 223] width 31 height 16
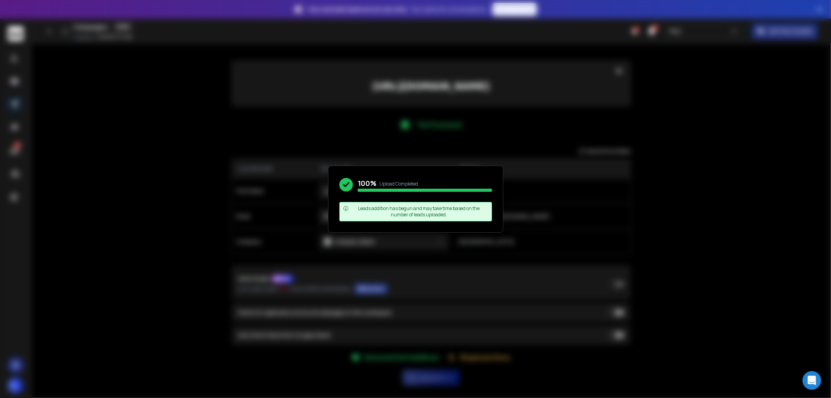
scroll to position [0, 0]
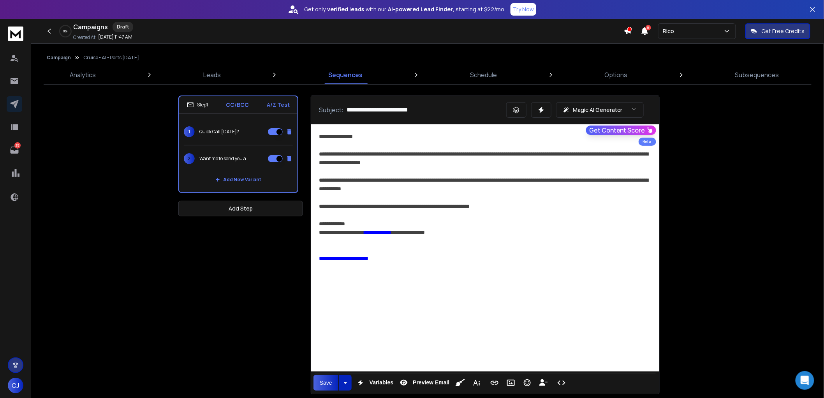
click at [384, 187] on div "**********" at bounding box center [485, 185] width 333 height 18
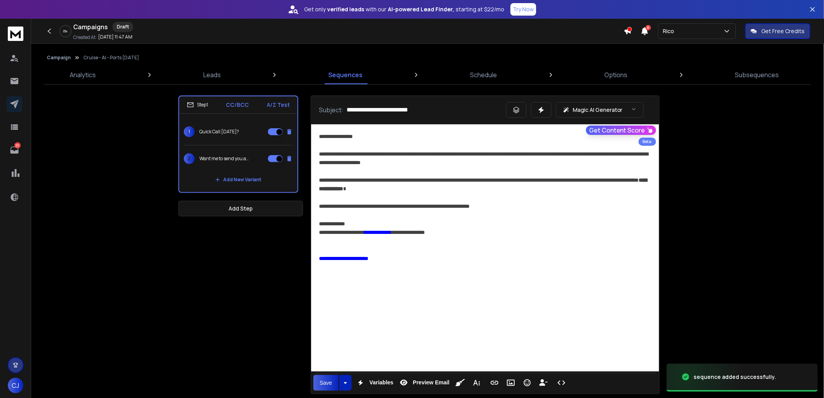
click at [224, 155] on p "Want me to send you a quick brochure?" at bounding box center [224, 158] width 50 height 6
type input "**********"
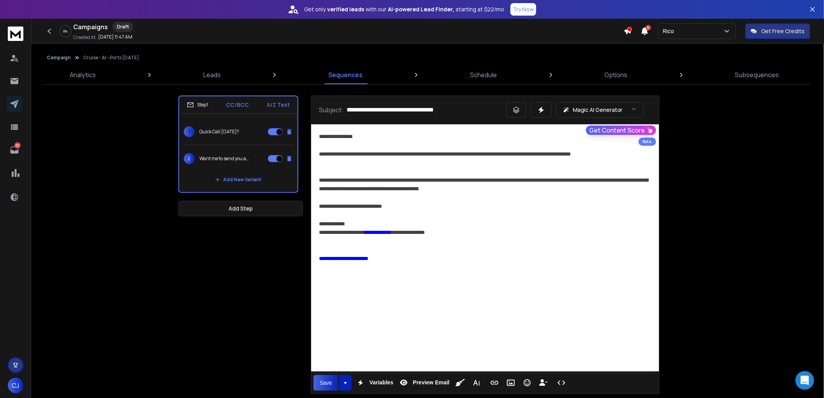
click at [635, 66] on div "Analytics Leads Sequences Schedule Options Subsequences" at bounding box center [425, 74] width 762 height 19
click at [618, 75] on p "Options" at bounding box center [616, 74] width 23 height 9
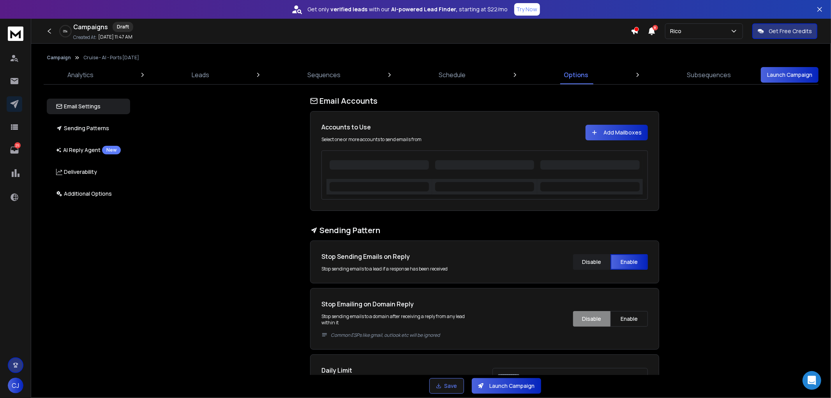
click at [496, 384] on button "Launch Campaign" at bounding box center [506, 386] width 69 height 16
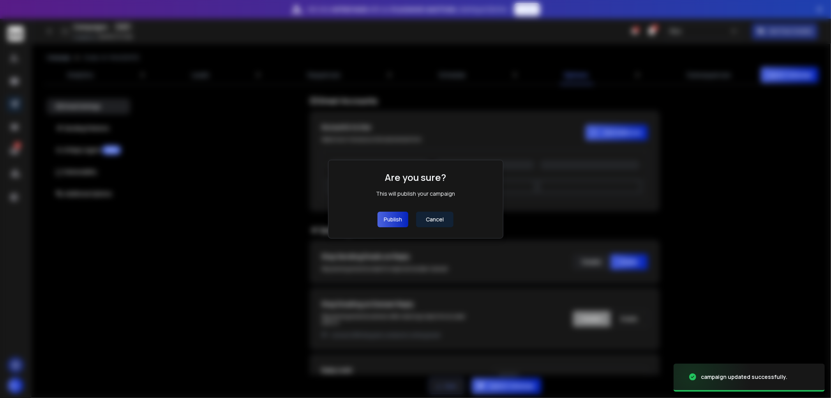
click at [388, 217] on button "Publish" at bounding box center [392, 219] width 31 height 16
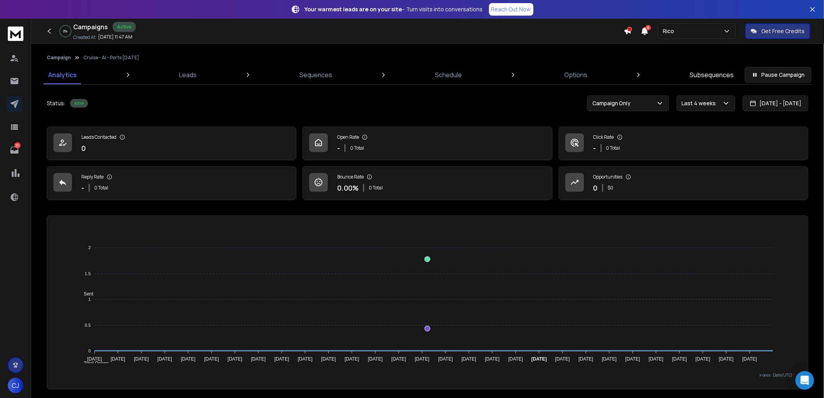
click at [714, 77] on p "Subsequences" at bounding box center [712, 74] width 44 height 9
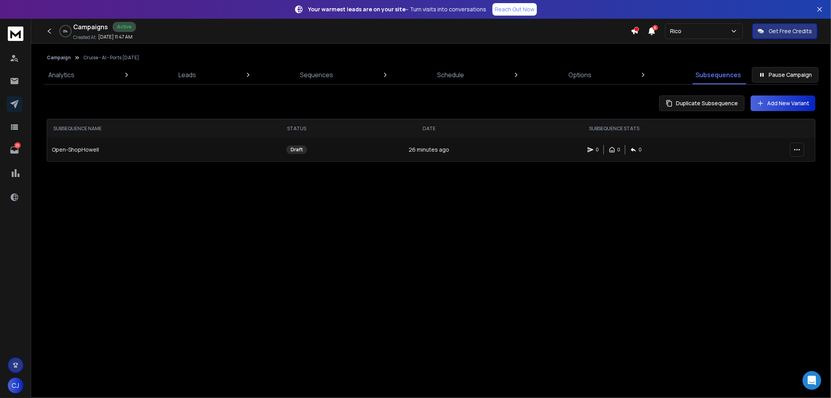
click at [199, 153] on td "Open-ShopHowell" at bounding box center [146, 149] width 198 height 23
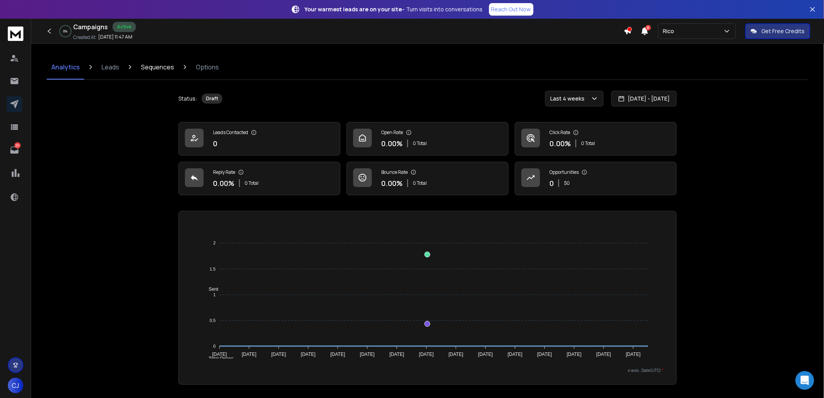
click at [160, 67] on p "Sequences" at bounding box center [157, 66] width 33 height 9
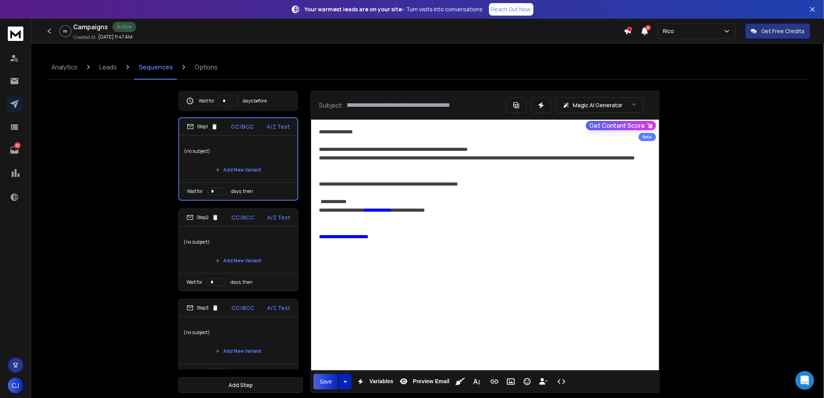
click at [250, 234] on p "(no subject)" at bounding box center [238, 242] width 110 height 22
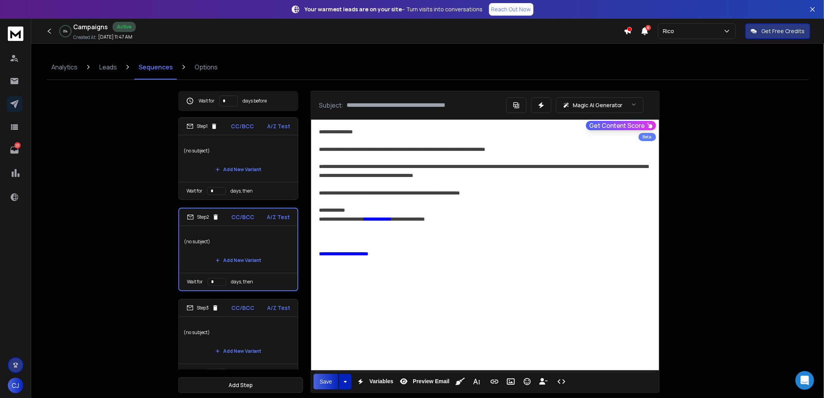
click at [250, 331] on p "(no subject)" at bounding box center [238, 332] width 110 height 22
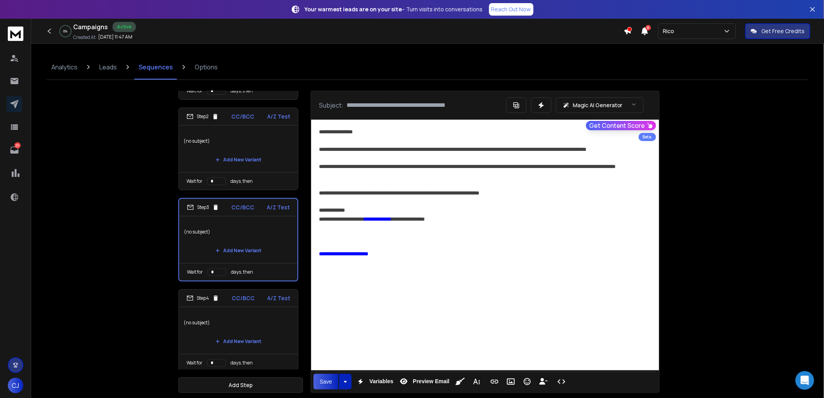
scroll to position [173, 0]
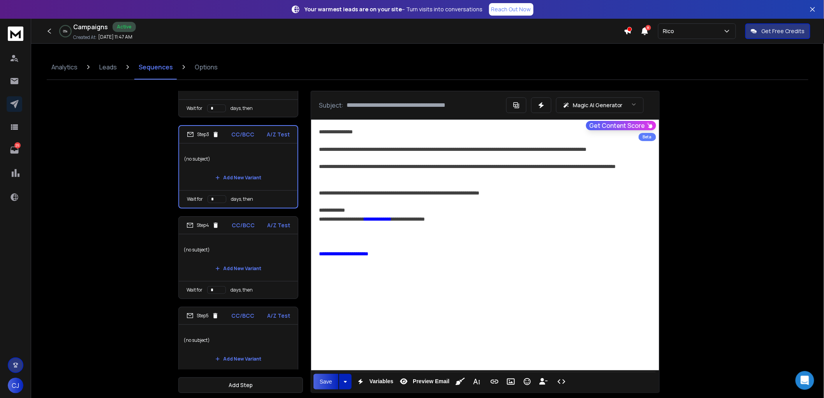
click at [262, 244] on p "(no subject)" at bounding box center [238, 250] width 110 height 22
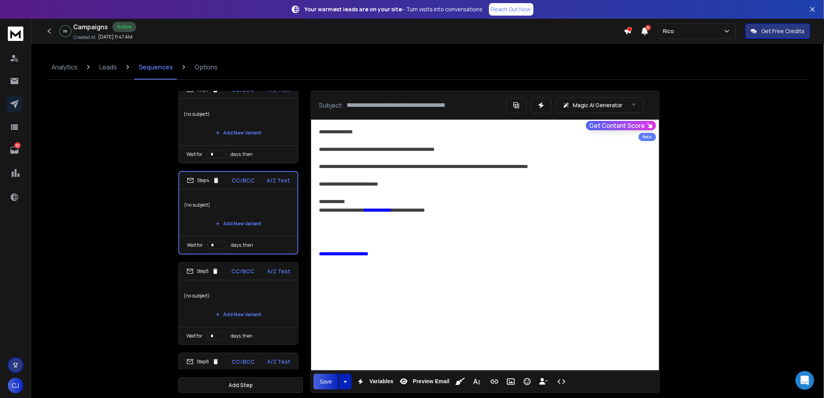
scroll to position [266, 0]
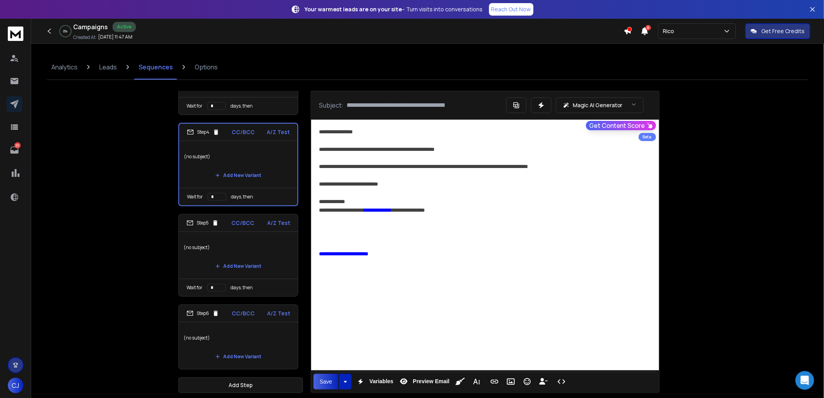
click at [271, 248] on p "(no subject)" at bounding box center [238, 247] width 110 height 22
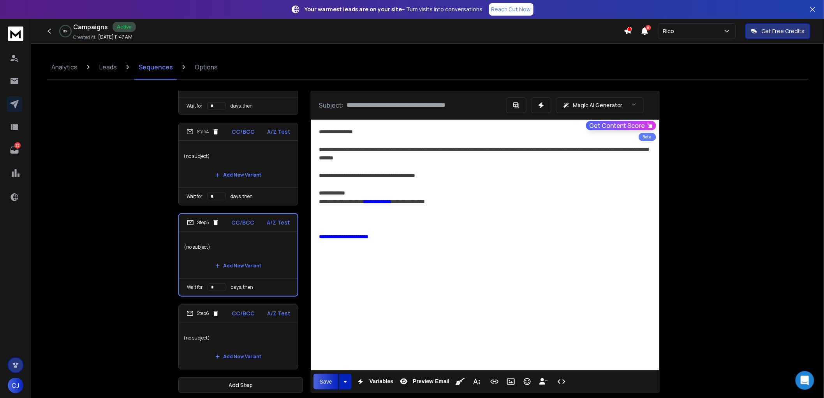
click at [258, 337] on p "(no subject)" at bounding box center [238, 338] width 110 height 22
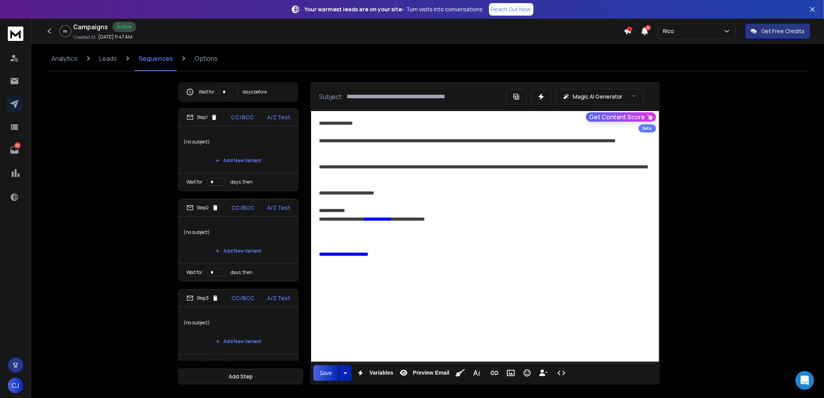
scroll to position [0, 0]
click at [208, 61] on p "Options" at bounding box center [206, 58] width 23 height 9
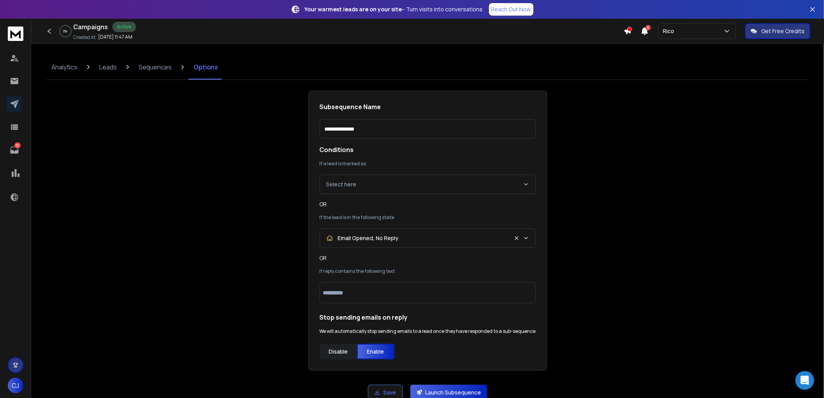
scroll to position [23, 0]
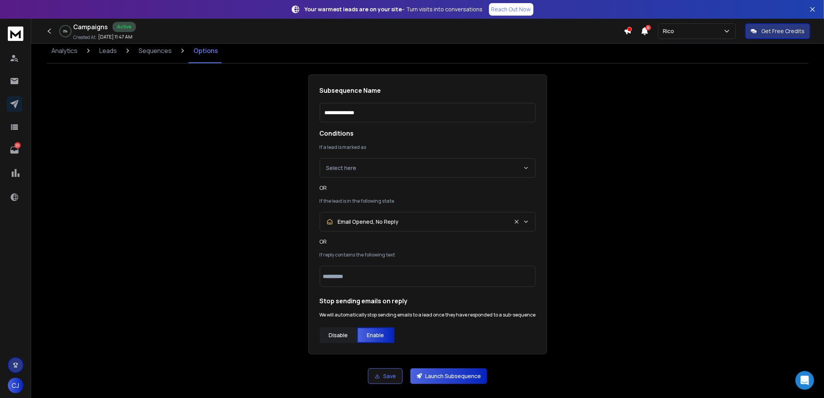
click at [458, 375] on button "Launch Subsequence" at bounding box center [448, 376] width 77 height 16
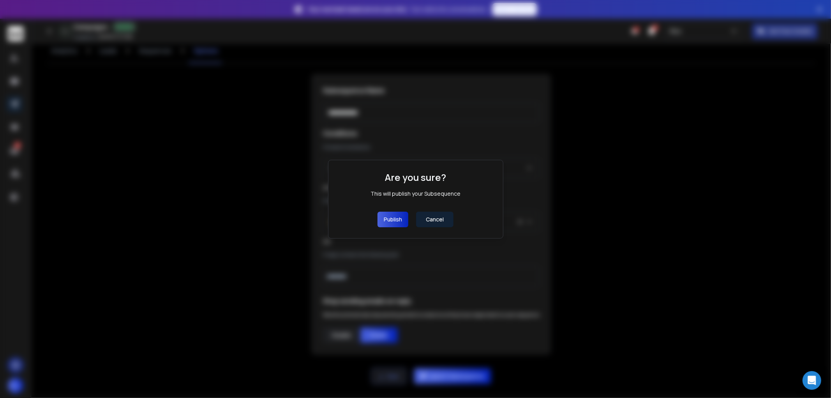
click at [389, 221] on button "Publish" at bounding box center [392, 219] width 31 height 16
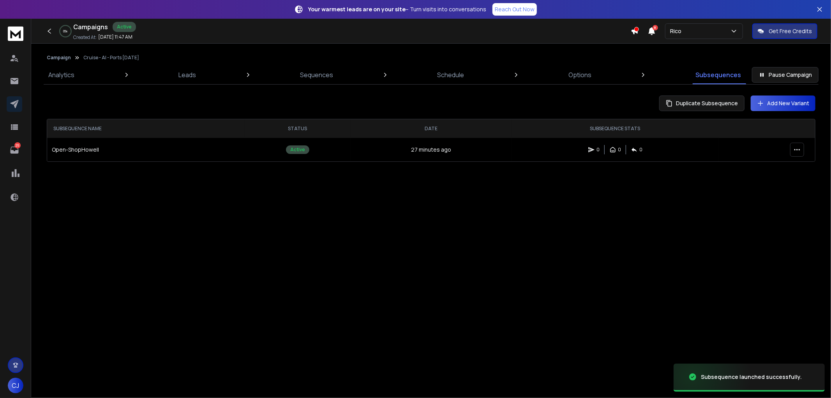
click at [194, 99] on div "Duplicate Subsequence Add New Variant" at bounding box center [431, 103] width 768 height 16
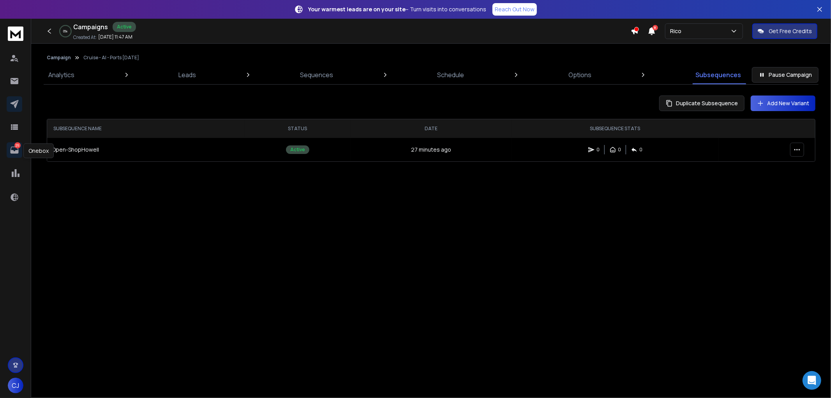
click at [10, 148] on icon at bounding box center [14, 149] width 9 height 9
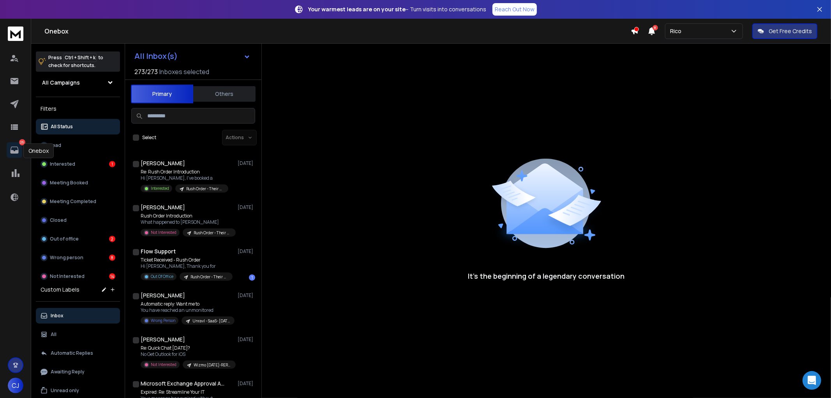
drag, startPoint x: 439, startPoint y: 92, endPoint x: 470, endPoint y: 30, distance: 70.2
click at [438, 92] on div "It’s the beginning of a legendary conversation" at bounding box center [546, 213] width 569 height 338
click at [702, 37] on button "Rico" at bounding box center [704, 31] width 78 height 16
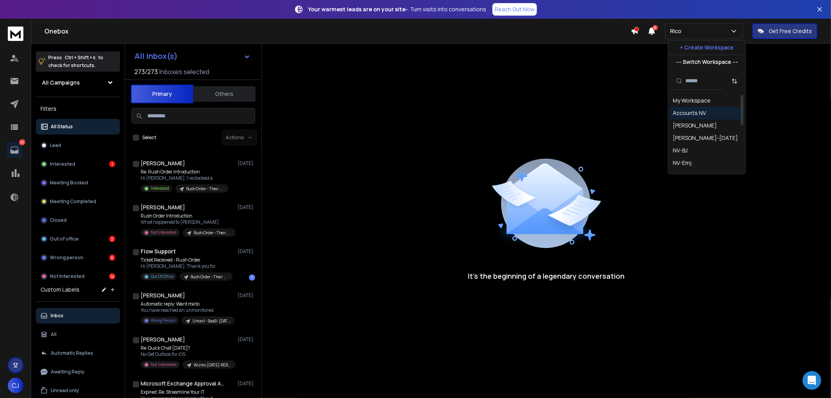
click at [503, 53] on div "It’s the beginning of a legendary conversation" at bounding box center [546, 213] width 569 height 338
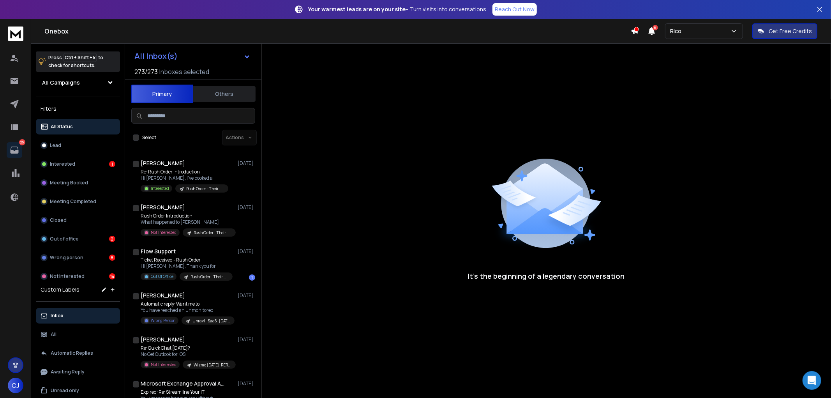
click at [211, 28] on h1 "Onebox" at bounding box center [337, 30] width 586 height 9
click at [9, 105] on link at bounding box center [15, 104] width 16 height 16
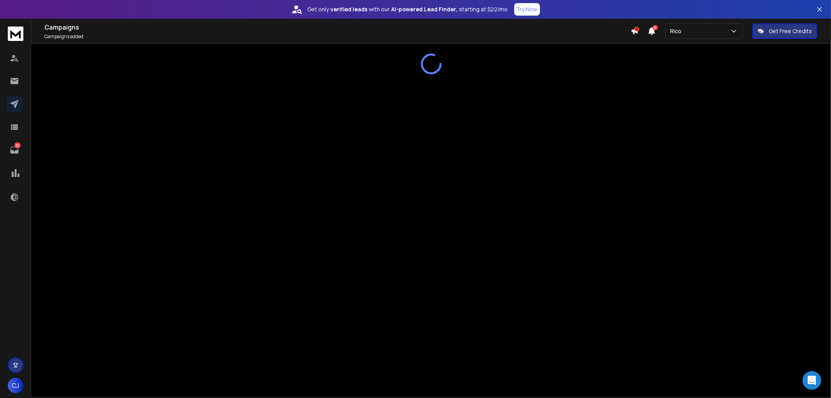
click at [567, 34] on p "Campaigns added" at bounding box center [337, 36] width 586 height 6
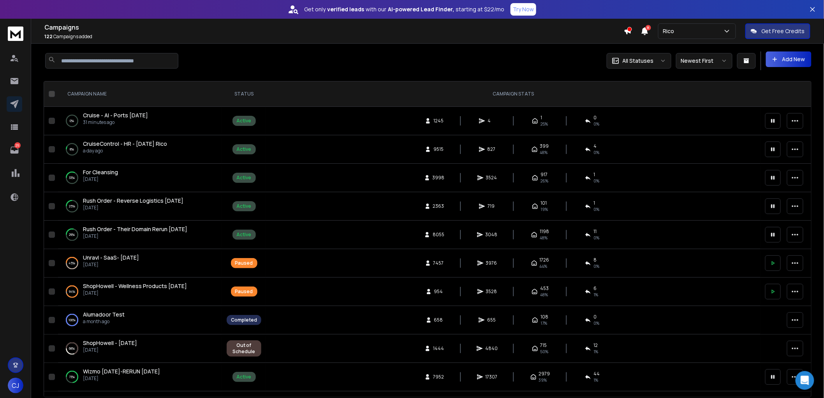
click at [170, 118] on div "0 % Cruise - AI - Ports Sept 11 31 minutes ago" at bounding box center [140, 120] width 148 height 19
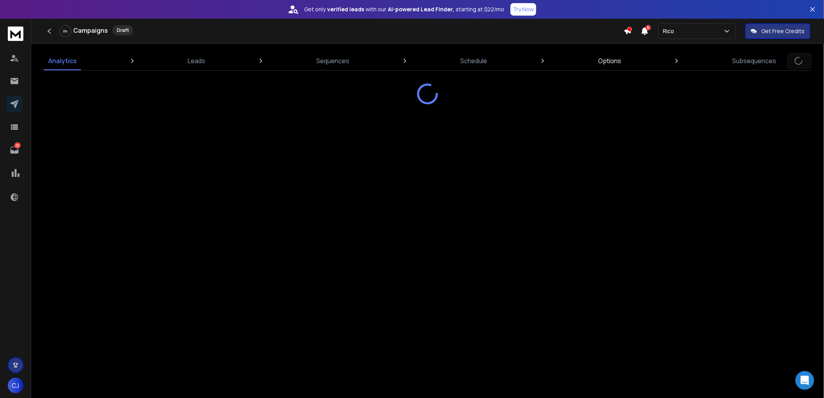
click at [612, 62] on p "Options" at bounding box center [609, 60] width 23 height 9
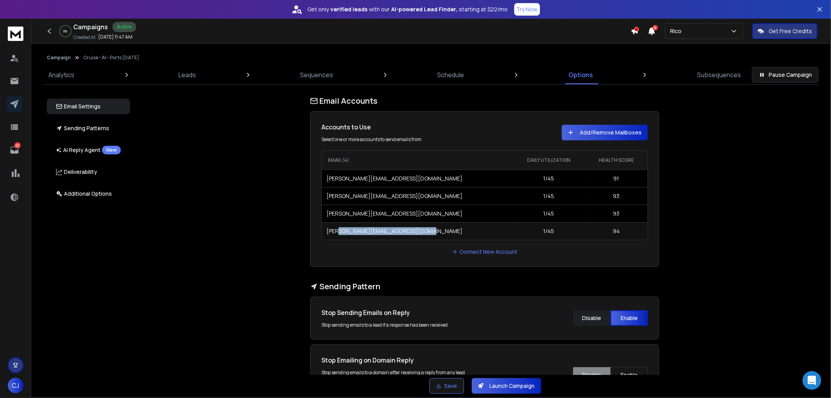
drag, startPoint x: 396, startPoint y: 232, endPoint x: 336, endPoint y: 235, distance: 60.4
click at [336, 235] on td "bob@advertising.talentpros.online" at bounding box center [417, 231] width 190 height 18
copy p "advertising.talentpros.online"
click at [610, 133] on button "Add/Remove Mailboxes" at bounding box center [605, 133] width 86 height 16
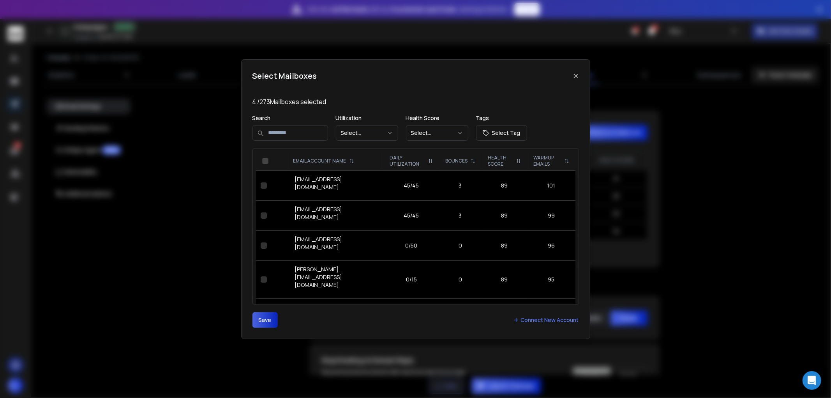
click at [306, 135] on input at bounding box center [290, 133] width 76 height 16
paste input "**********"
type input "**********"
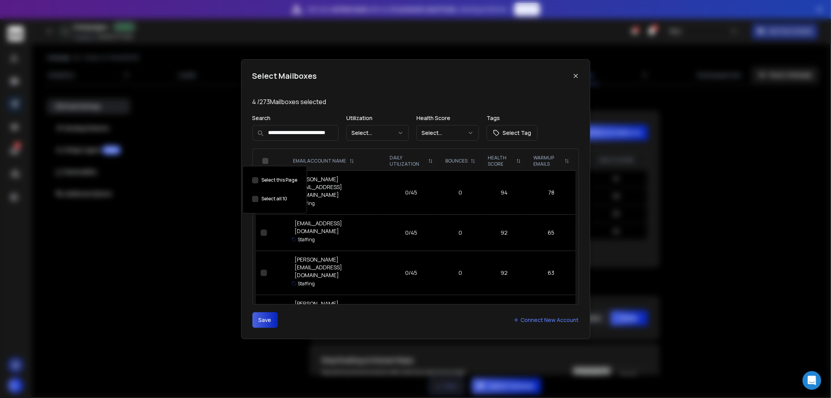
click at [255, 197] on button "Select this Page" at bounding box center [255, 199] width 6 height 6
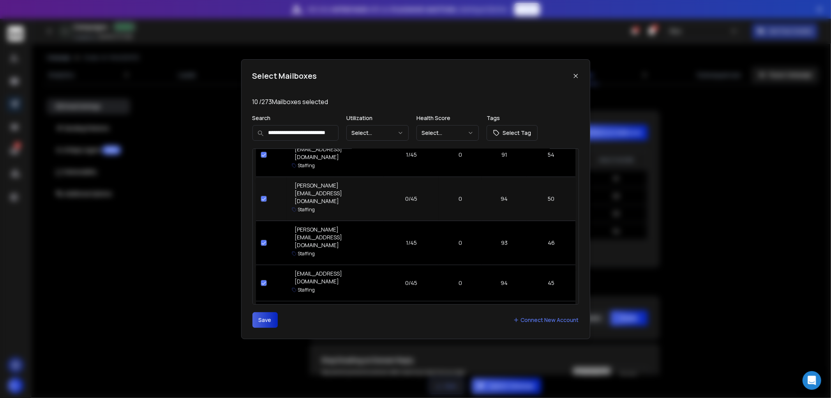
scroll to position [164, 0]
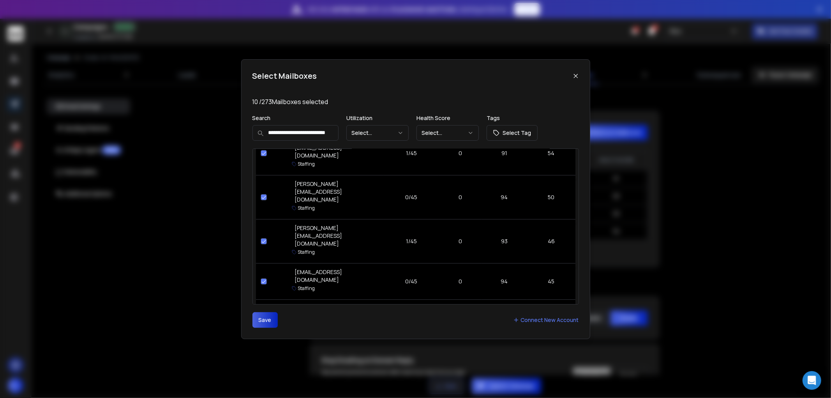
click at [268, 324] on button "Save" at bounding box center [264, 320] width 25 height 16
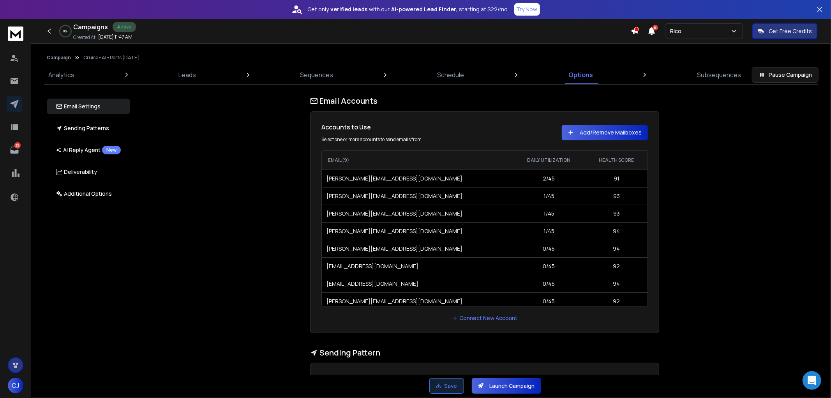
click at [452, 388] on button "Save" at bounding box center [446, 386] width 35 height 16
click at [12, 102] on icon at bounding box center [14, 103] width 9 height 9
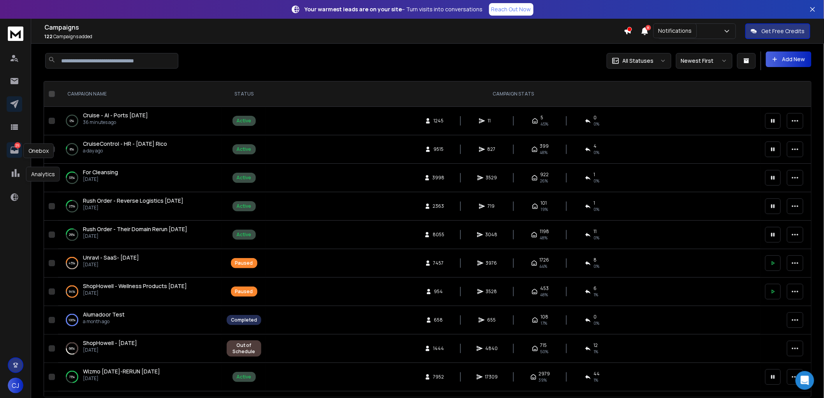
click at [17, 152] on icon at bounding box center [14, 149] width 8 height 7
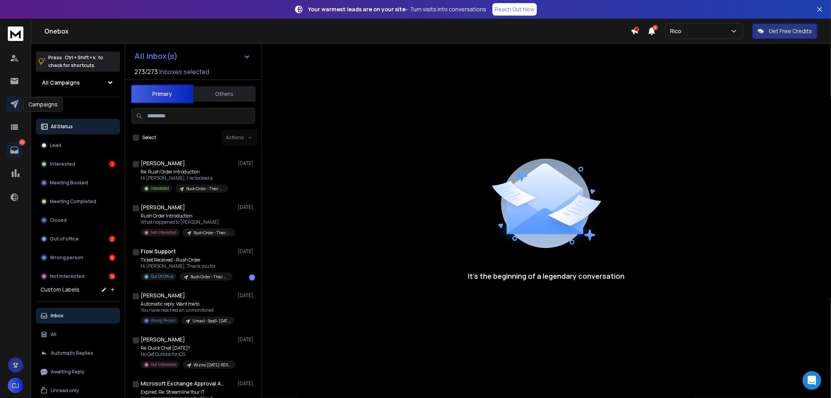
click at [13, 107] on icon at bounding box center [14, 103] width 9 height 9
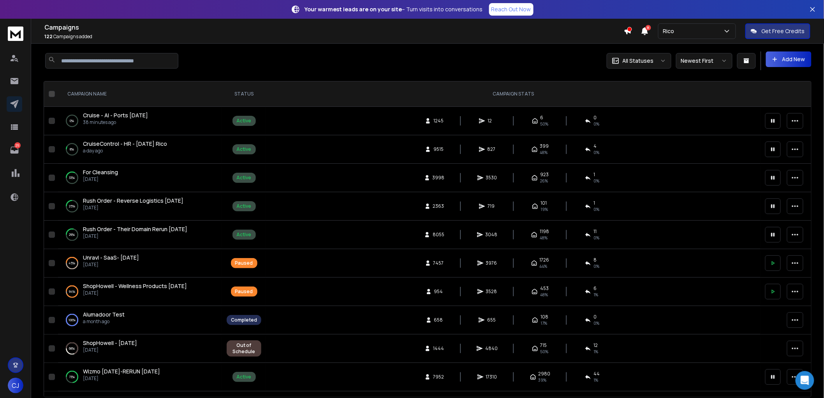
click at [183, 122] on div "0 % Cruise - AI - Ports Sept 11 38 minutes ago" at bounding box center [140, 120] width 148 height 19
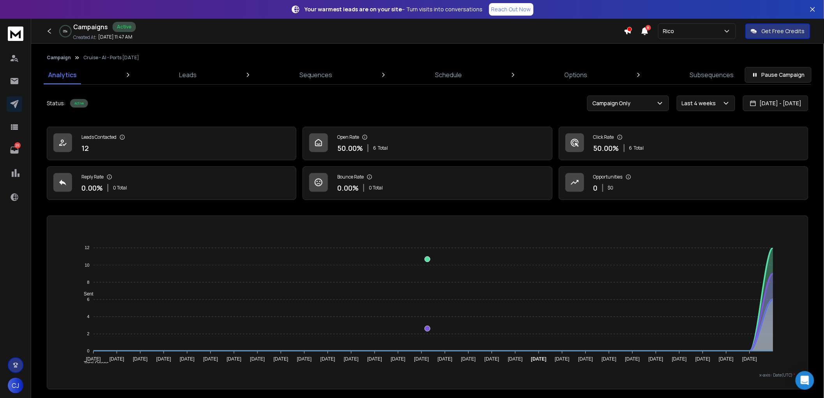
click at [448, 96] on div "Status: Active Pause Campaign Campaign Only Last 4 weeks 13 Aug 2025 - 11 Sep 2…" at bounding box center [428, 103] width 762 height 16
click at [16, 148] on p "25" at bounding box center [17, 145] width 6 height 6
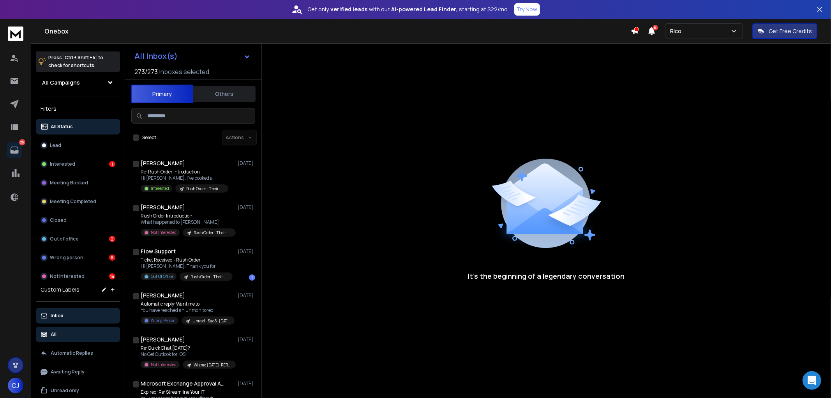
click at [62, 336] on button "All" at bounding box center [78, 334] width 84 height 16
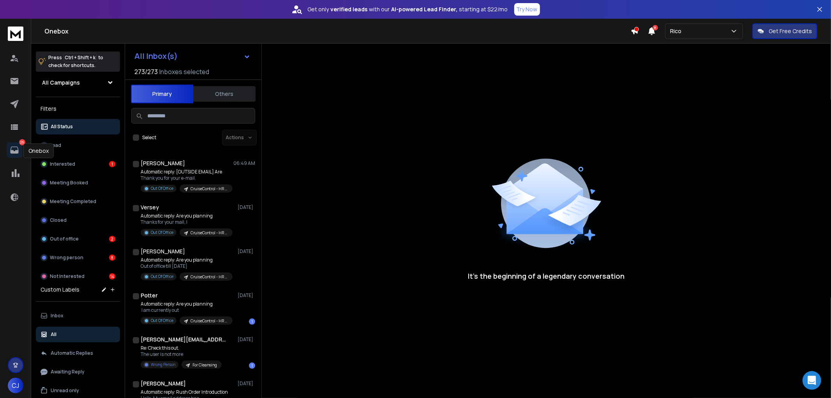
click at [8, 152] on link "25" at bounding box center [15, 150] width 16 height 16
click at [384, 126] on div "It’s the beginning of a legendary conversation" at bounding box center [546, 213] width 569 height 338
click at [660, 30] on div "8 Rico Get Free Credits" at bounding box center [723, 31] width 187 height 16
click at [655, 32] on icon at bounding box center [651, 31] width 7 height 8
click at [372, 134] on div "It’s the beginning of a legendary conversation" at bounding box center [546, 213] width 569 height 338
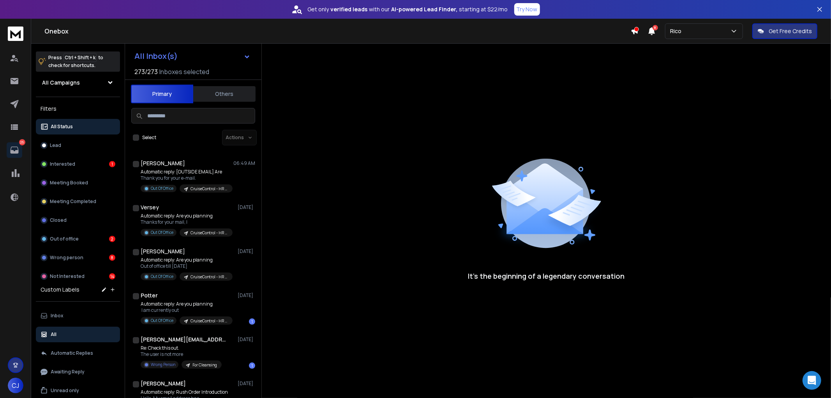
click at [351, 136] on div "It’s the beginning of a legendary conversation" at bounding box center [546, 213] width 569 height 338
